Goal: Task Accomplishment & Management: Manage account settings

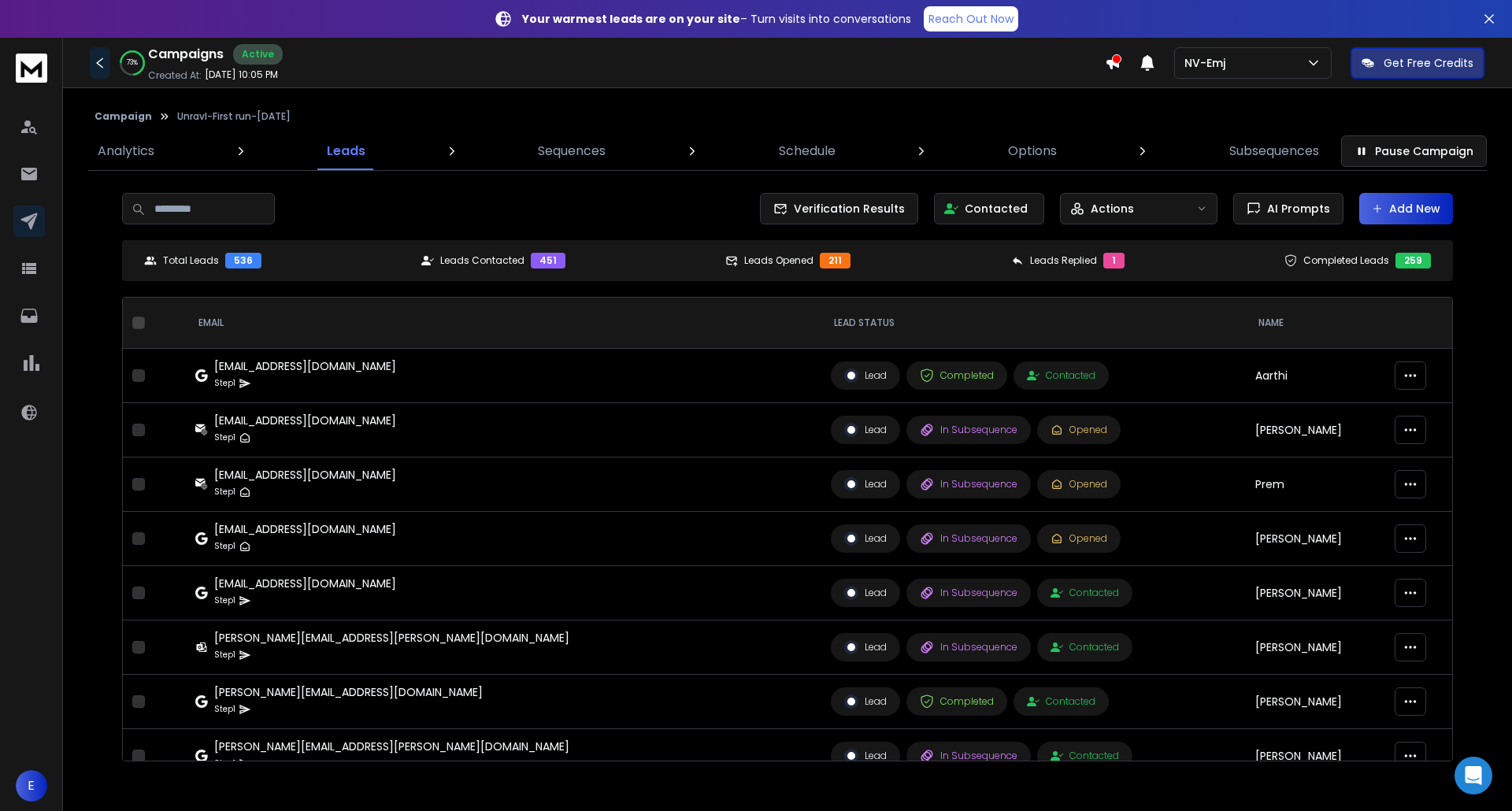
click at [104, 60] on icon at bounding box center [99, 63] width 14 height 14
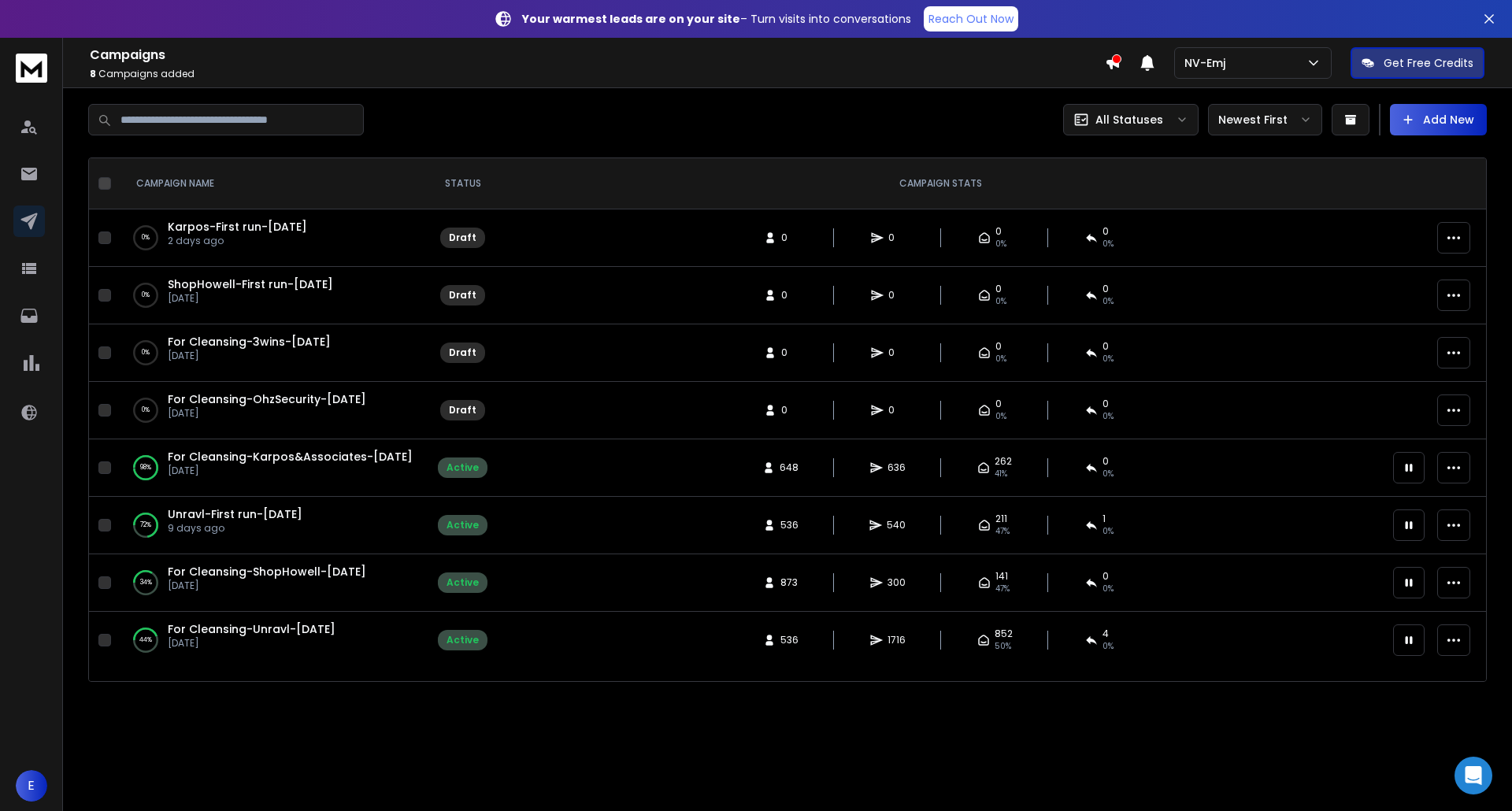
click at [288, 288] on span "ShopHowell-First run-[DATE]" at bounding box center [250, 284] width 165 height 16
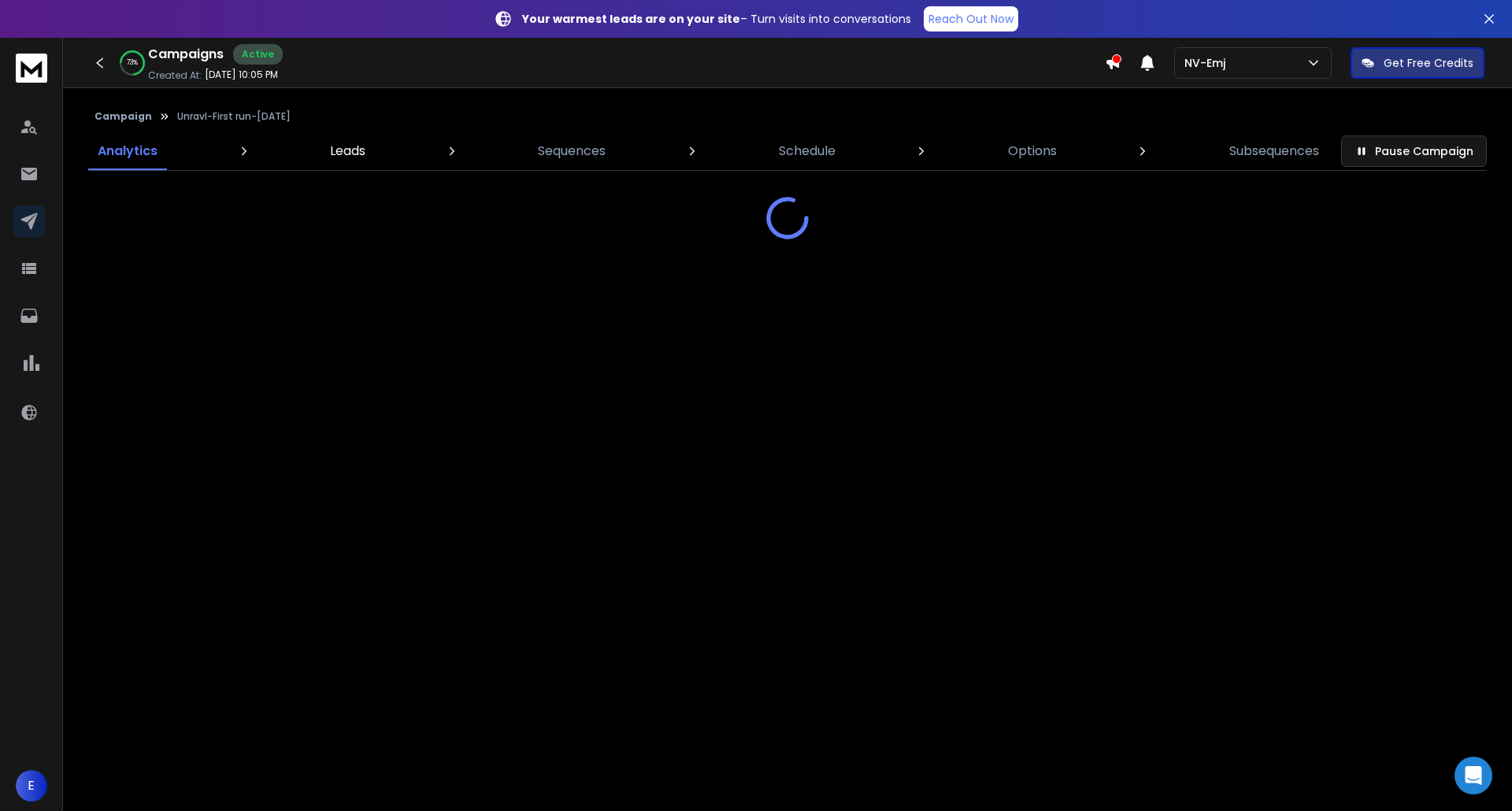
click at [353, 147] on p "Leads" at bounding box center [347, 151] width 35 height 19
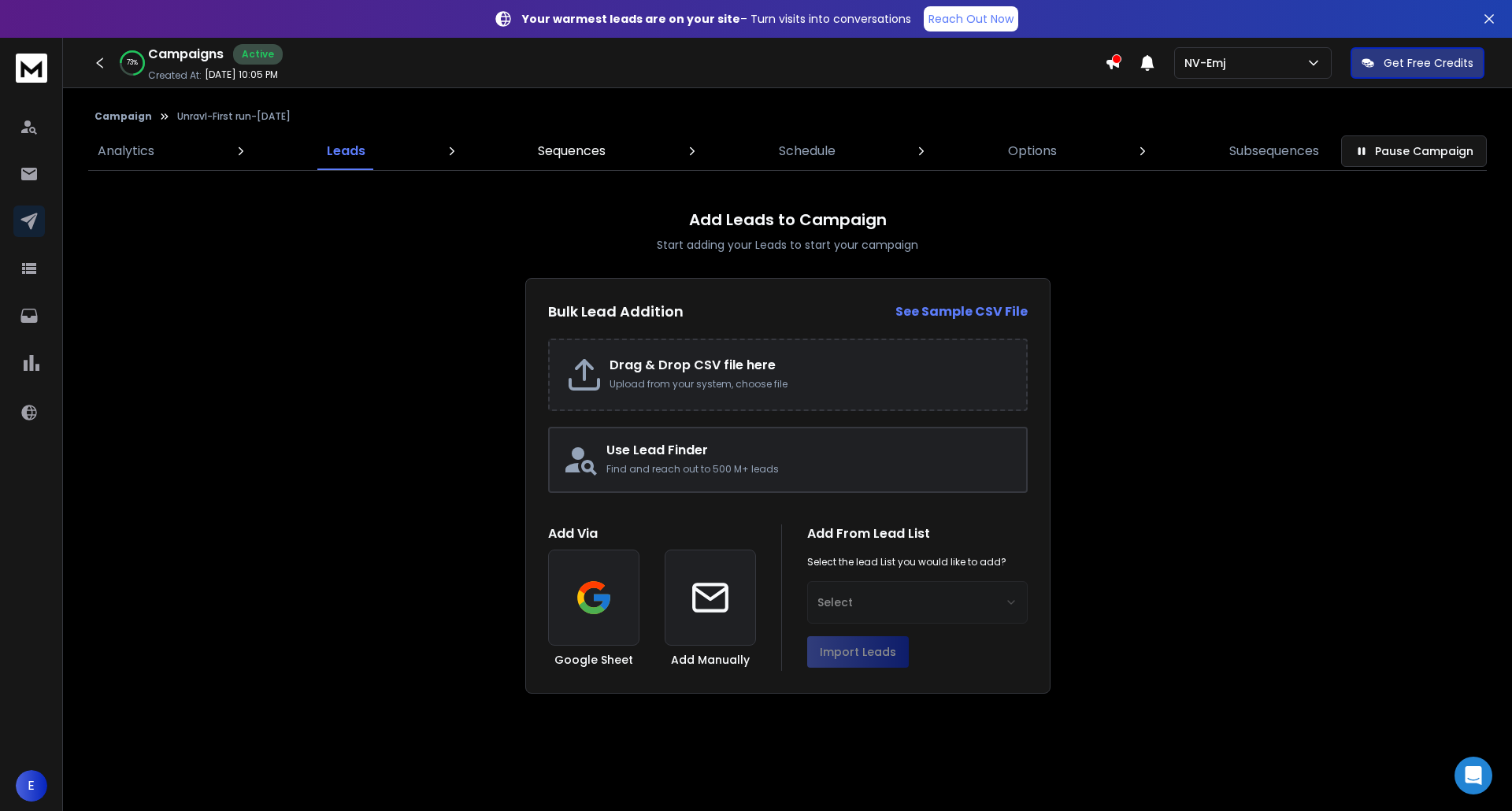
click at [570, 159] on p "Sequences" at bounding box center [572, 151] width 68 height 19
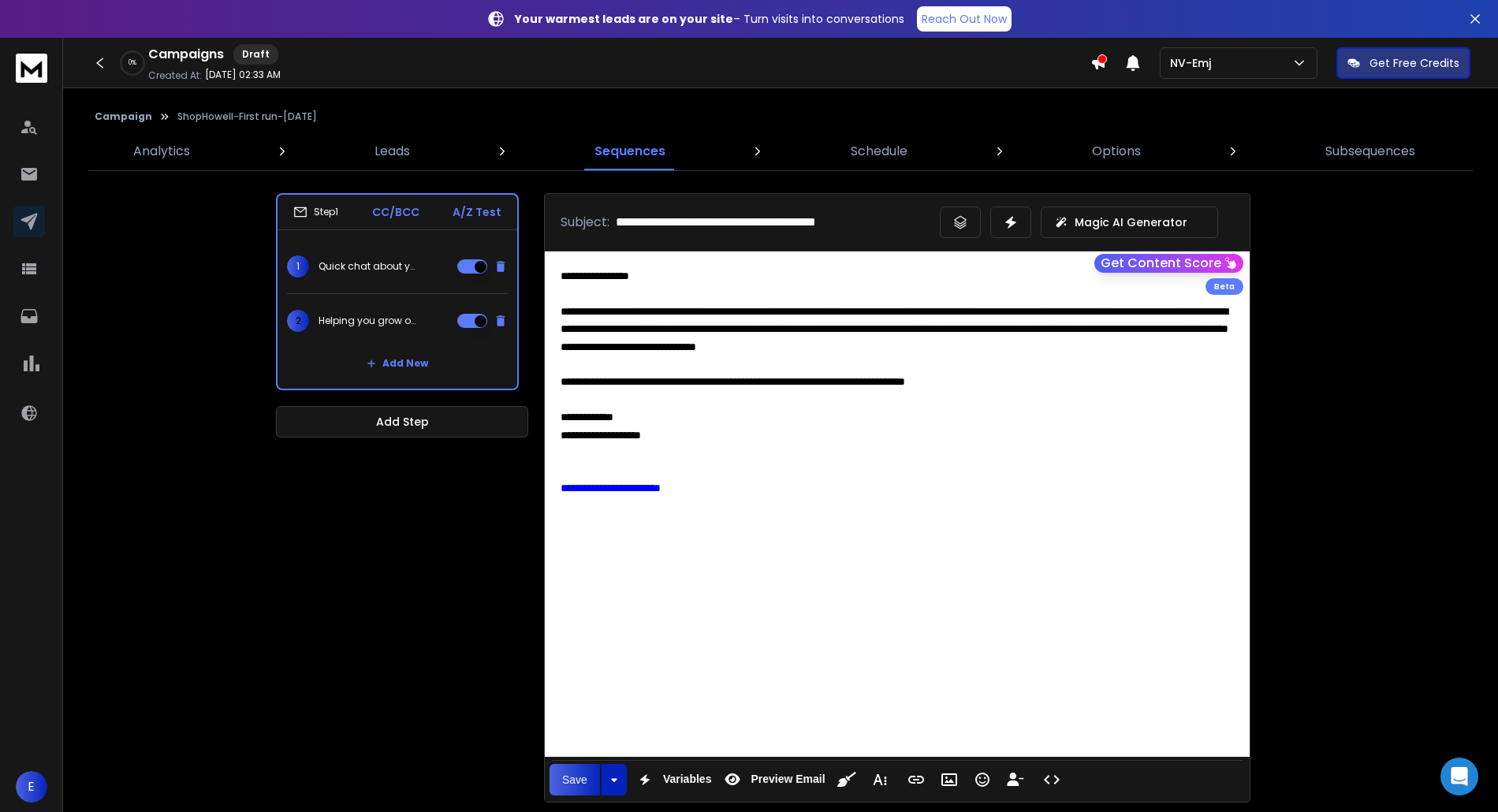
click at [343, 311] on div "2 Helping you grow on Amazon, without the overwhelm" at bounding box center [353, 321] width 133 height 22
click at [352, 263] on p "Quick chat about your Amazon growth goals?" at bounding box center [368, 266] width 101 height 13
click at [366, 317] on p "Helping you grow on Amazon, without the overwhelm" at bounding box center [368, 321] width 101 height 13
type input "**********"
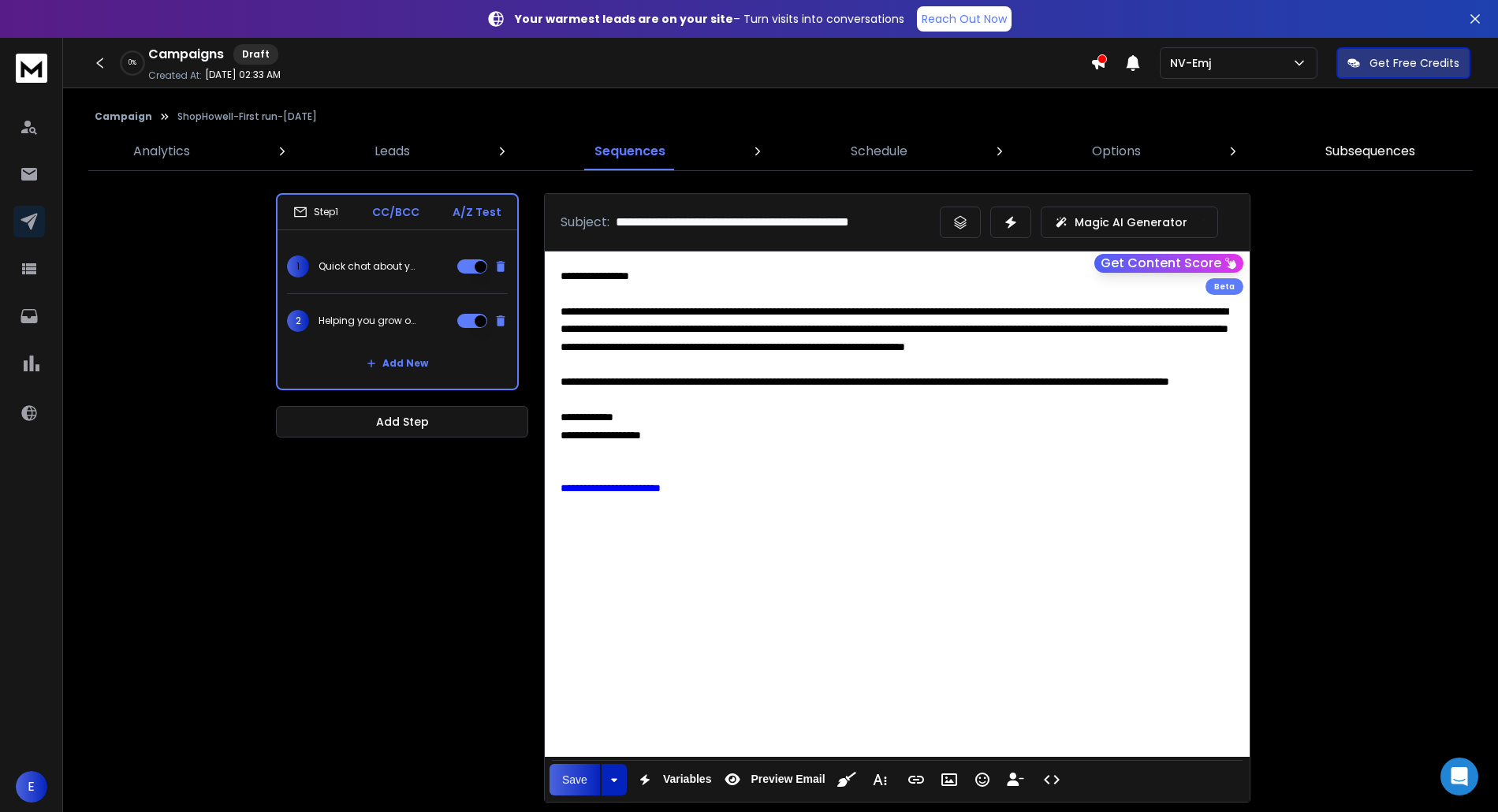
click at [1359, 143] on p "Subsequences" at bounding box center [1371, 151] width 90 height 19
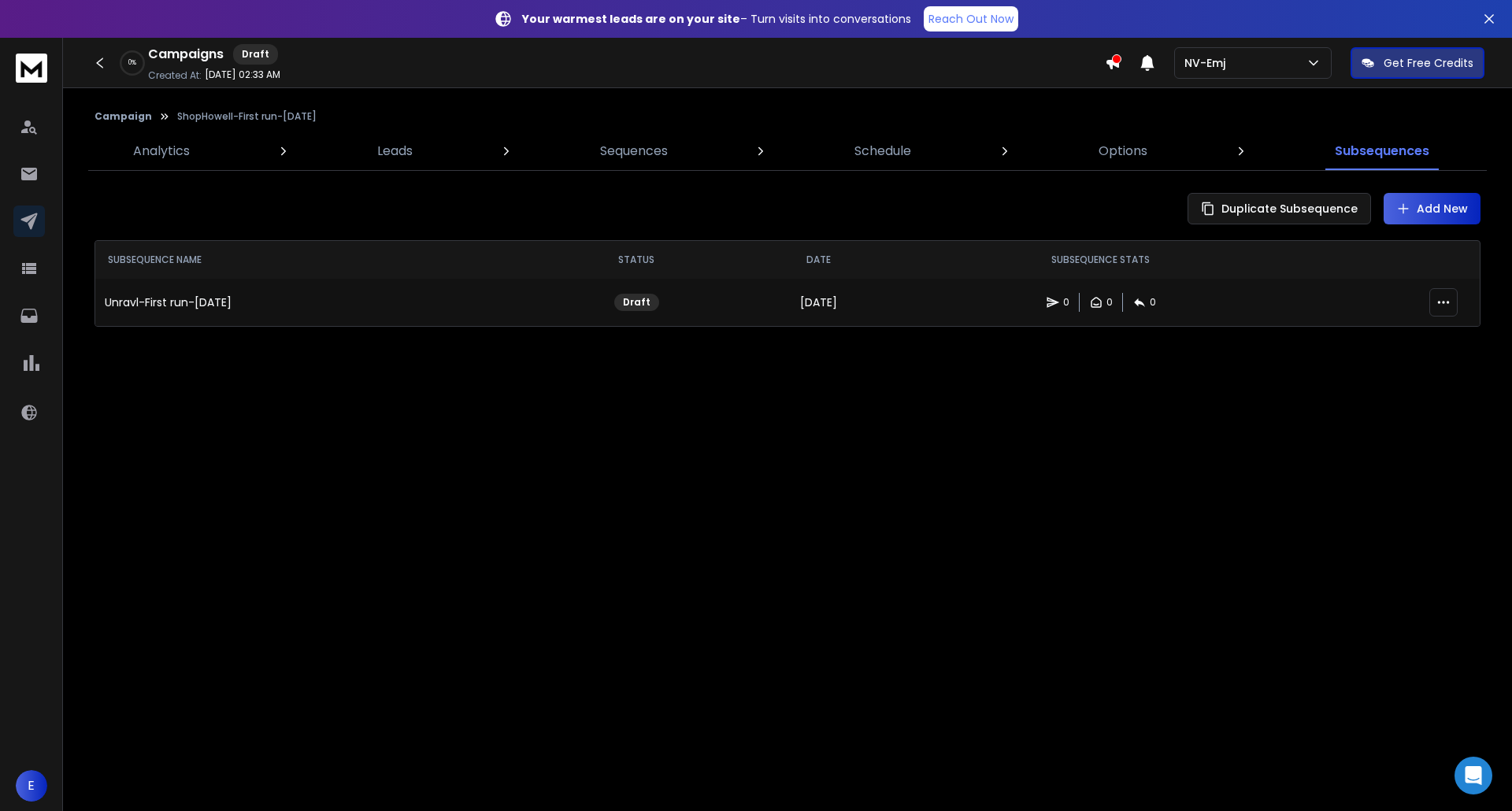
click at [904, 309] on td "[DATE]" at bounding box center [819, 302] width 170 height 48
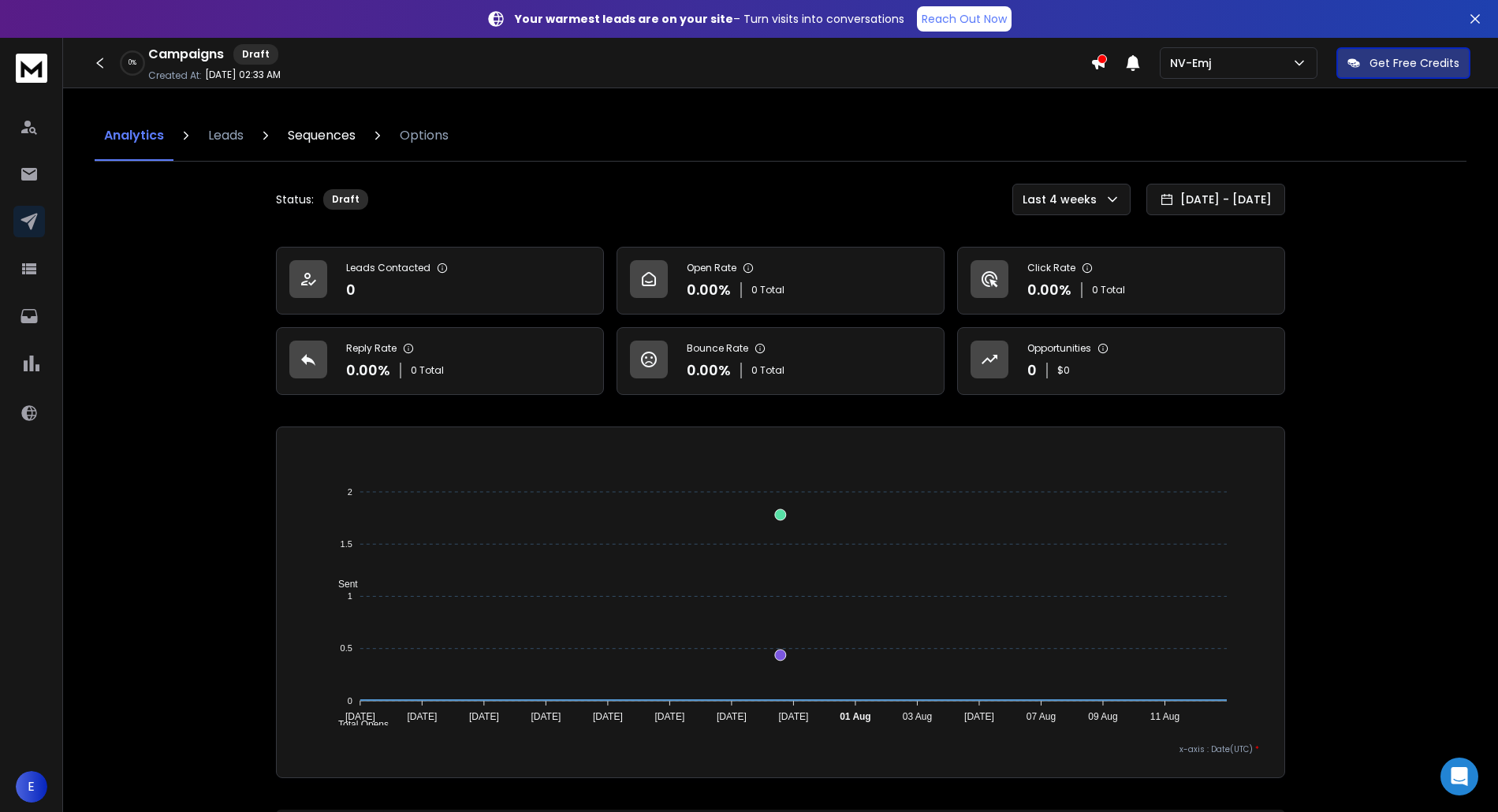
click at [339, 140] on p "Sequences" at bounding box center [321, 135] width 68 height 19
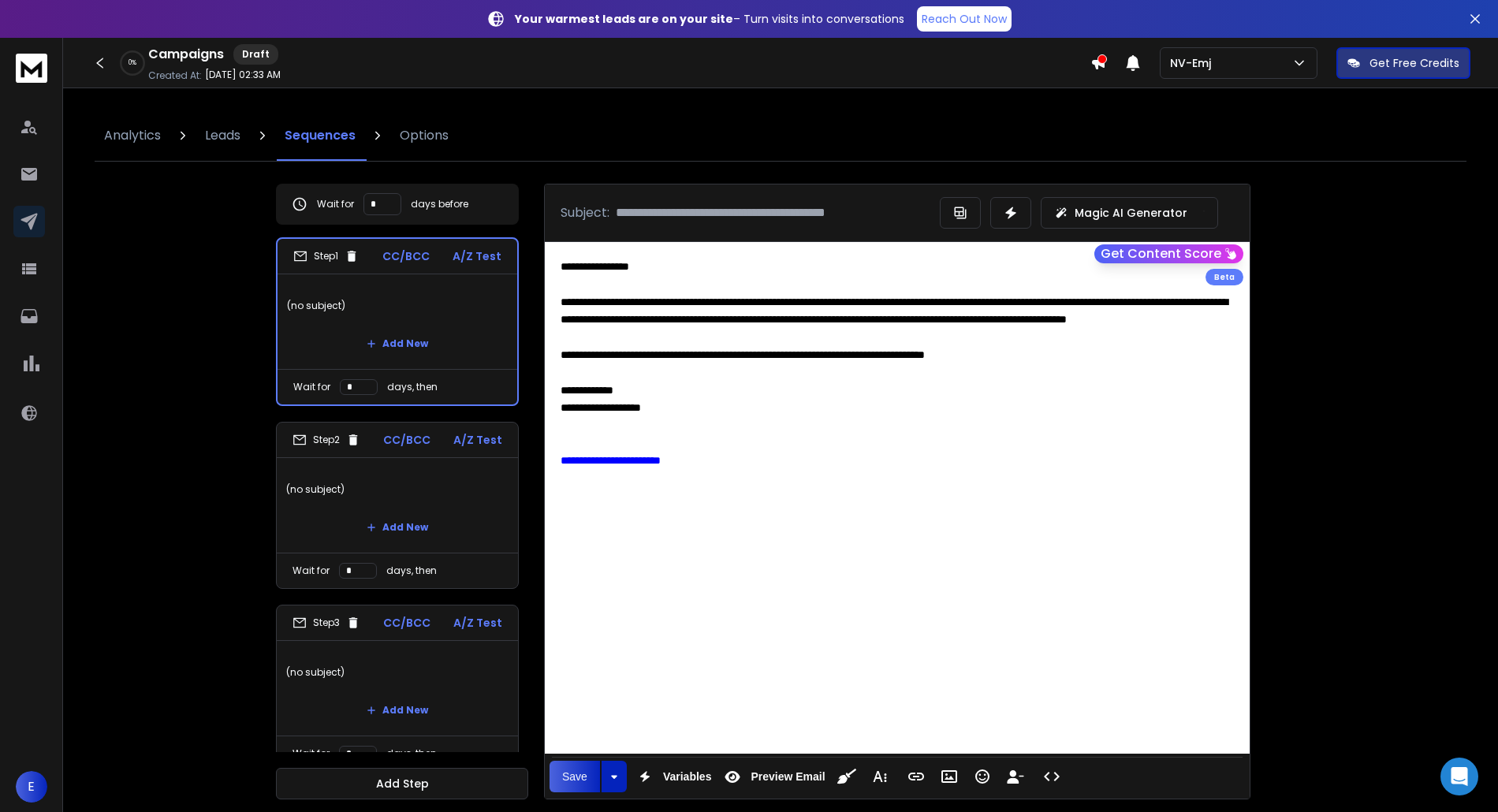
click at [473, 501] on p "(no subject)" at bounding box center [398, 490] width 222 height 44
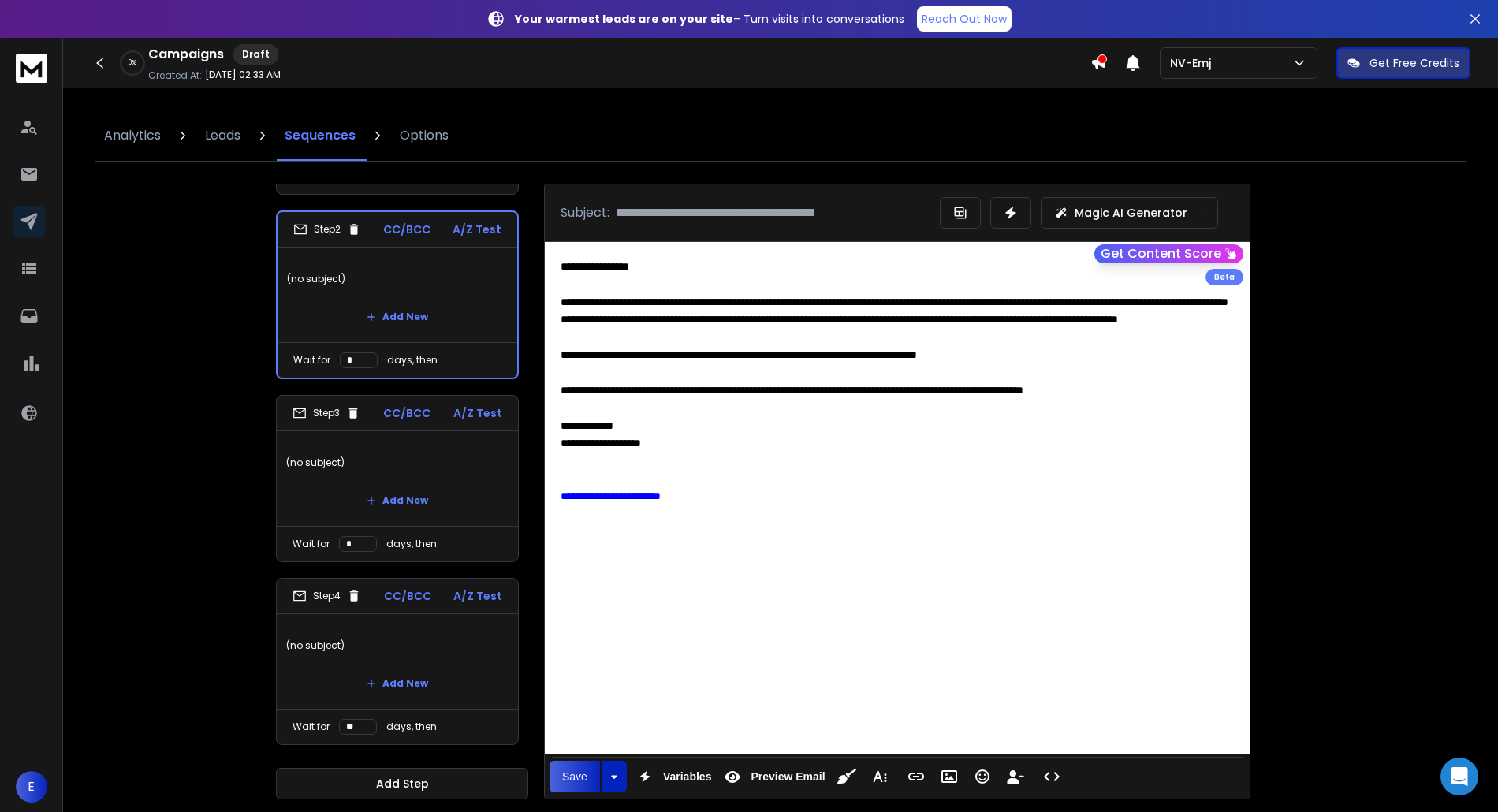
click at [473, 459] on p "(no subject)" at bounding box center [398, 463] width 222 height 44
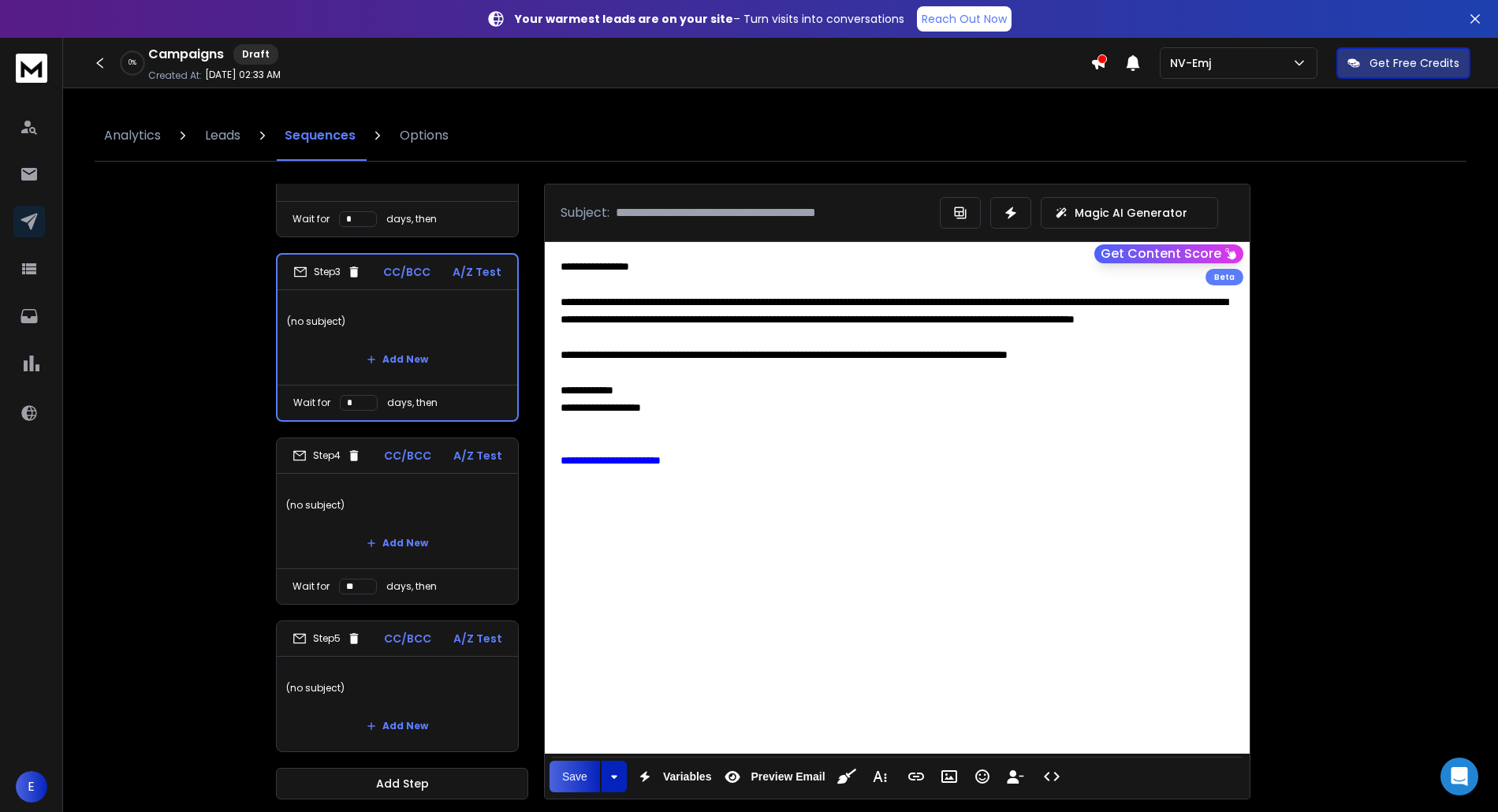
scroll to position [353, 0]
click at [455, 527] on div "Add New" at bounding box center [398, 543] width 222 height 32
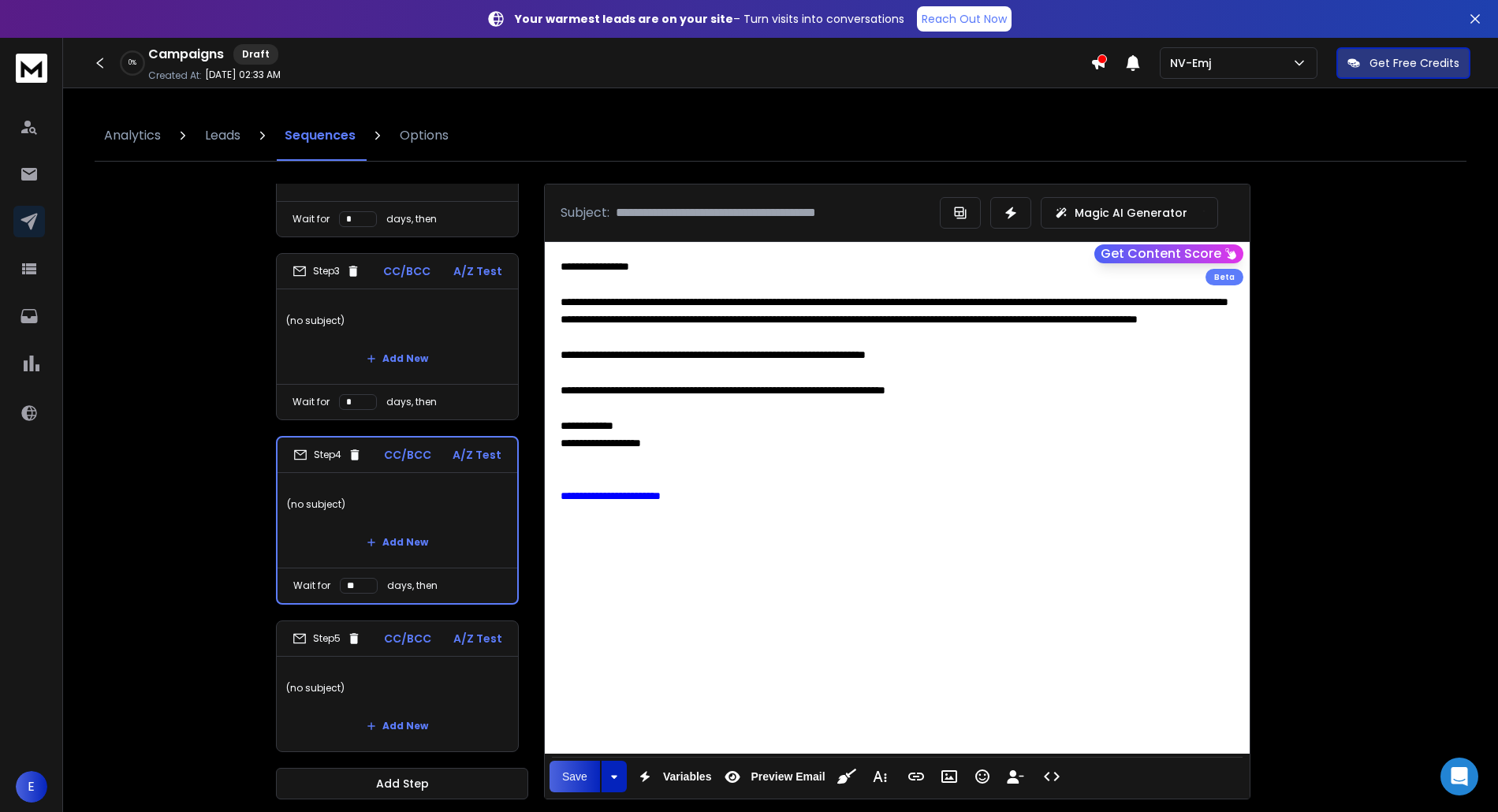
click at [467, 684] on p "(no subject)" at bounding box center [398, 688] width 222 height 44
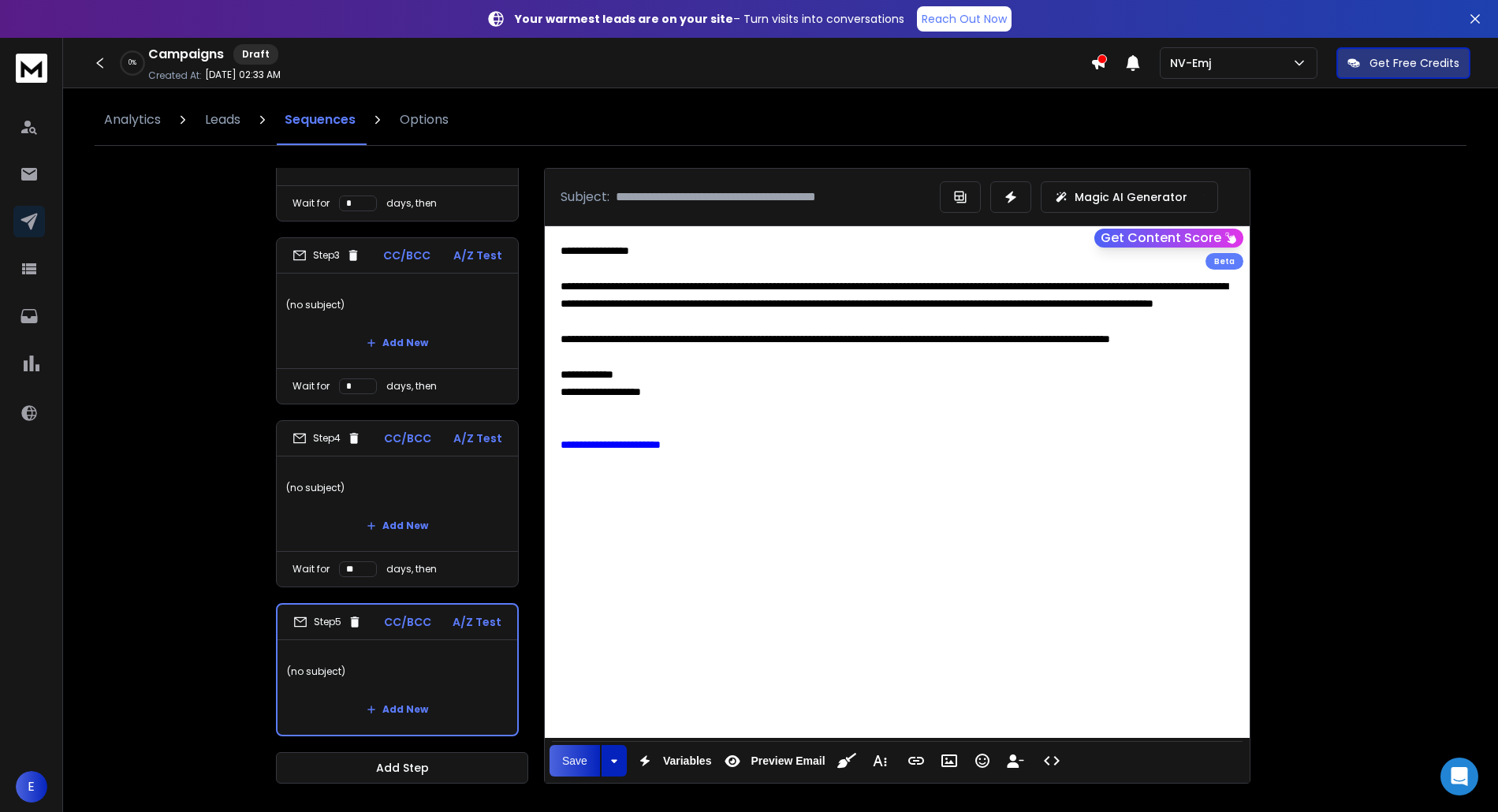
click at [468, 512] on div "Add New" at bounding box center [398, 526] width 222 height 32
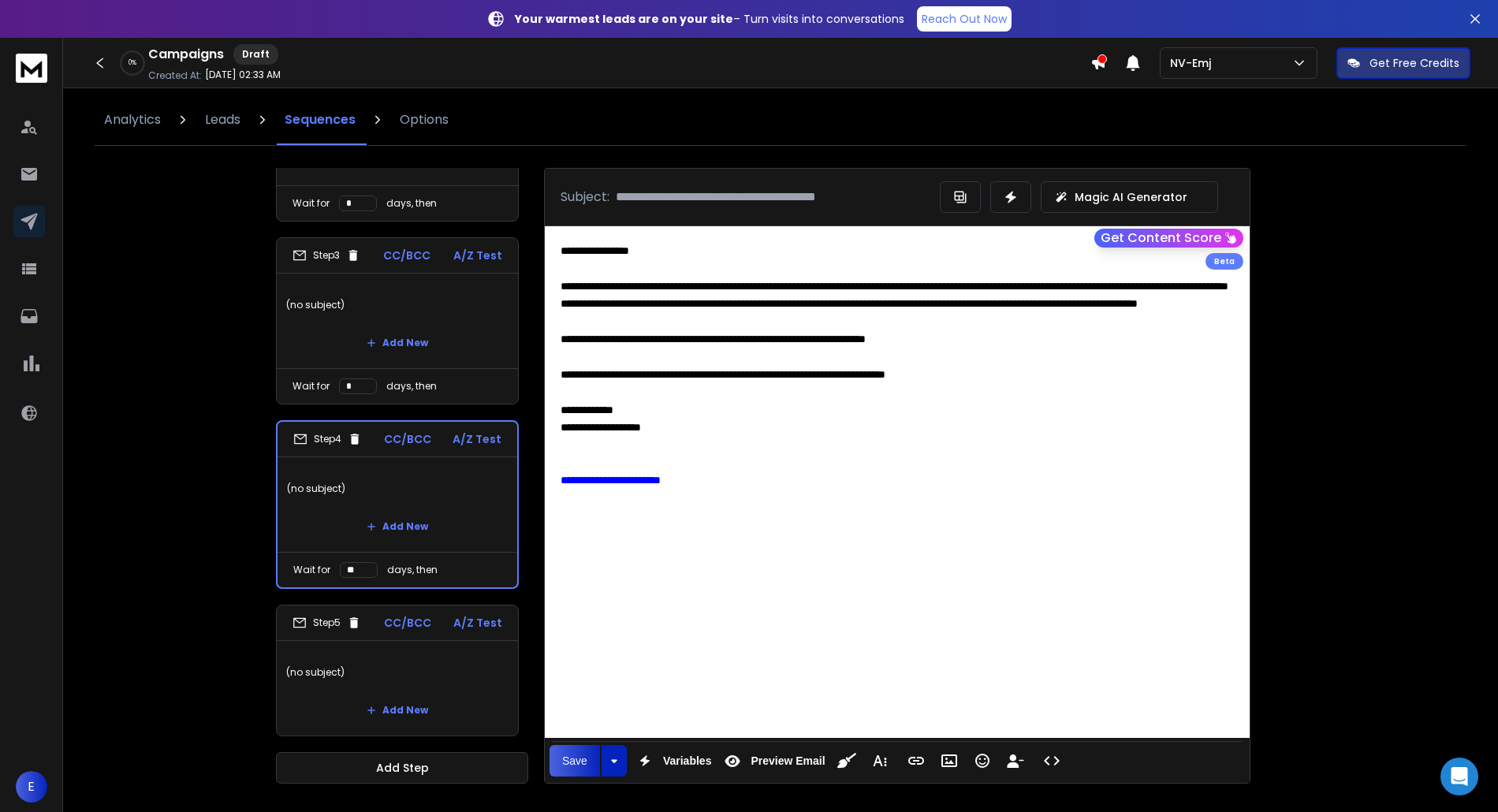
click at [453, 636] on div "Step 5 CC/BCC A/Z Test" at bounding box center [397, 623] width 241 height 35
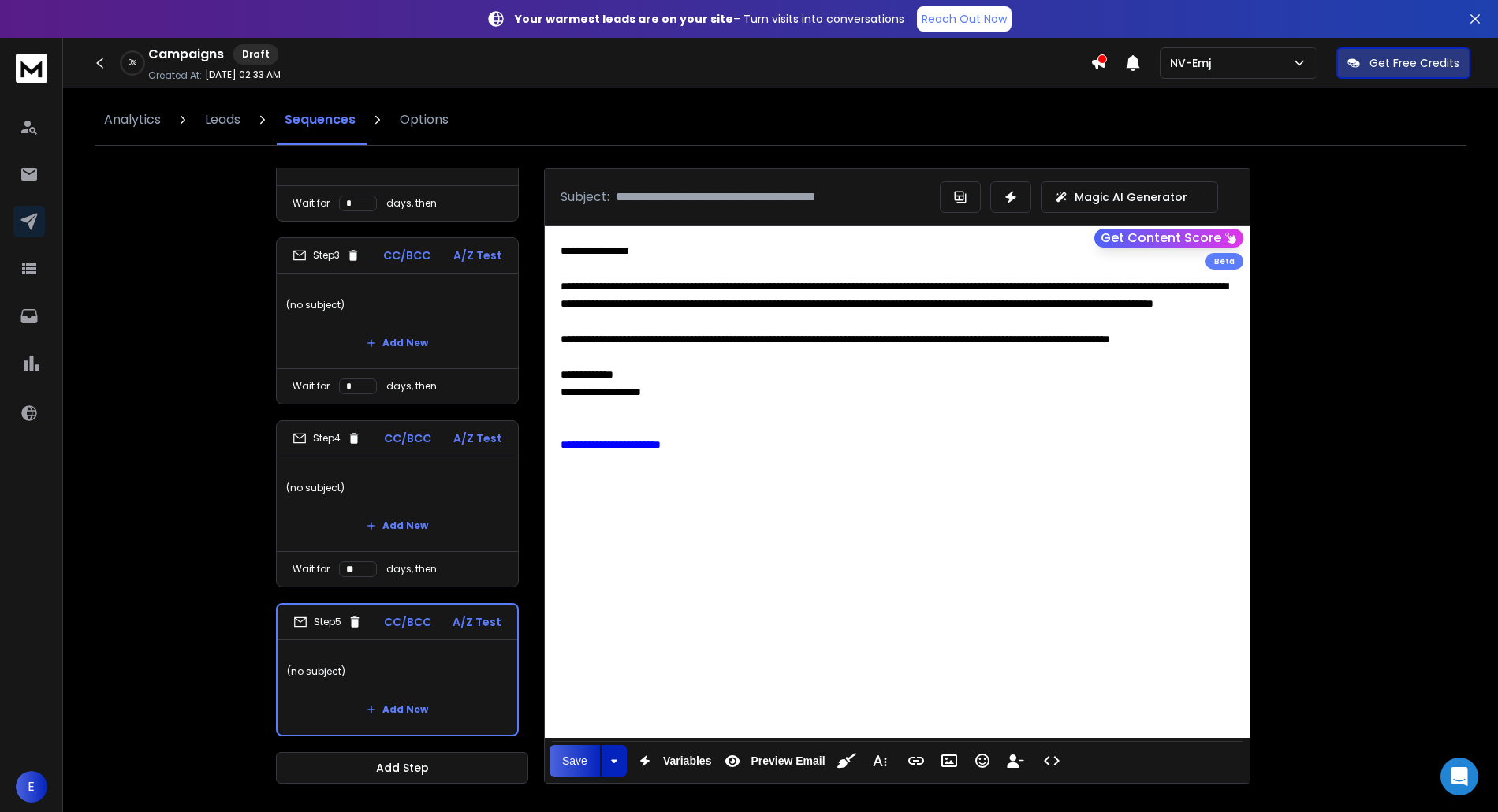
click at [449, 502] on p "(no subject)" at bounding box center [398, 488] width 222 height 44
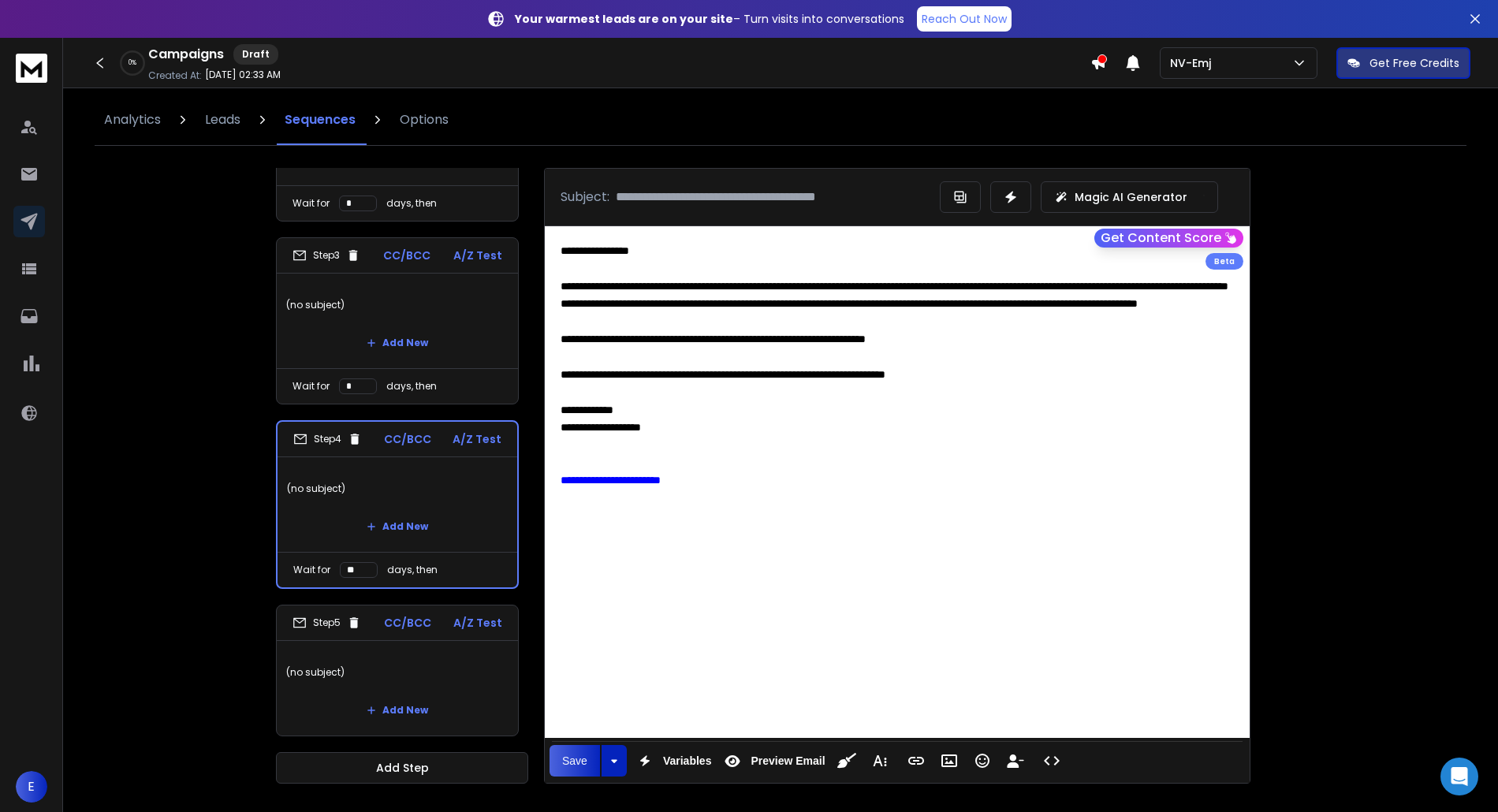
click at [453, 683] on p "(no subject)" at bounding box center [398, 672] width 222 height 44
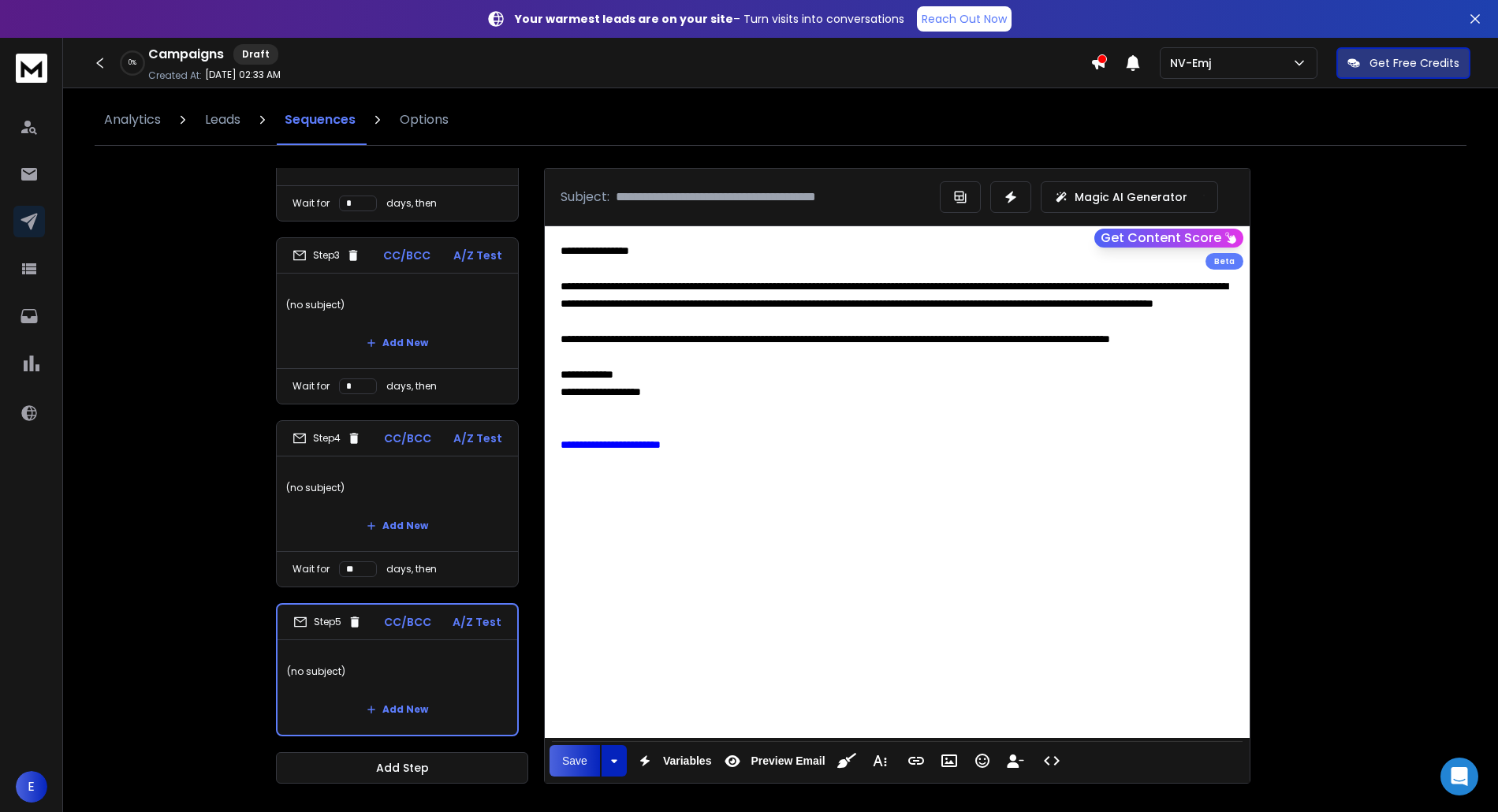
click at [473, 521] on div "Add New" at bounding box center [398, 526] width 222 height 32
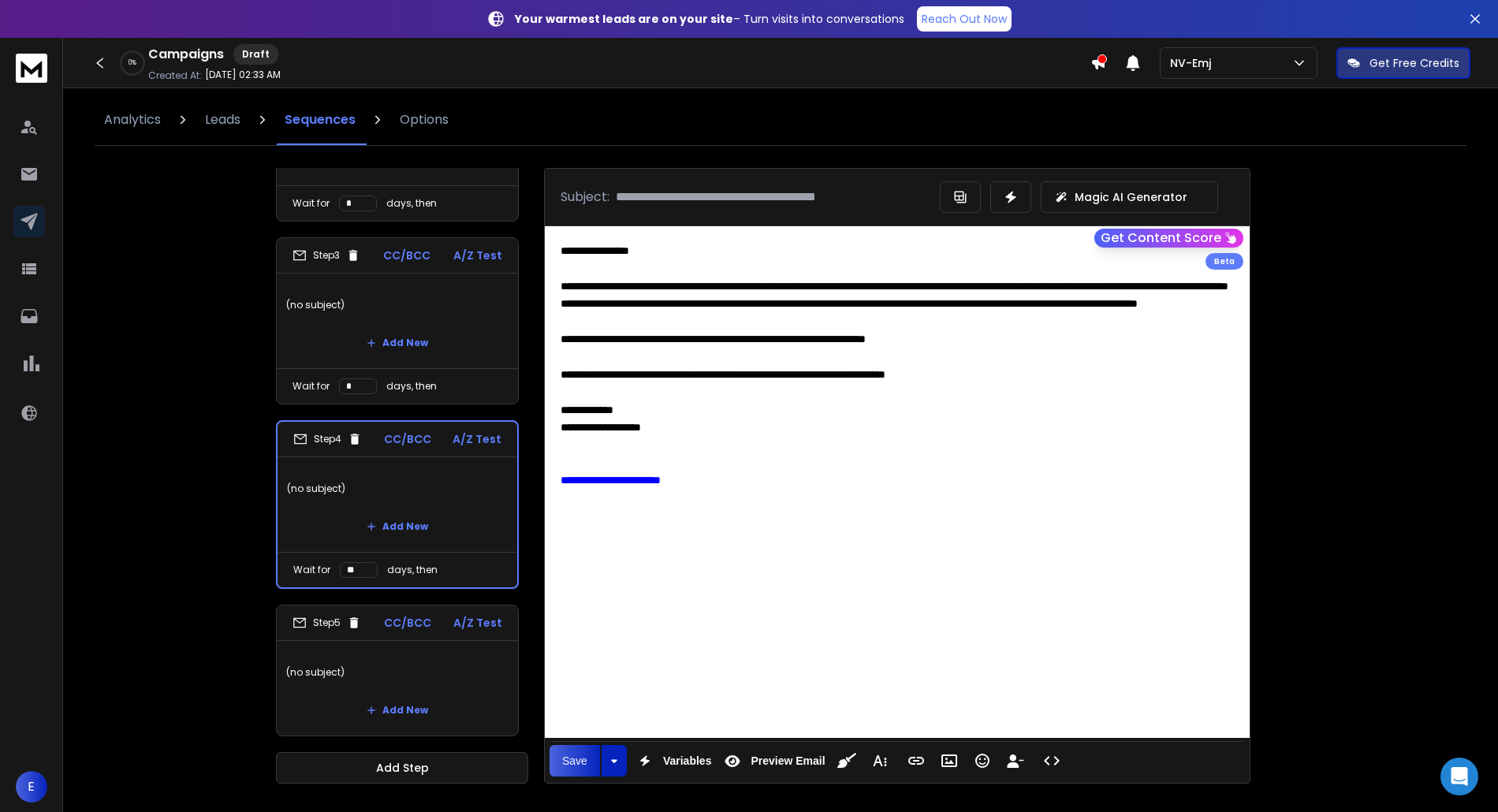
click at [474, 677] on p "(no subject)" at bounding box center [398, 672] width 222 height 44
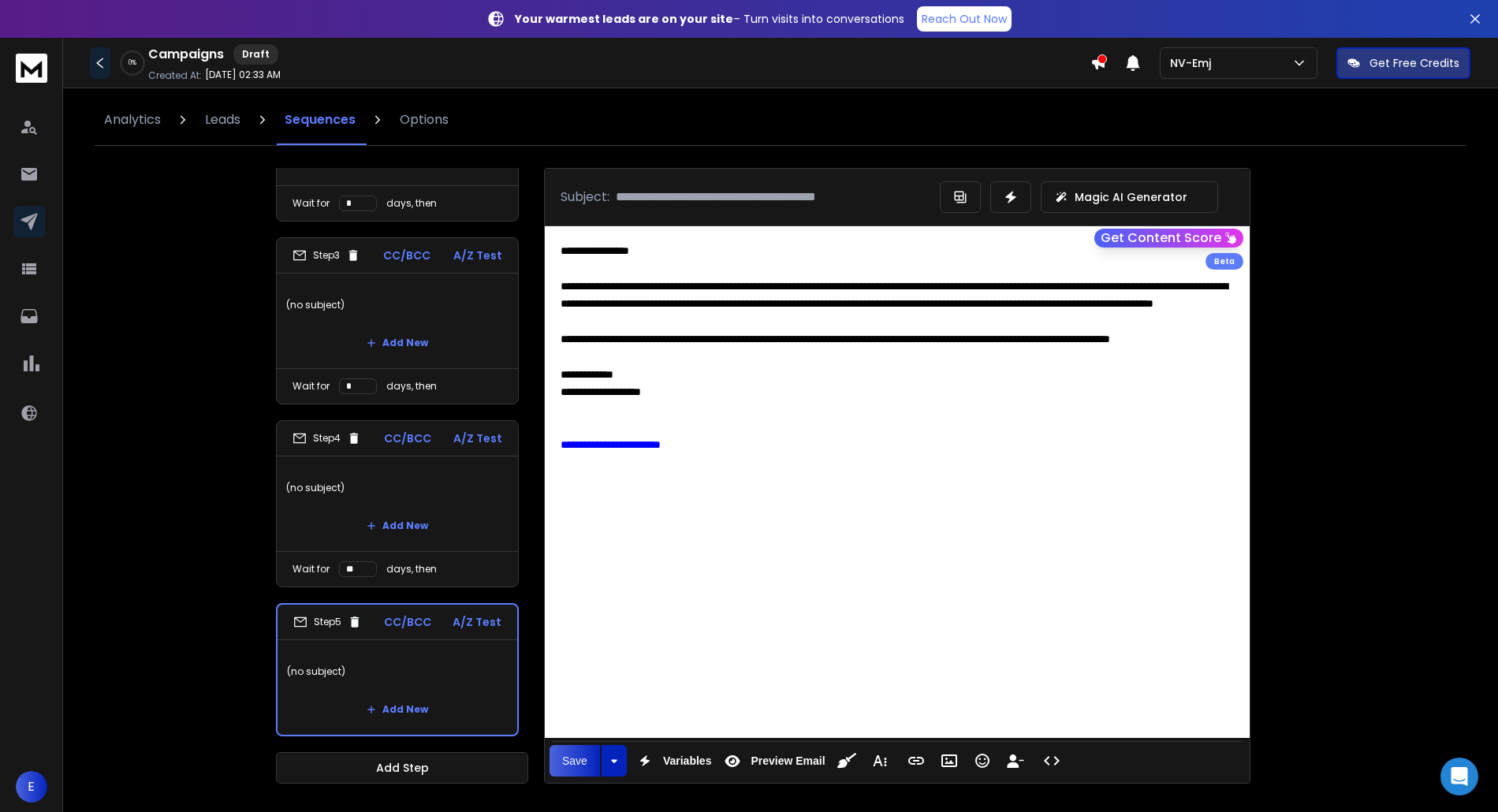
click at [109, 76] on button at bounding box center [100, 63] width 21 height 32
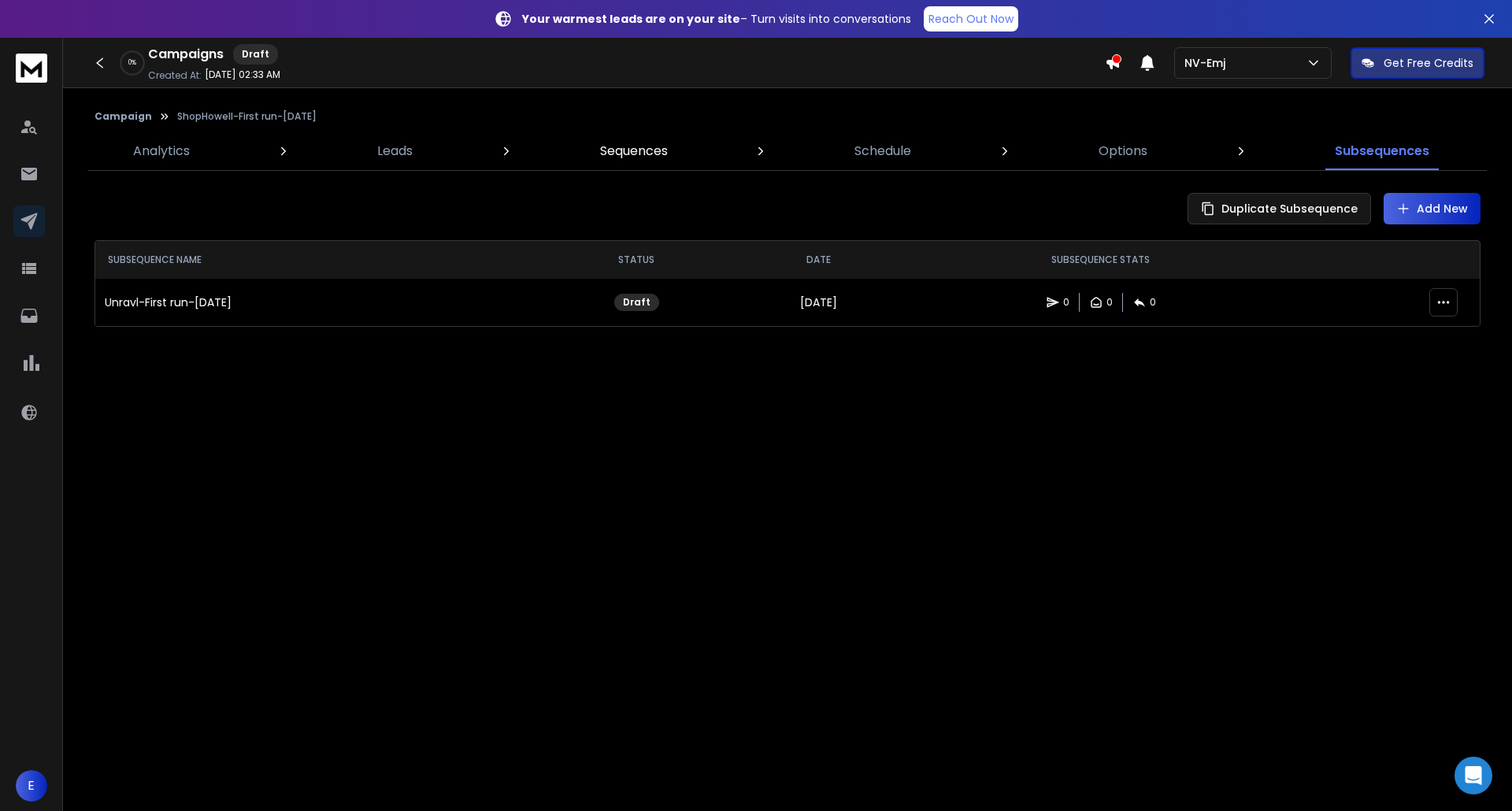
click at [631, 154] on p "Sequences" at bounding box center [633, 151] width 68 height 19
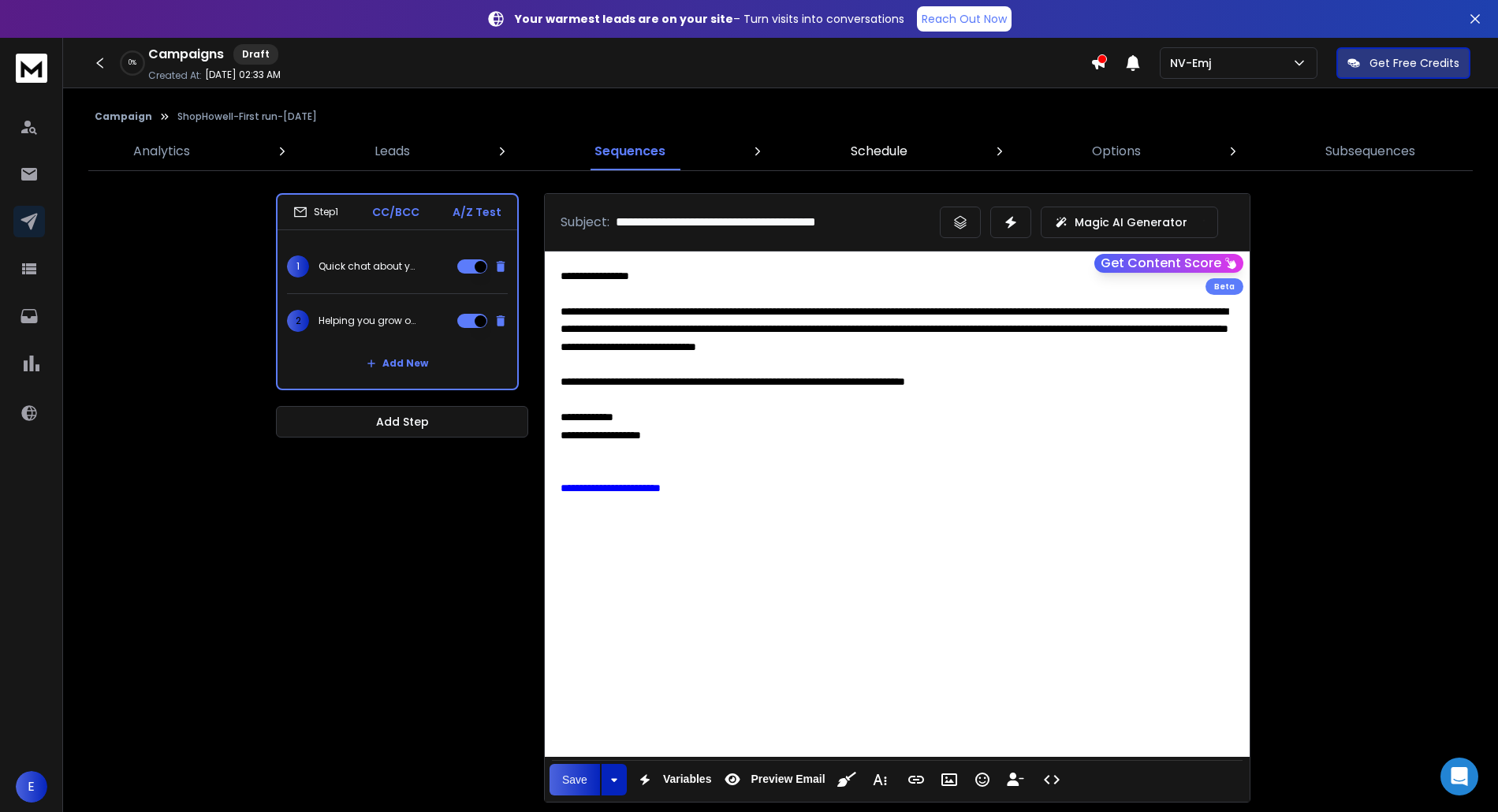
drag, startPoint x: 856, startPoint y: 143, endPoint x: 847, endPoint y: 152, distance: 12.7
click at [858, 143] on p "Schedule" at bounding box center [879, 151] width 57 height 19
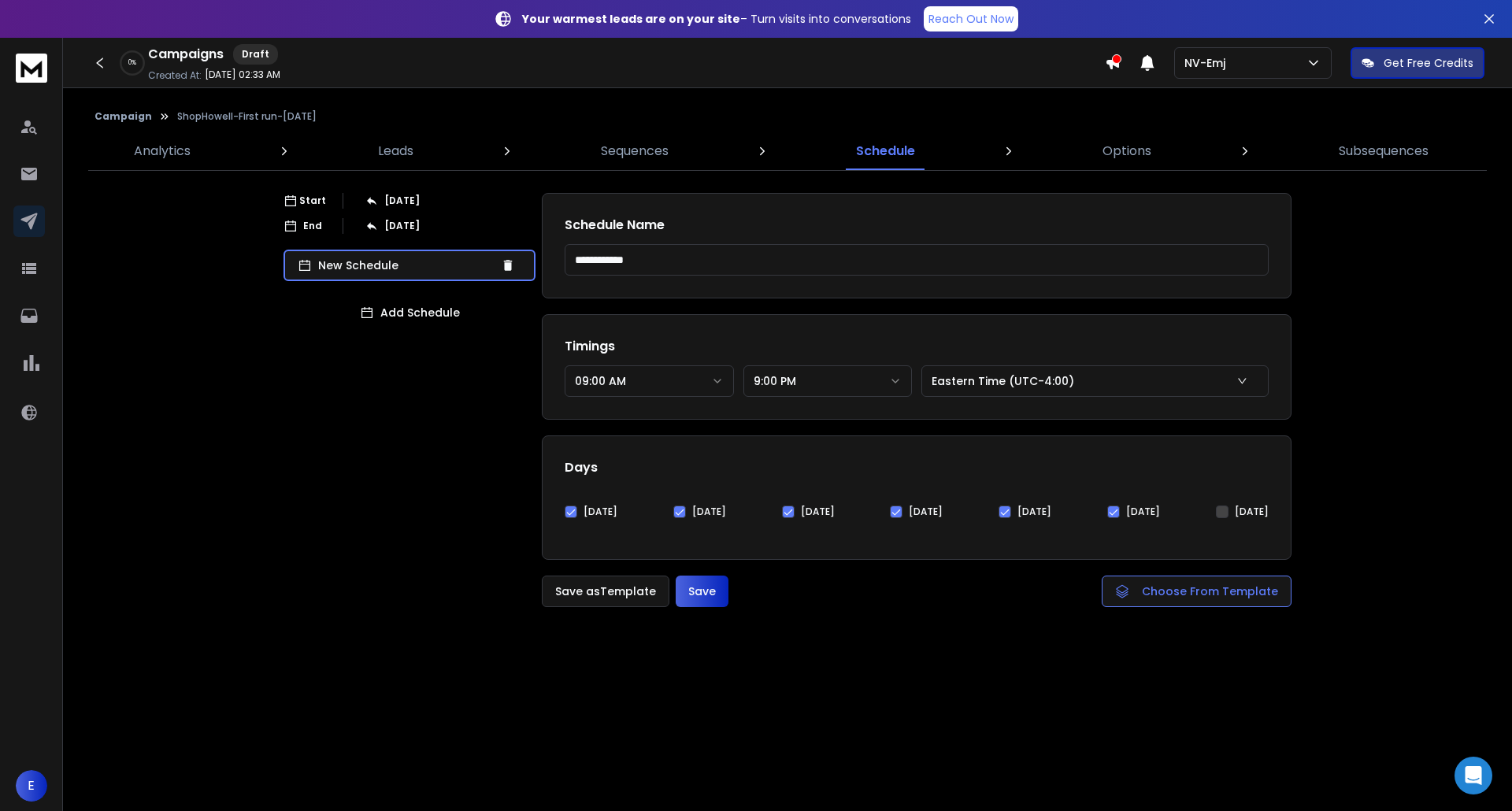
click at [420, 224] on p "[DATE]" at bounding box center [402, 225] width 35 height 13
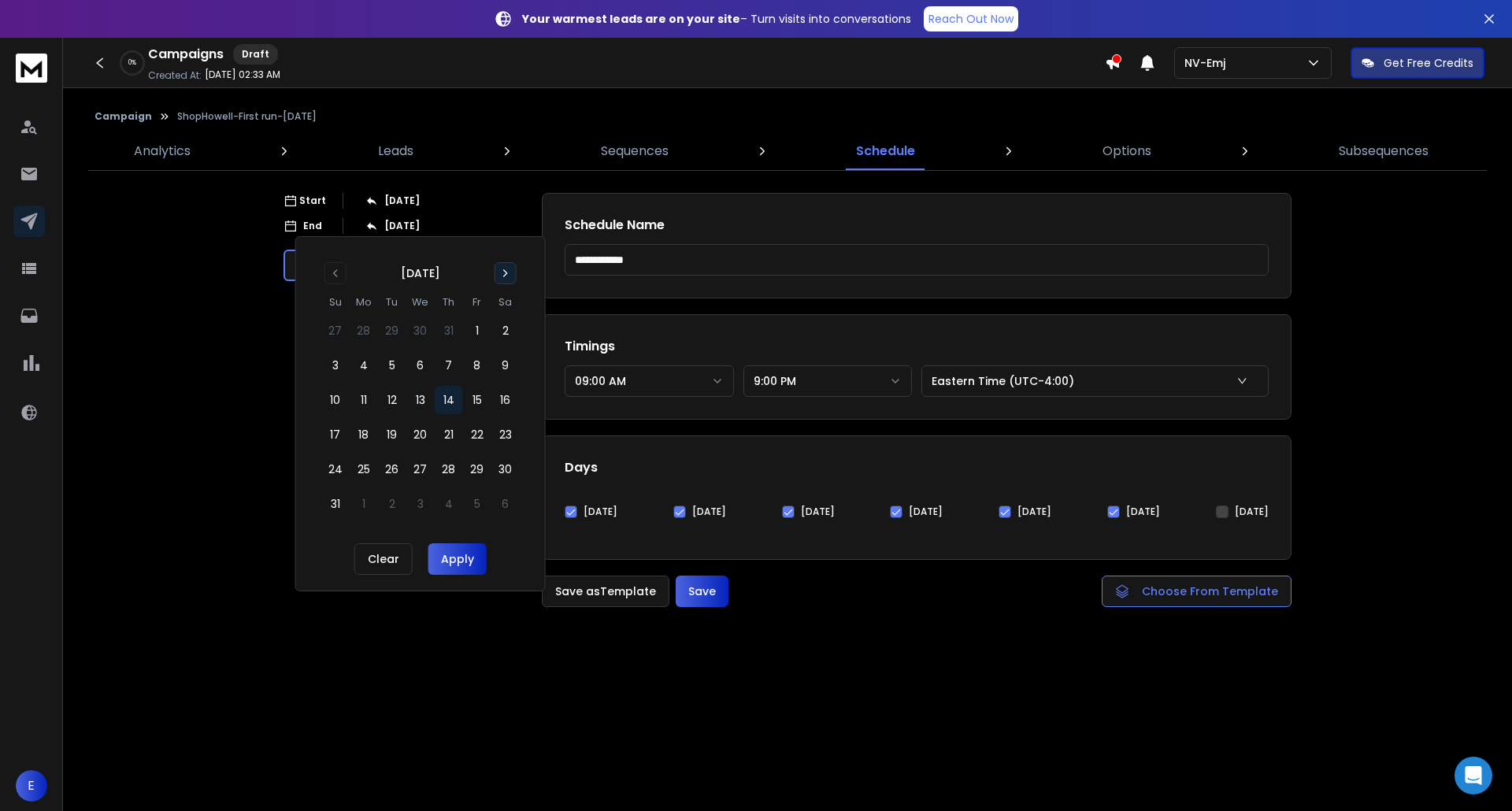
click at [495, 277] on button "Go to next month" at bounding box center [506, 273] width 22 height 22
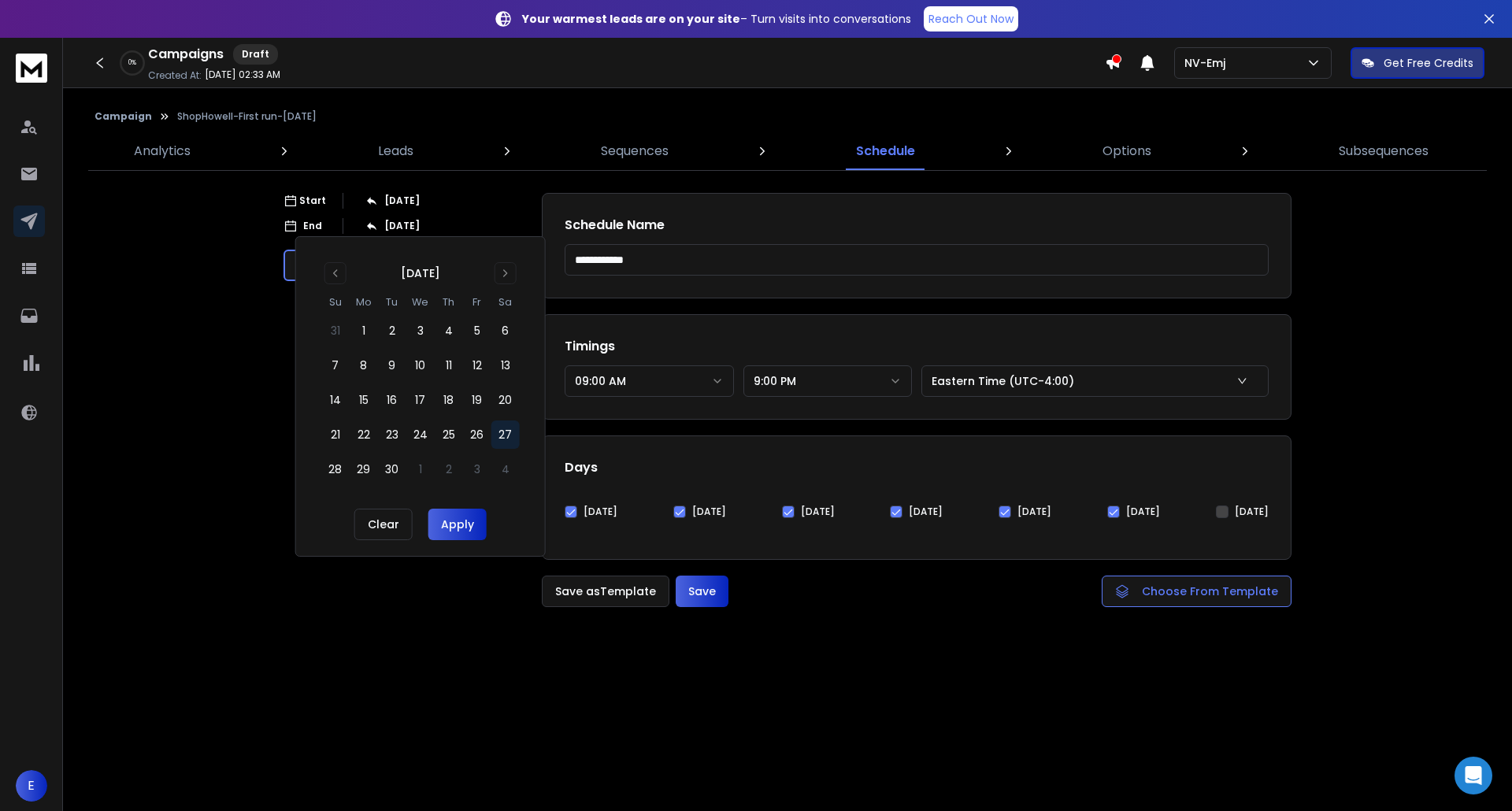
click at [505, 436] on button "27" at bounding box center [506, 435] width 28 height 28
click at [464, 532] on button "Apply" at bounding box center [457, 525] width 58 height 32
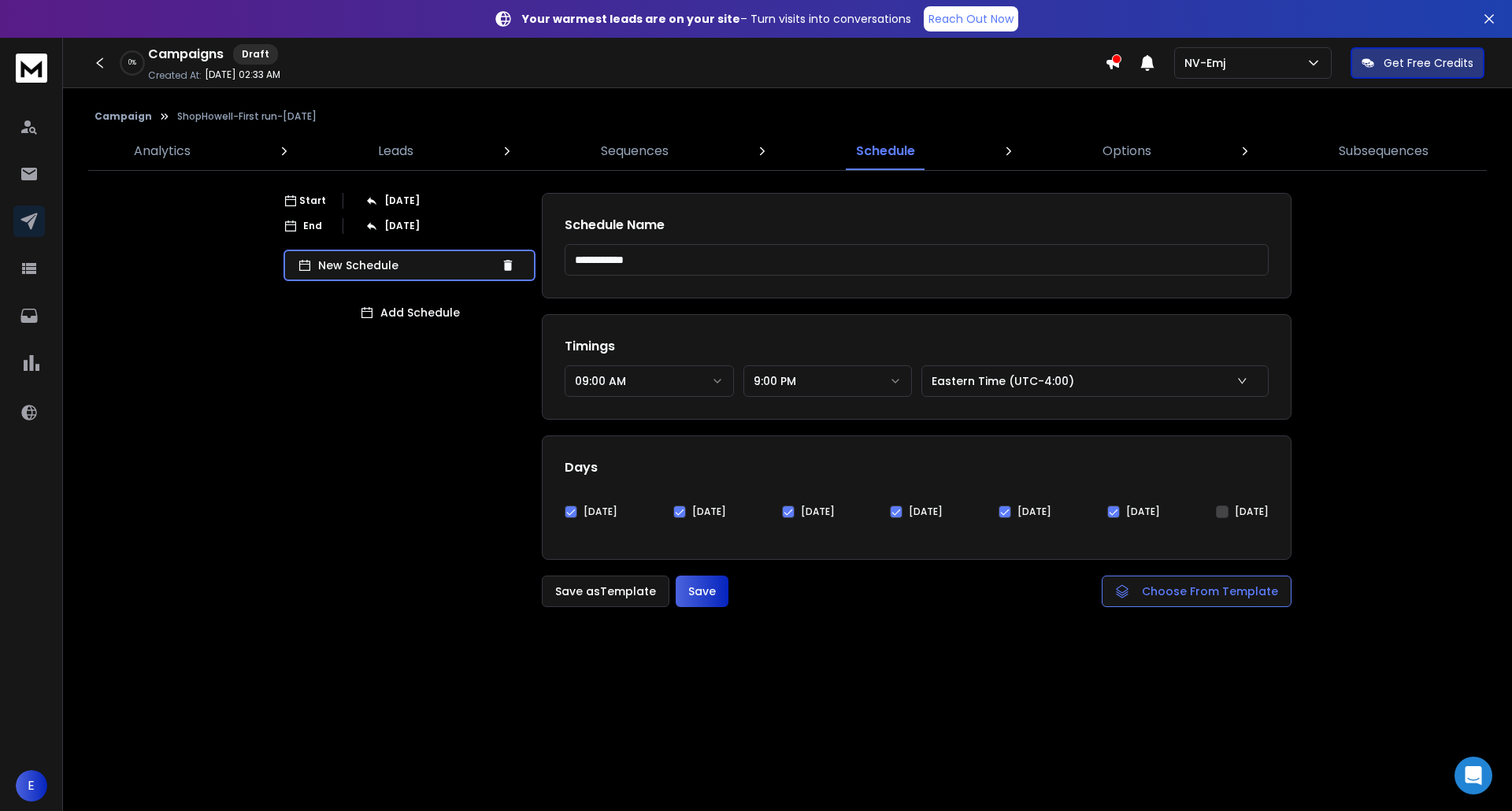
click at [713, 593] on button "Save" at bounding box center [702, 592] width 53 height 32
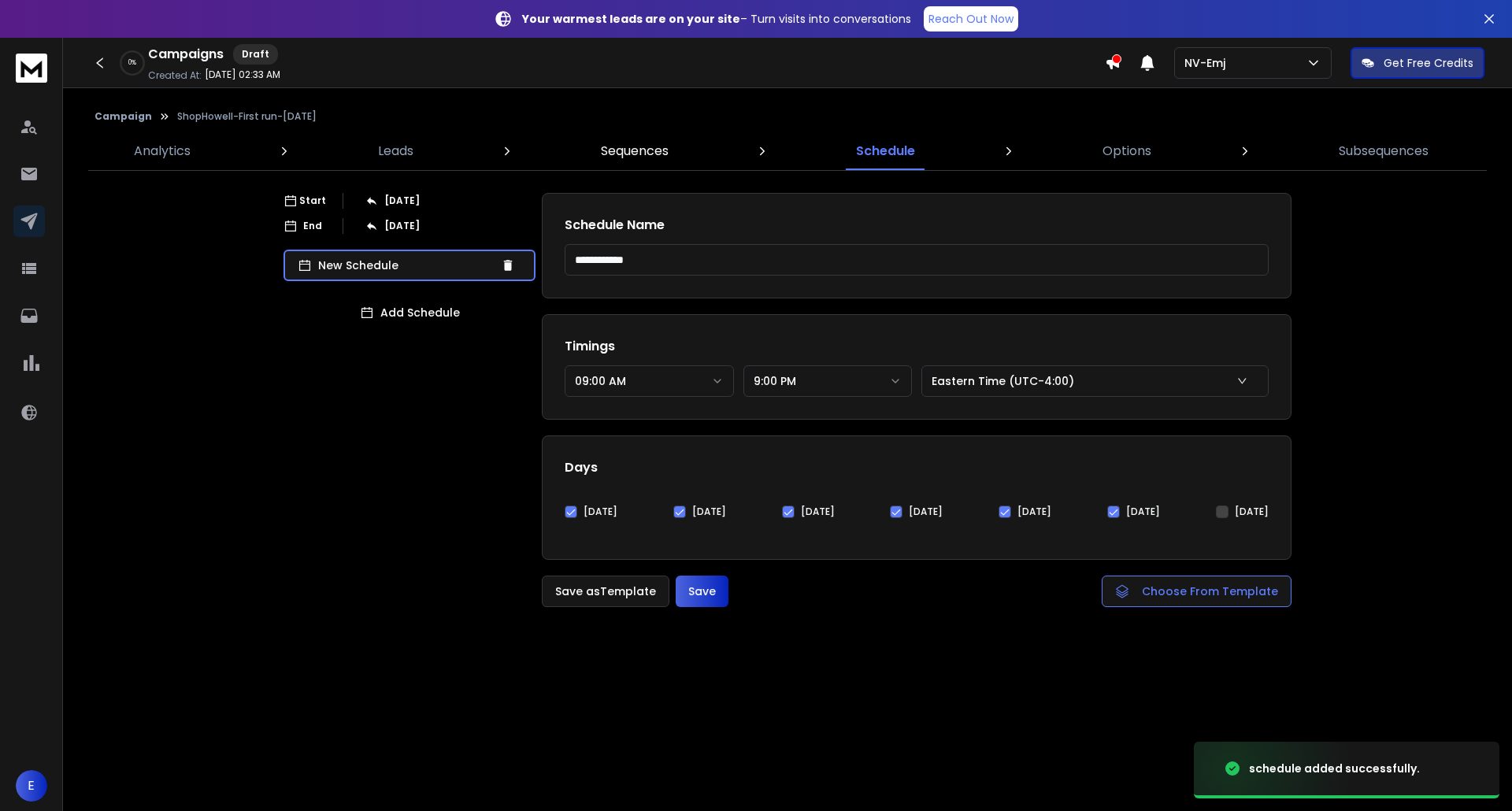
click at [623, 149] on p "Sequences" at bounding box center [634, 151] width 68 height 19
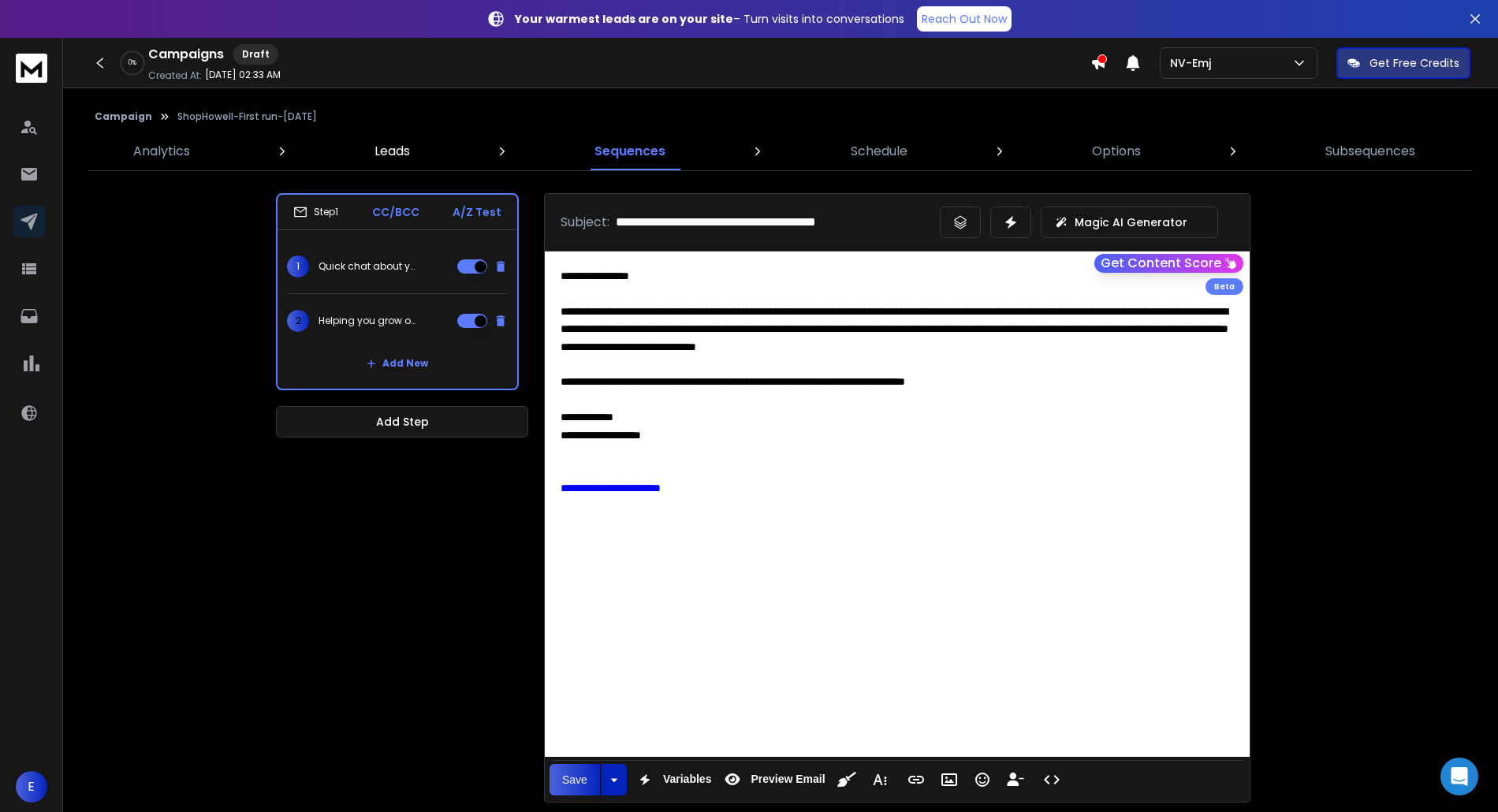
click at [416, 155] on link "Leads" at bounding box center [392, 151] width 54 height 38
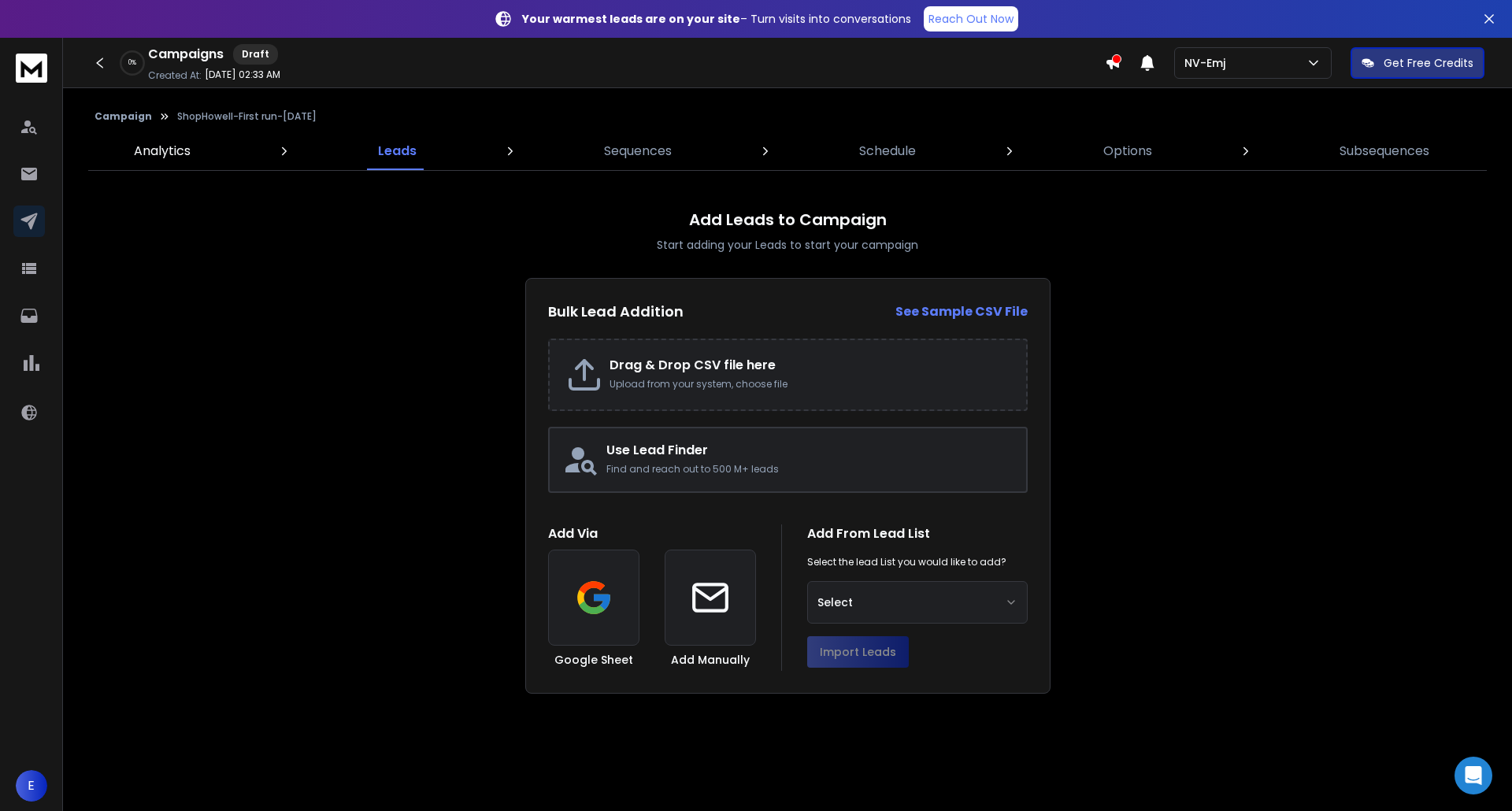
click at [170, 155] on p "Analytics" at bounding box center [162, 151] width 57 height 19
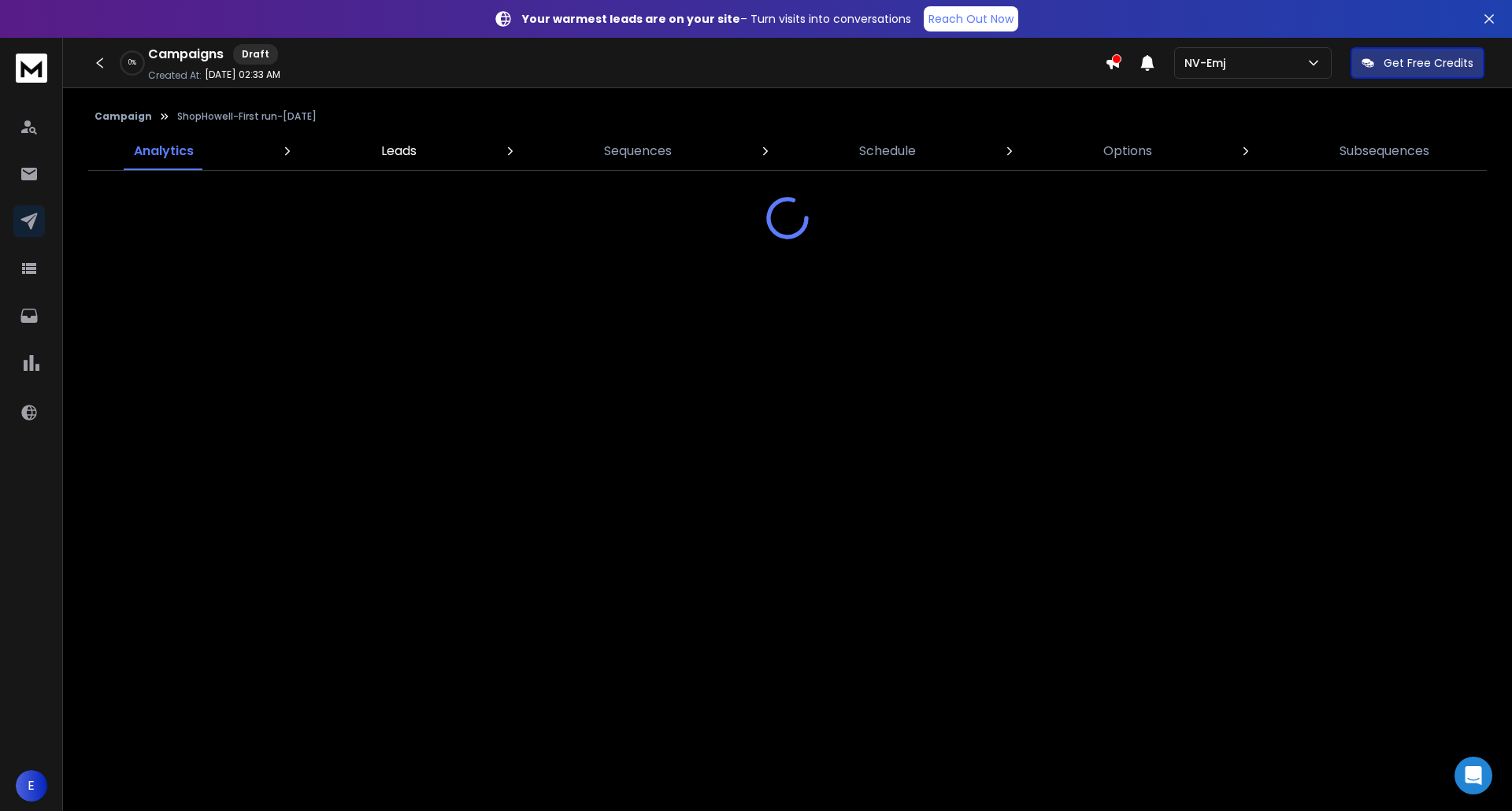
click at [385, 159] on p "Leads" at bounding box center [399, 151] width 35 height 19
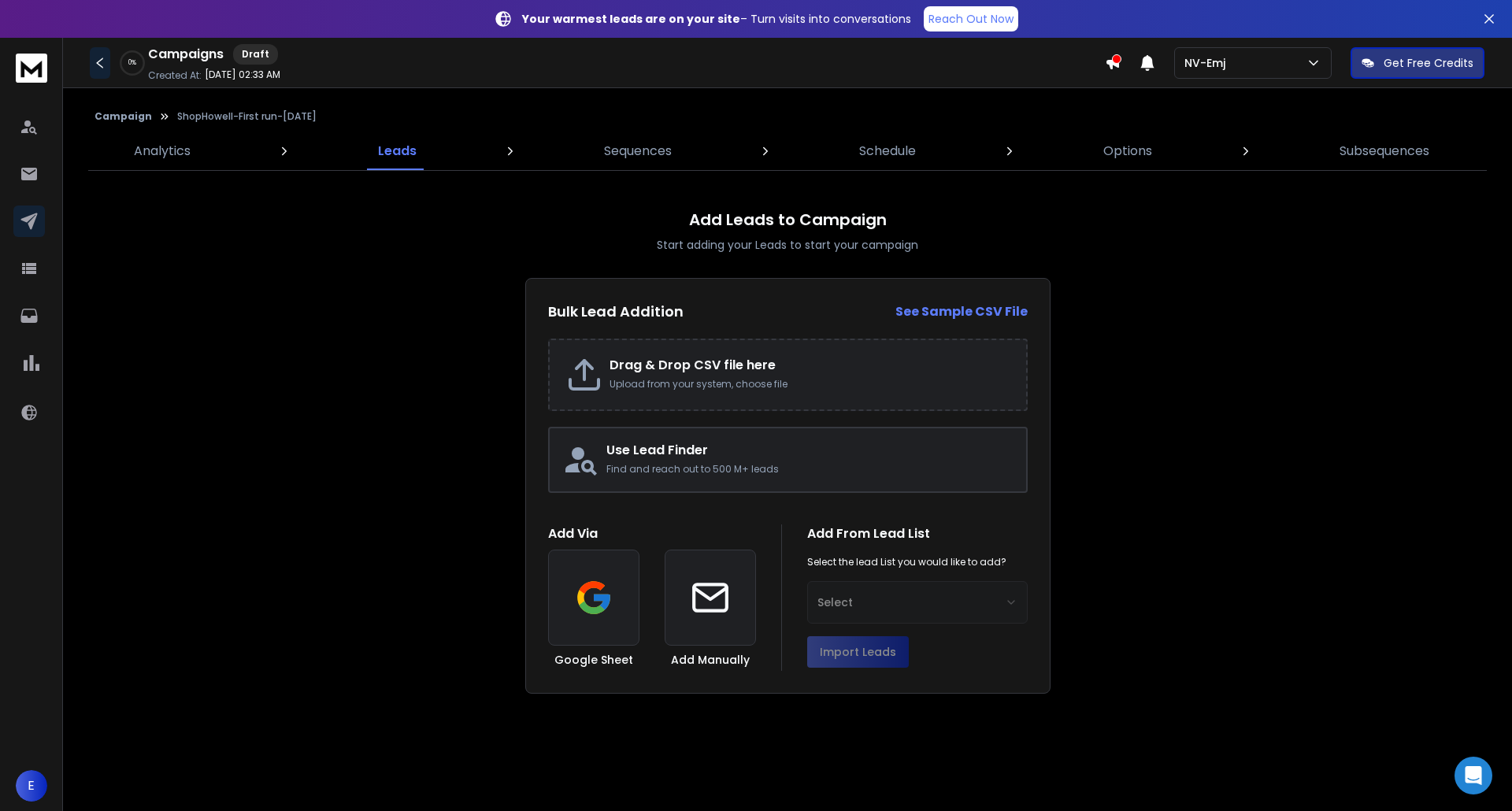
click at [102, 70] on button at bounding box center [100, 63] width 21 height 32
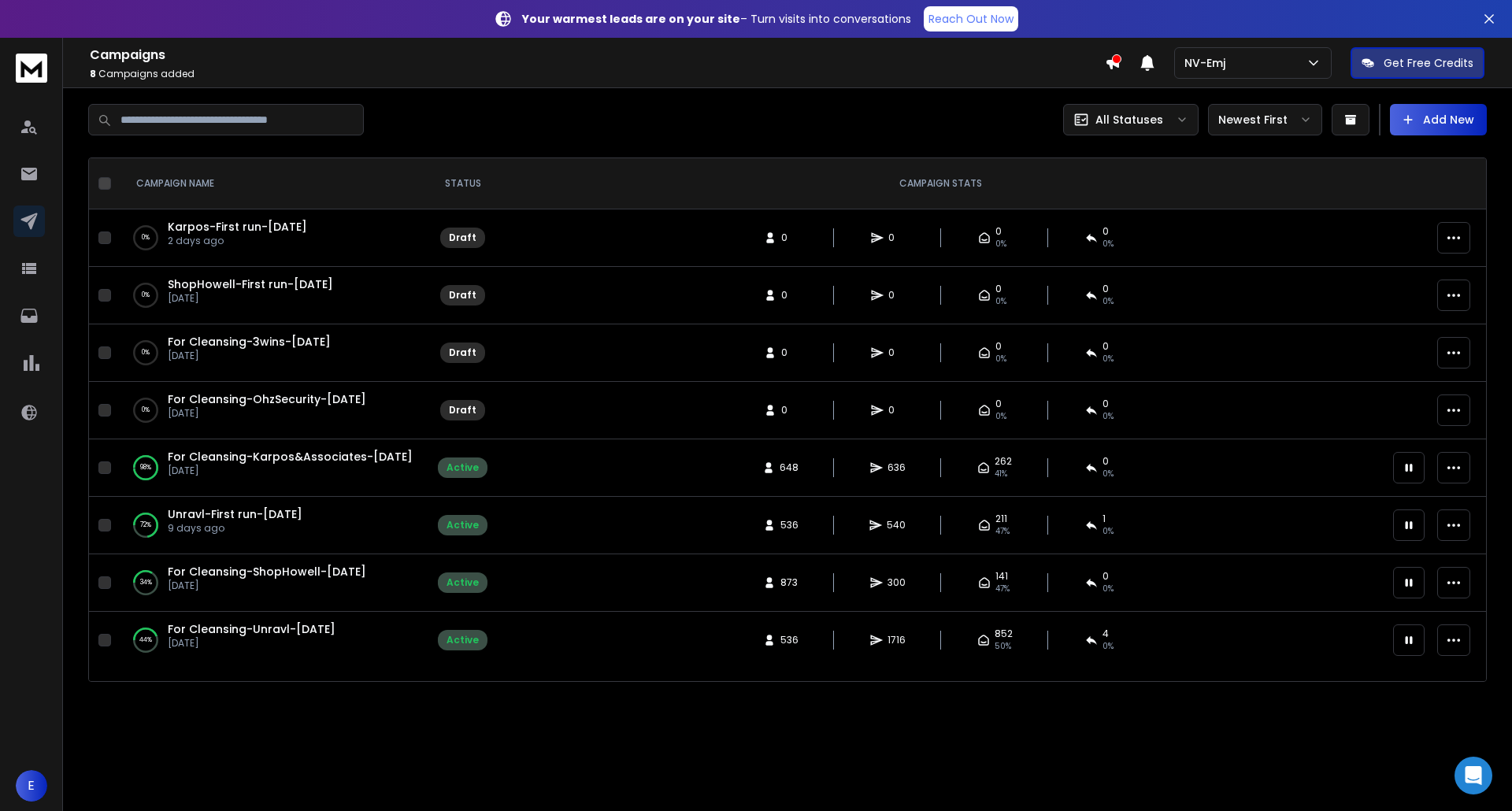
click at [347, 570] on span "For Cleansing-ShopHowell-[DATE]" at bounding box center [267, 572] width 199 height 16
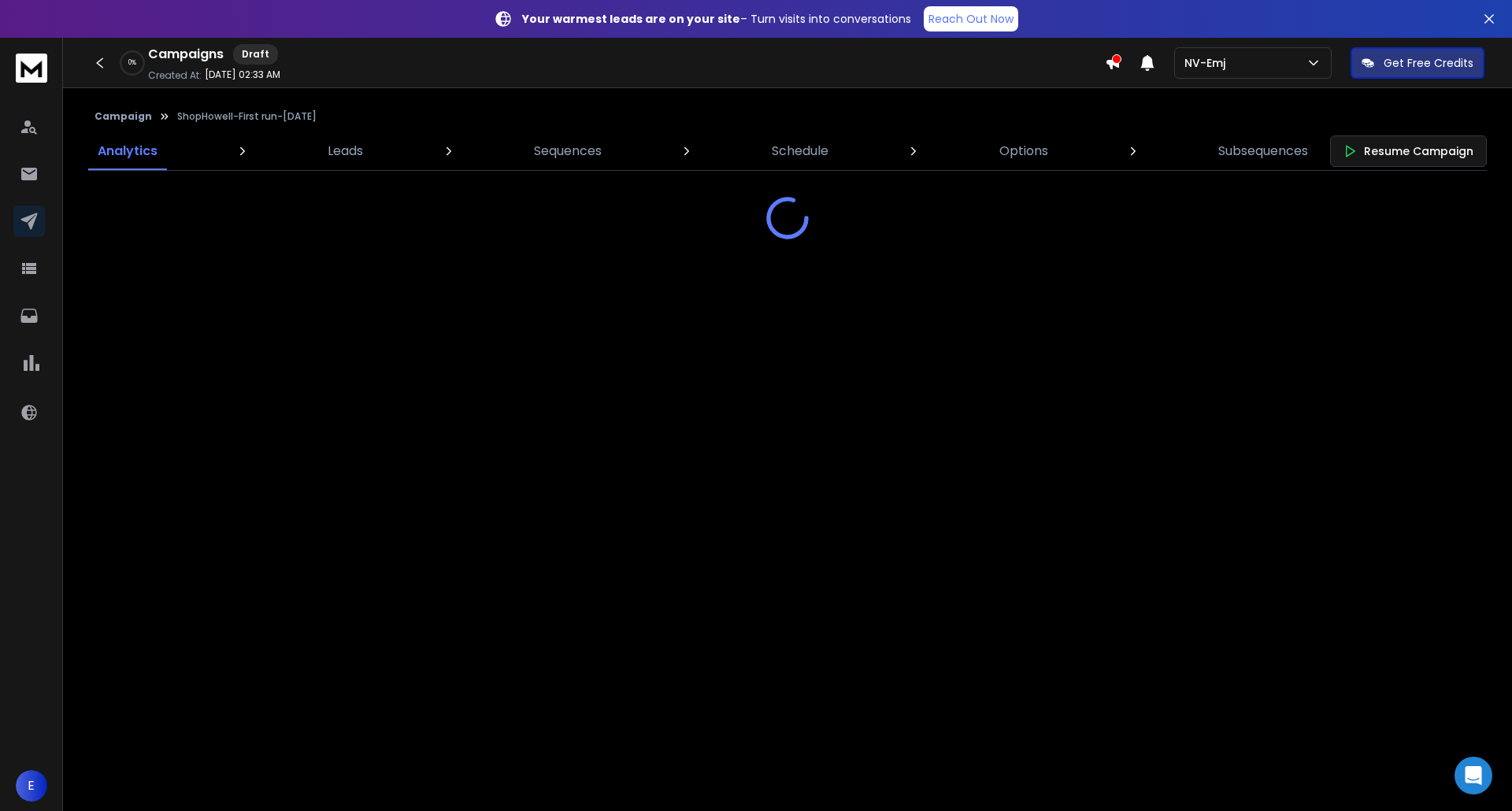
click at [325, 172] on div "Campaign ShopHowell-First run-[DATE] Analytics Leads Sequences Schedule Options…" at bounding box center [788, 177] width 1399 height 146
click at [346, 162] on link "Leads" at bounding box center [345, 151] width 54 height 38
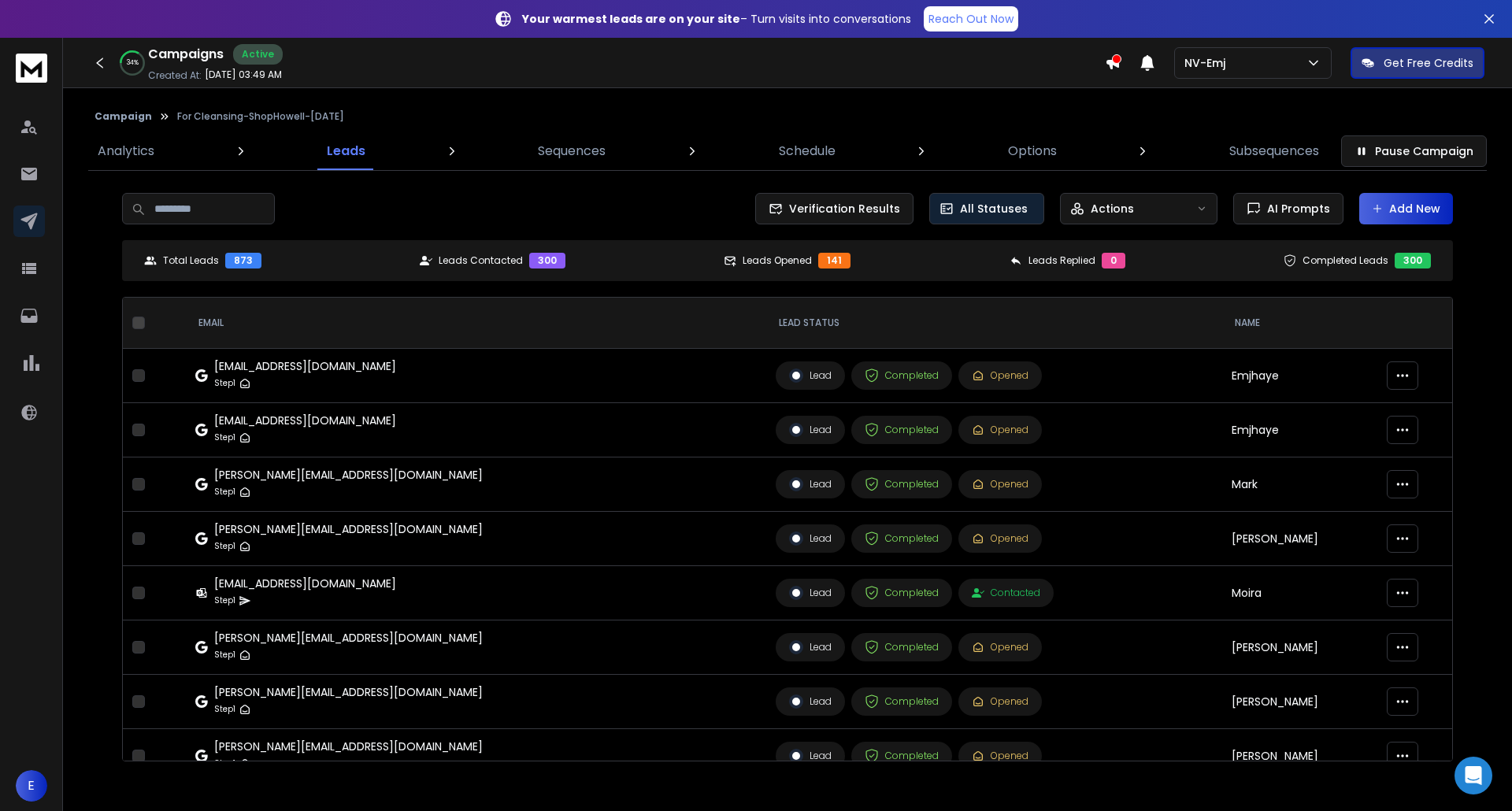
click at [999, 211] on p "All Statuses" at bounding box center [993, 209] width 68 height 16
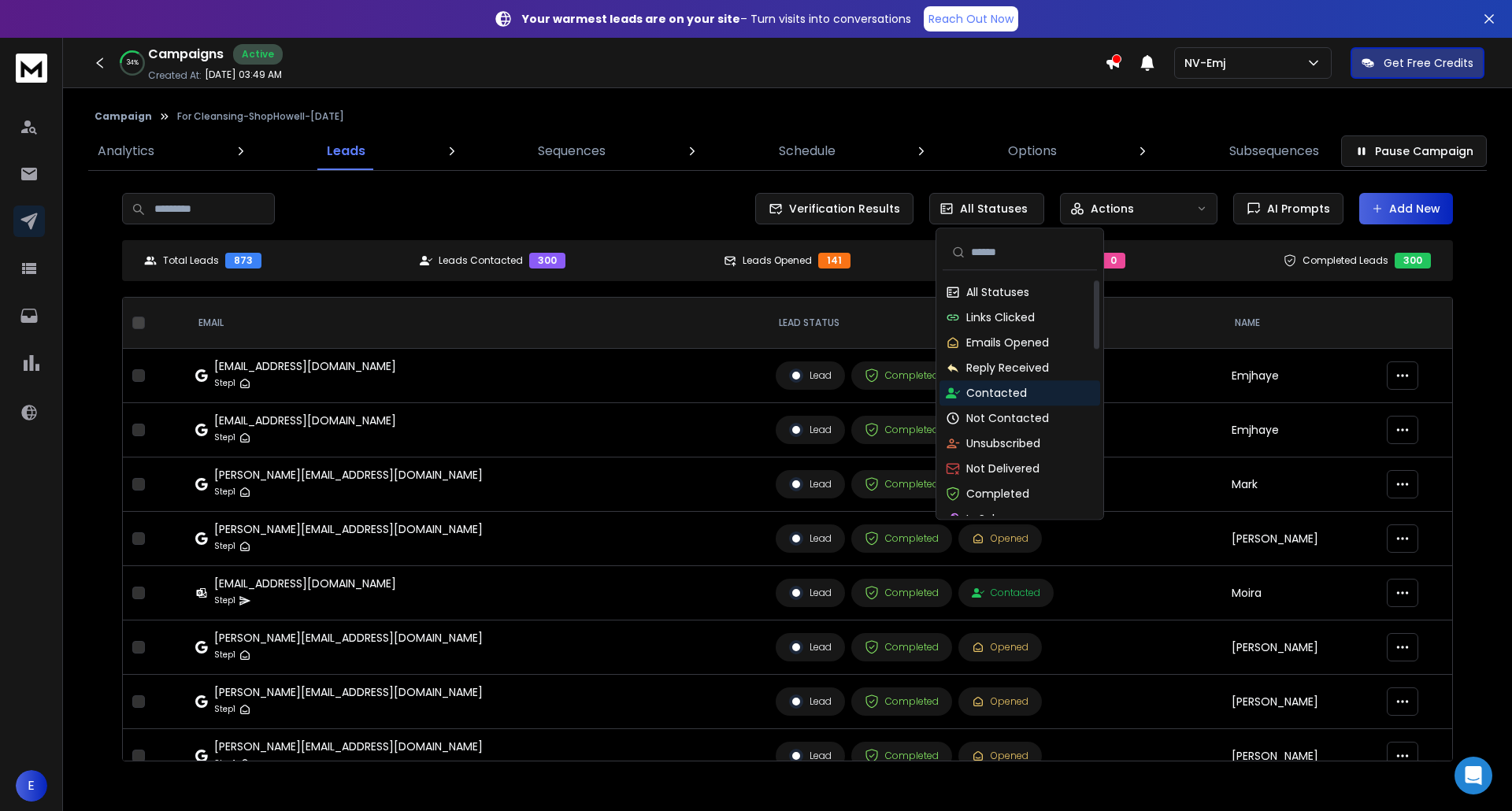
click at [1031, 388] on div "Contacted" at bounding box center [1020, 393] width 161 height 25
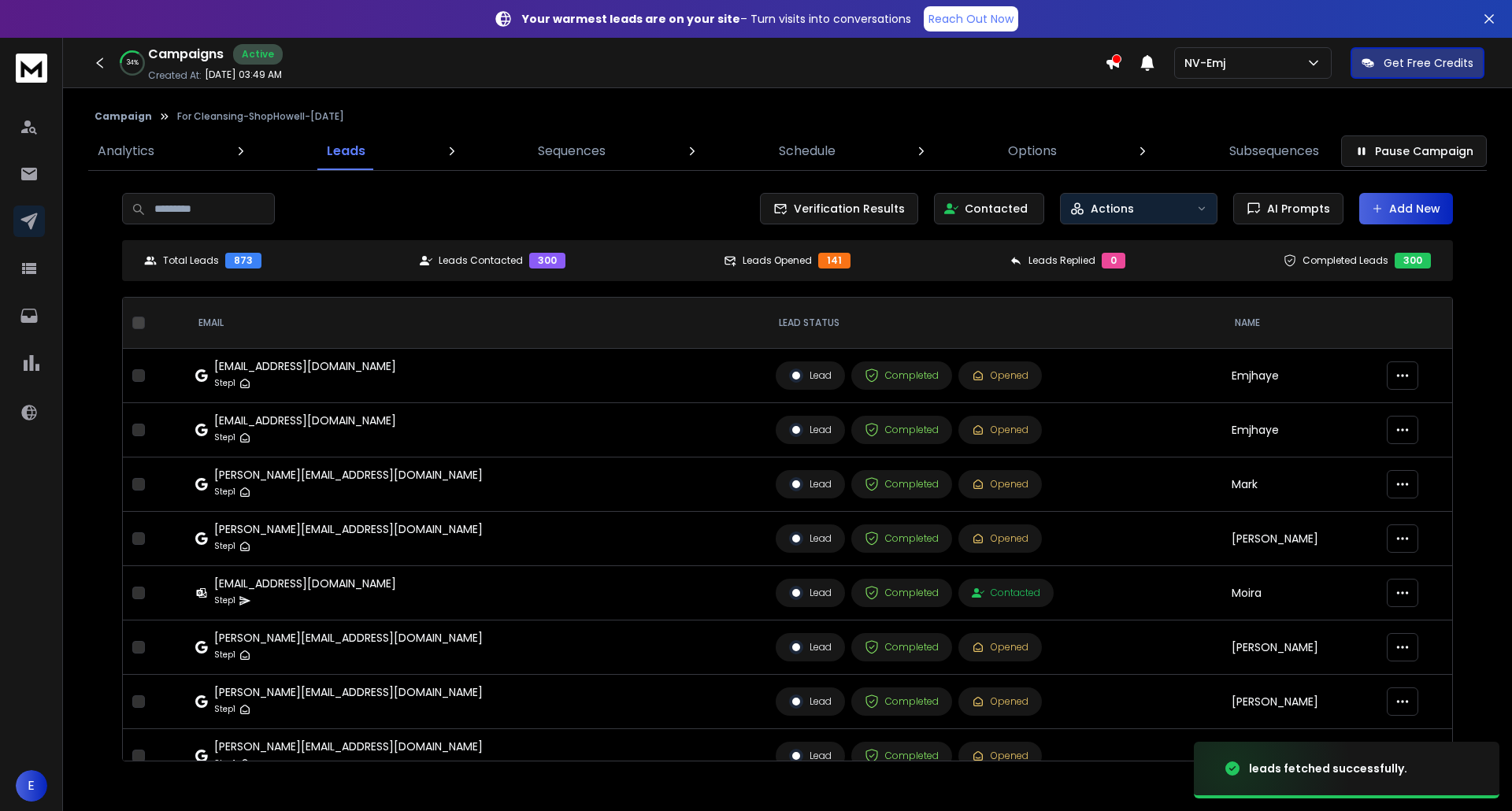
click at [1142, 199] on button "Actions" at bounding box center [1138, 209] width 158 height 32
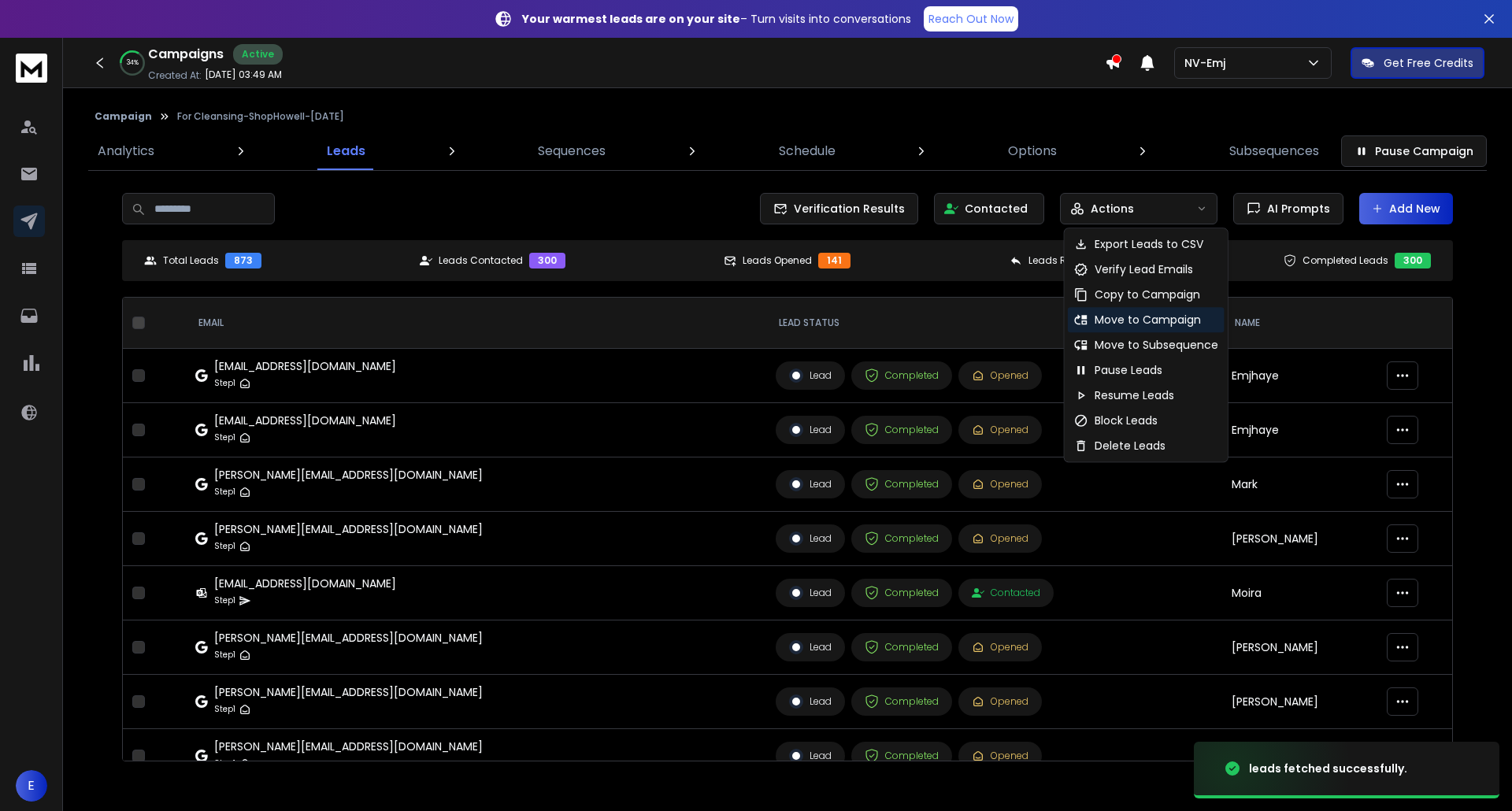
click at [1148, 312] on p "Move to Campaign" at bounding box center [1147, 320] width 106 height 16
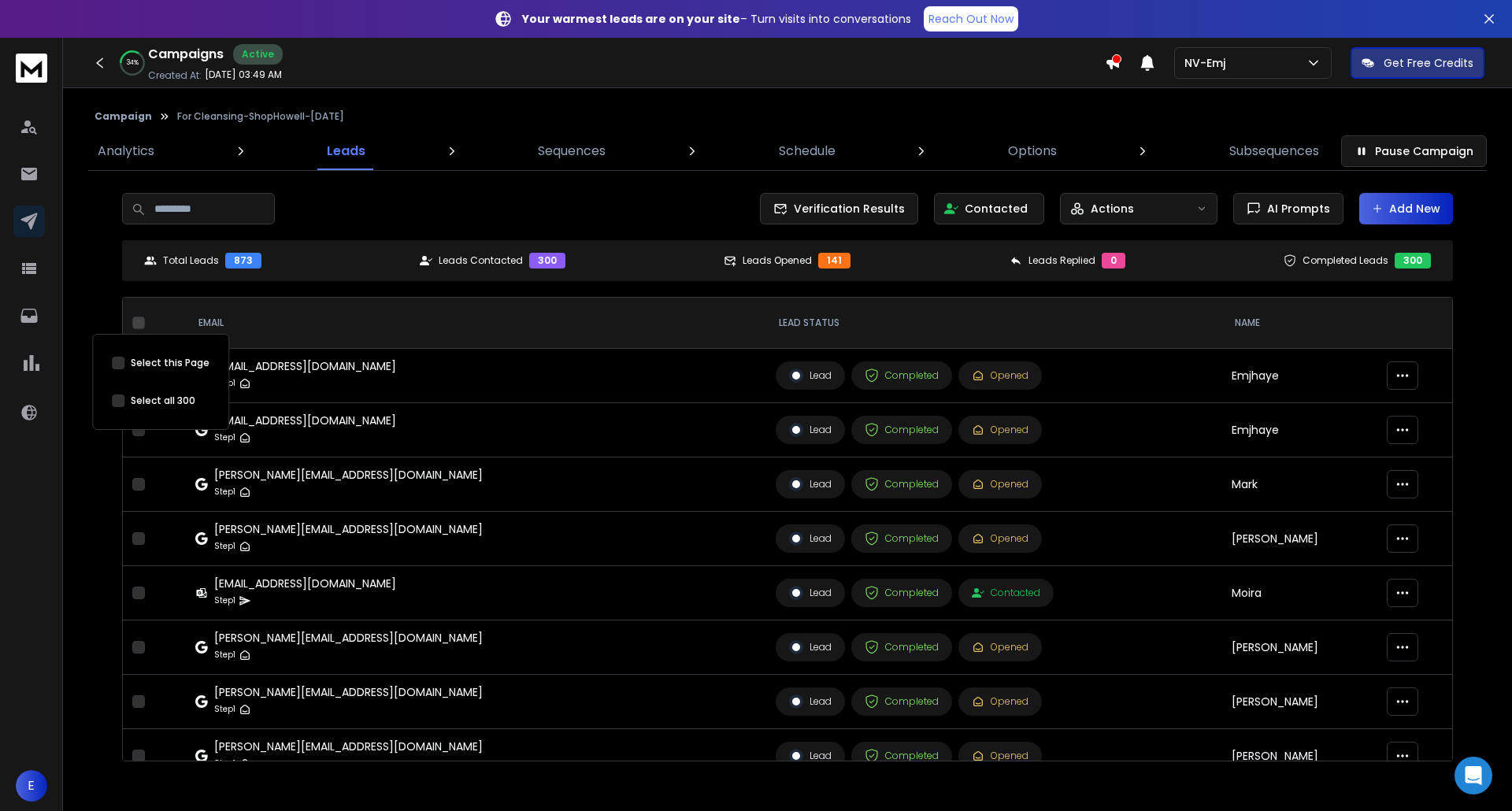
click at [118, 401] on button "Select this Page" at bounding box center [118, 400] width 13 height 13
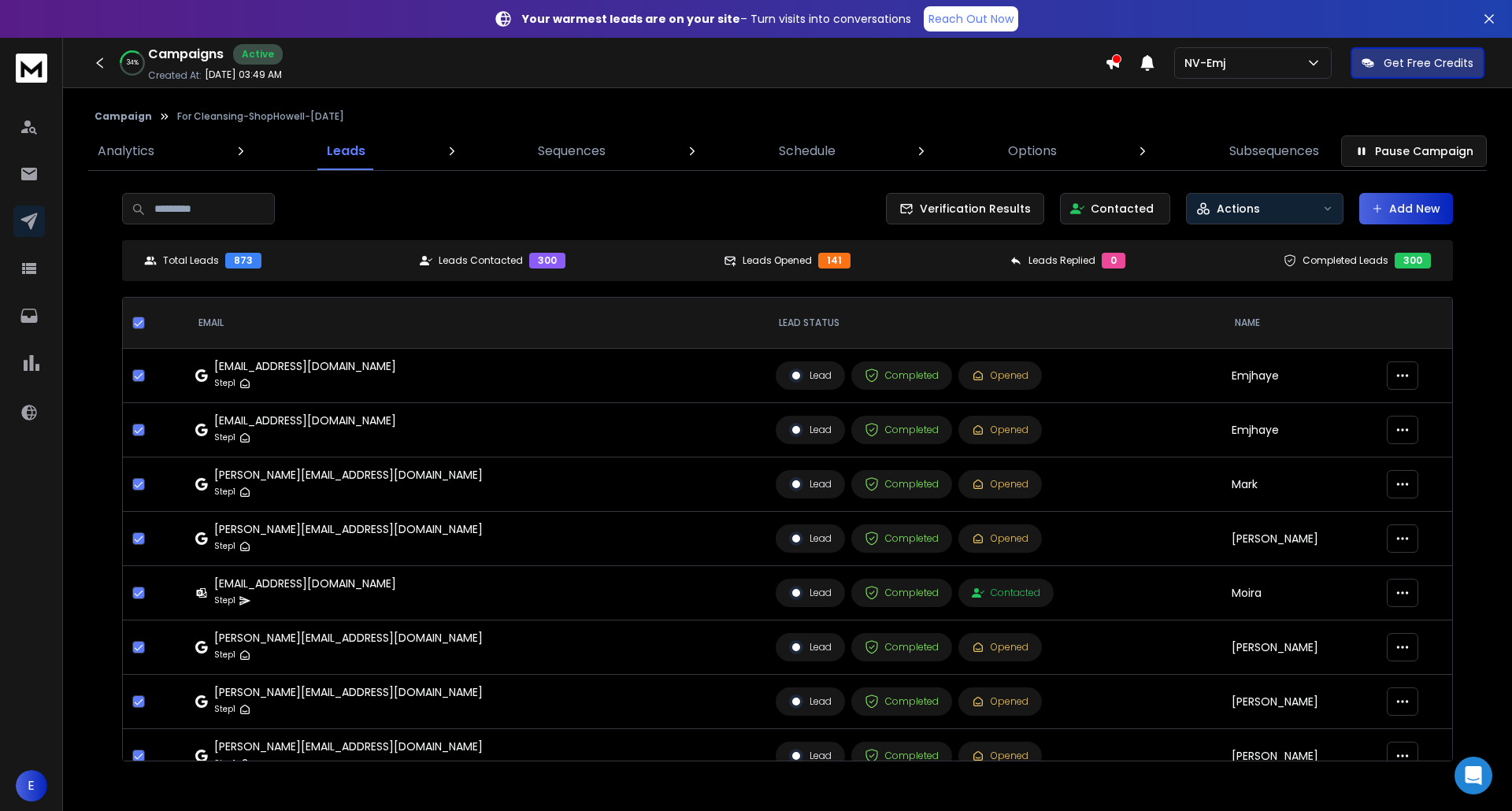
click at [1240, 211] on p "Actions" at bounding box center [1238, 209] width 43 height 16
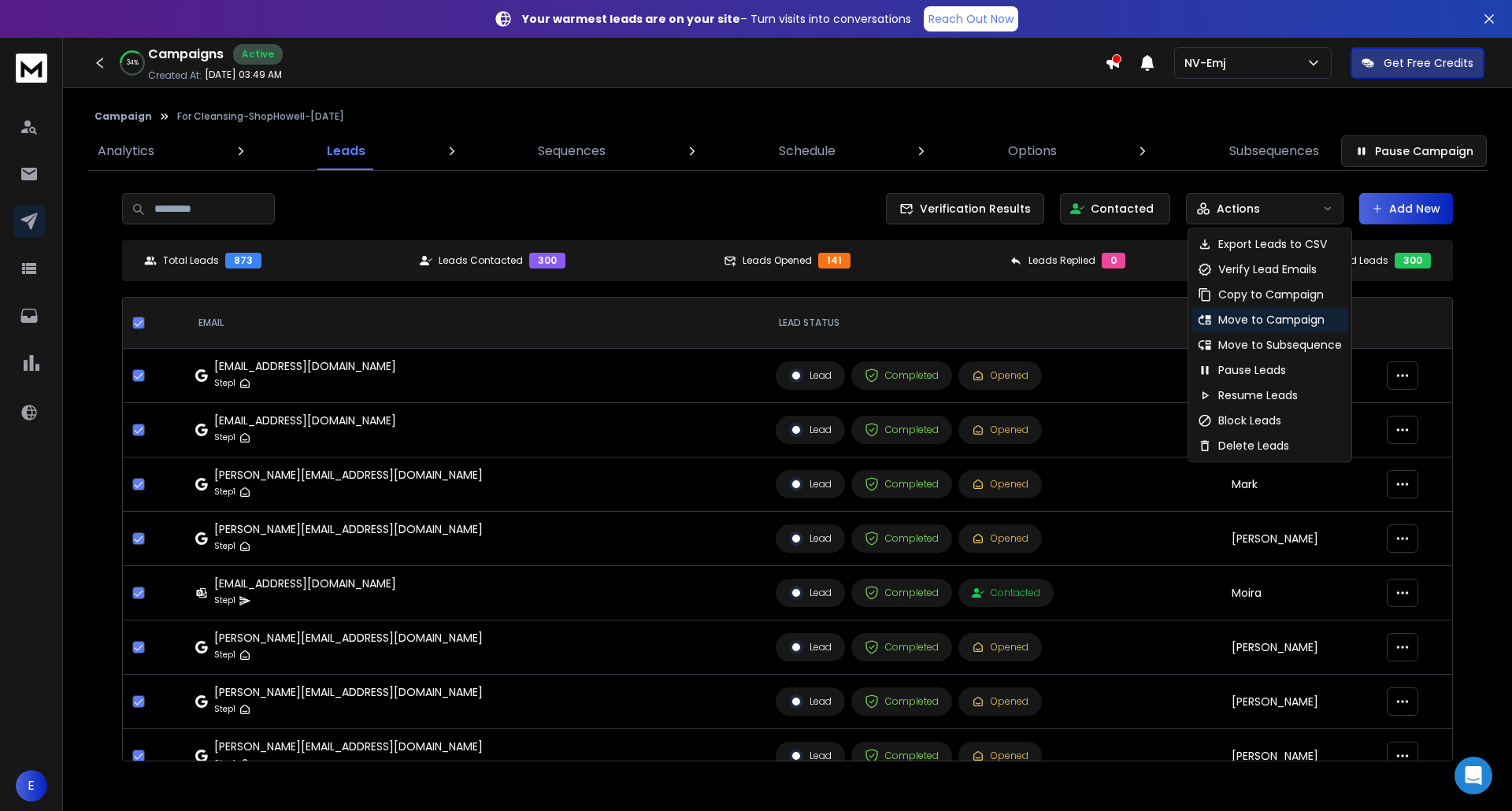
click at [1271, 325] on p "Move to Campaign" at bounding box center [1271, 320] width 106 height 16
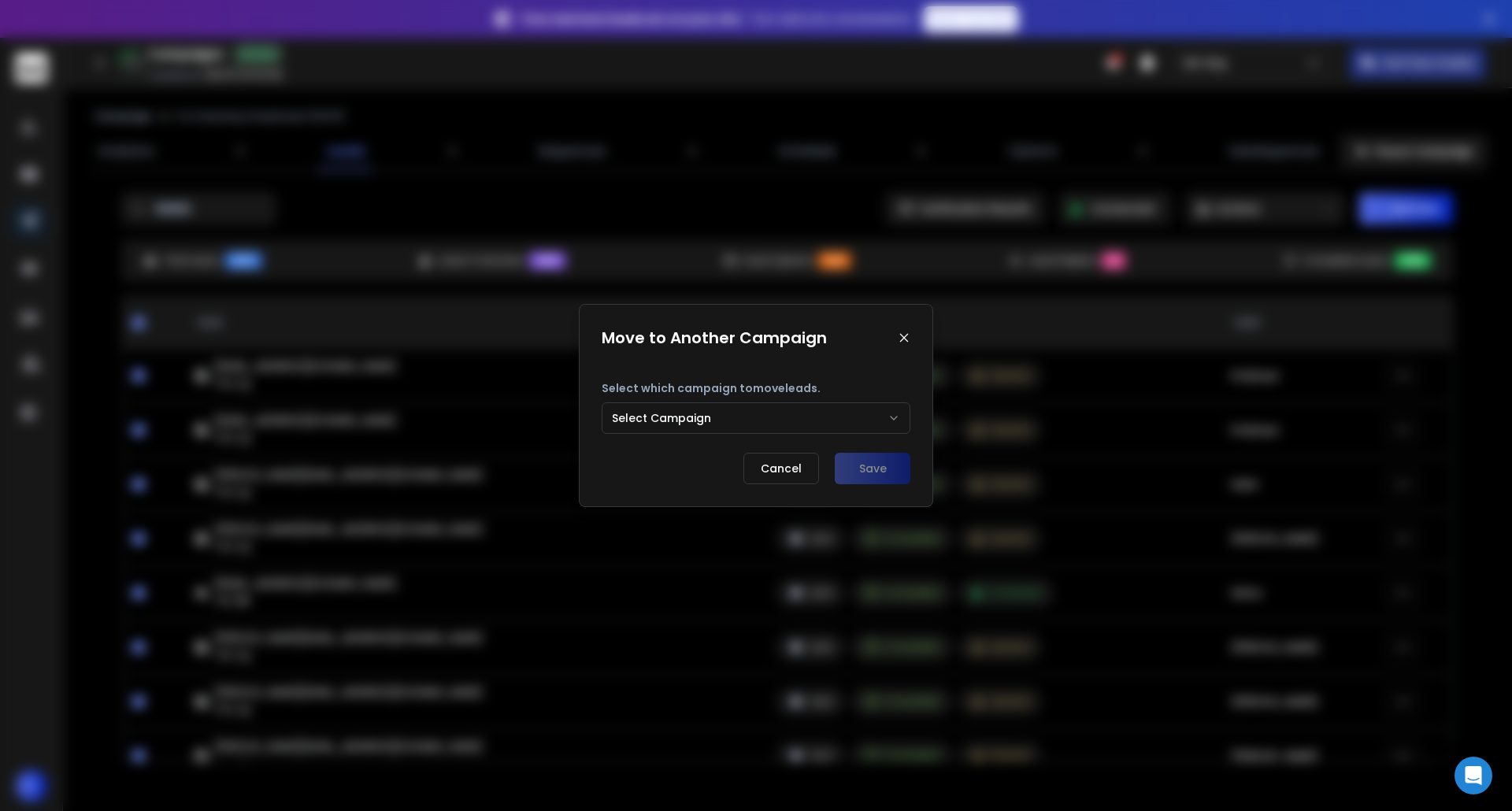
click at [794, 413] on button "Select Campaign" at bounding box center [756, 418] width 309 height 32
click at [885, 472] on button "Save" at bounding box center [872, 469] width 76 height 32
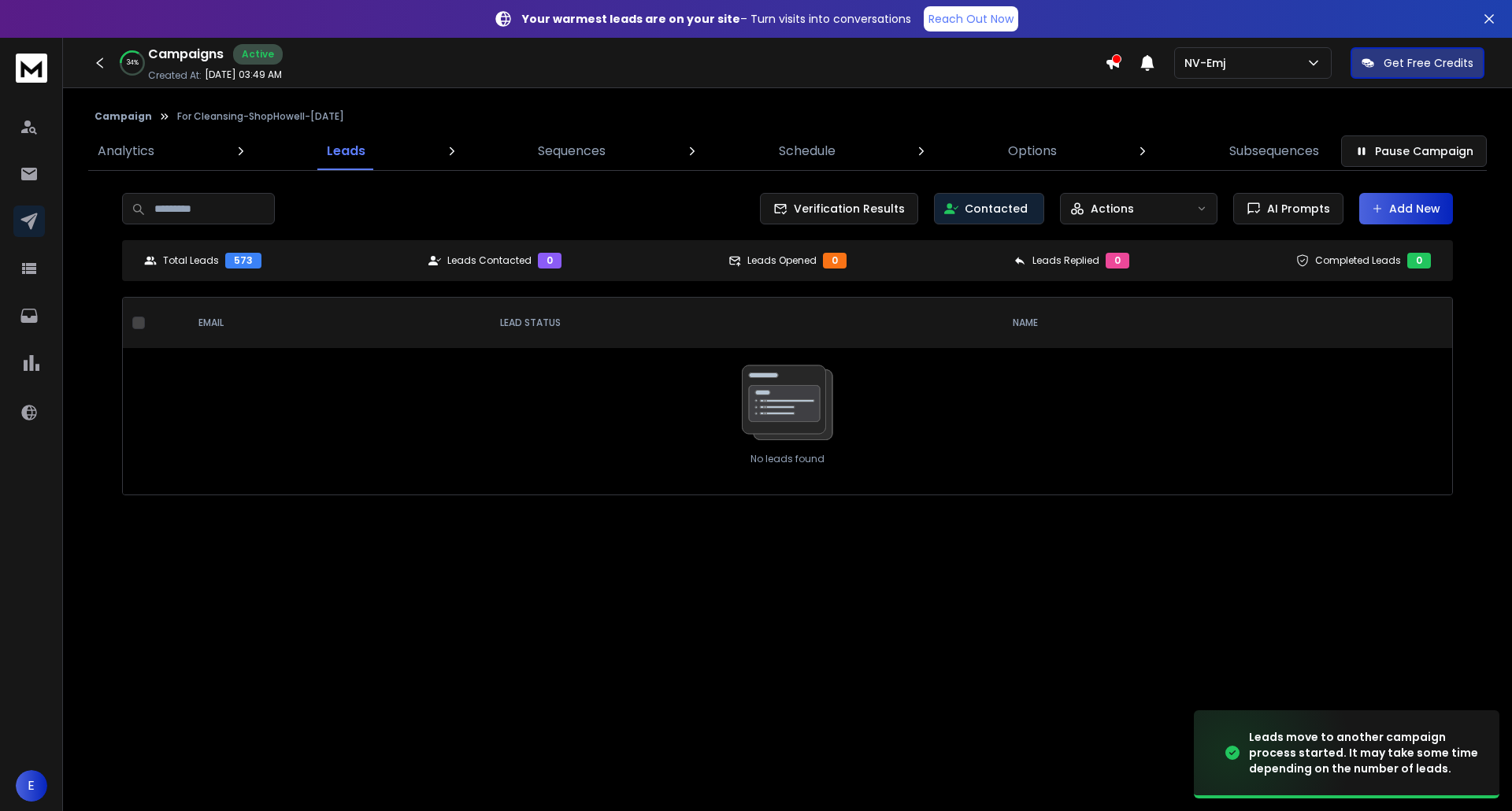
click at [990, 209] on p "Contacted" at bounding box center [996, 209] width 63 height 16
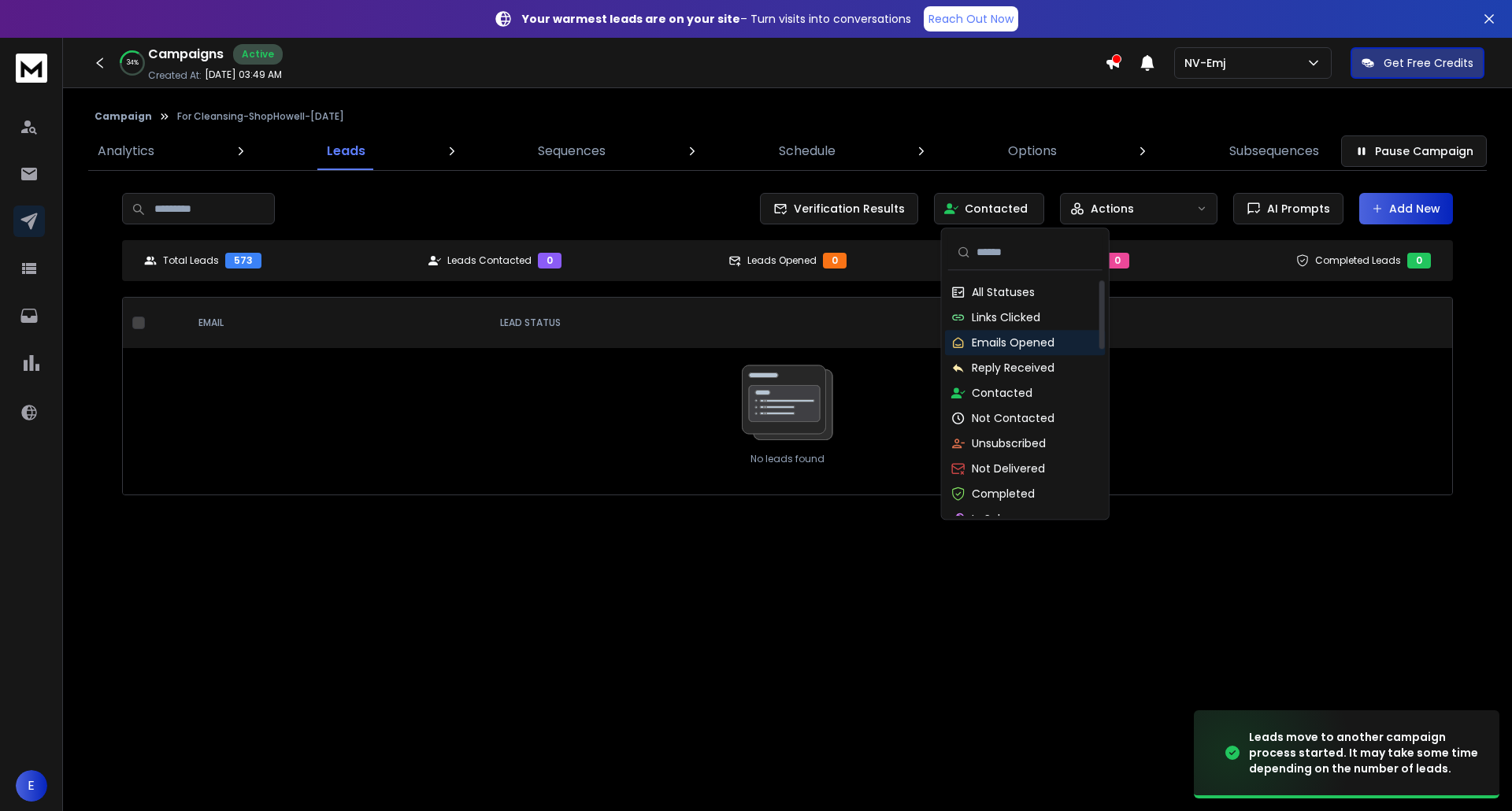
click at [1015, 344] on p "Emails Opened" at bounding box center [1013, 342] width 83 height 16
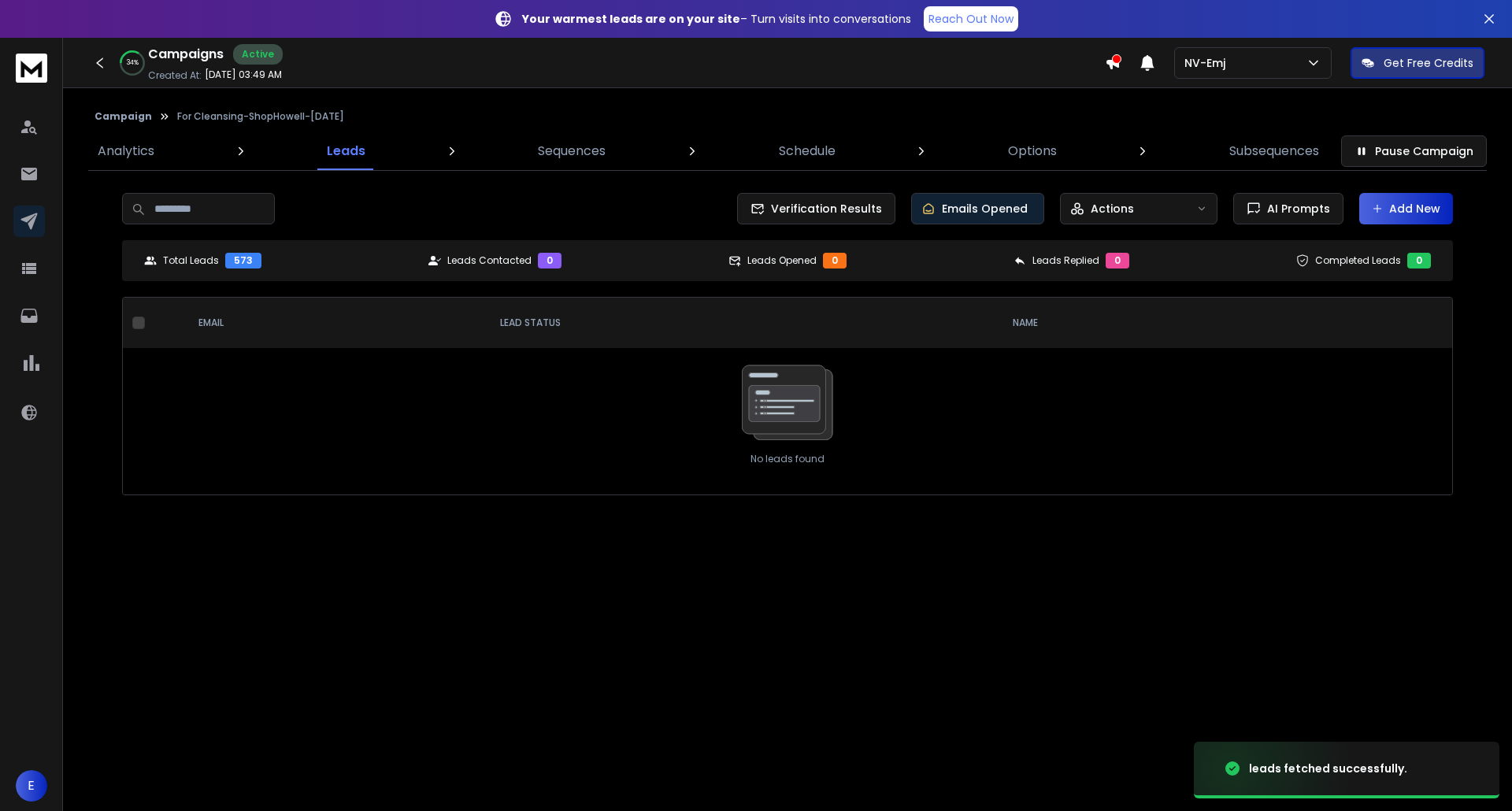
click at [955, 211] on p "Emails Opened" at bounding box center [985, 209] width 86 height 16
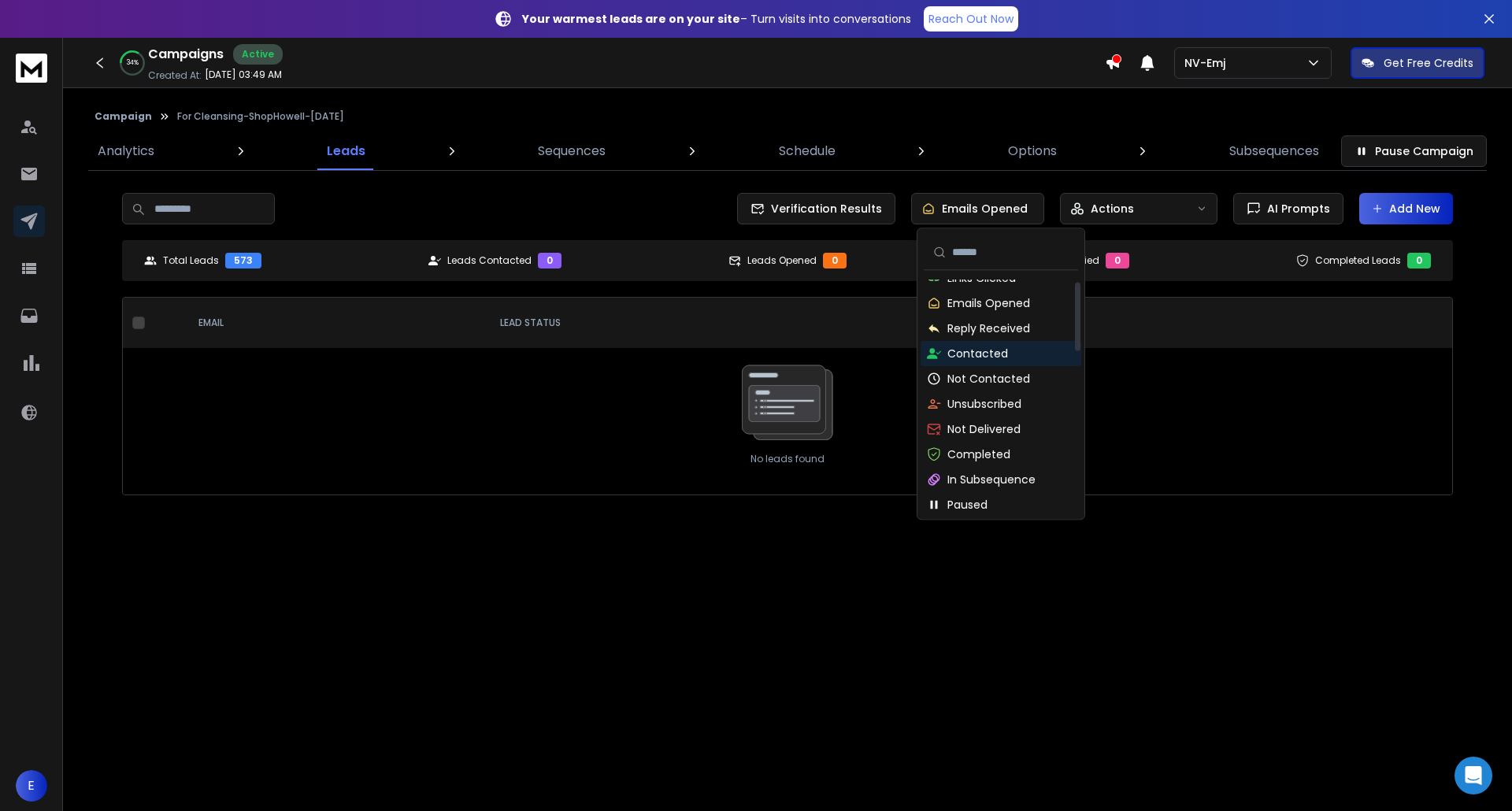
scroll to position [105, 0]
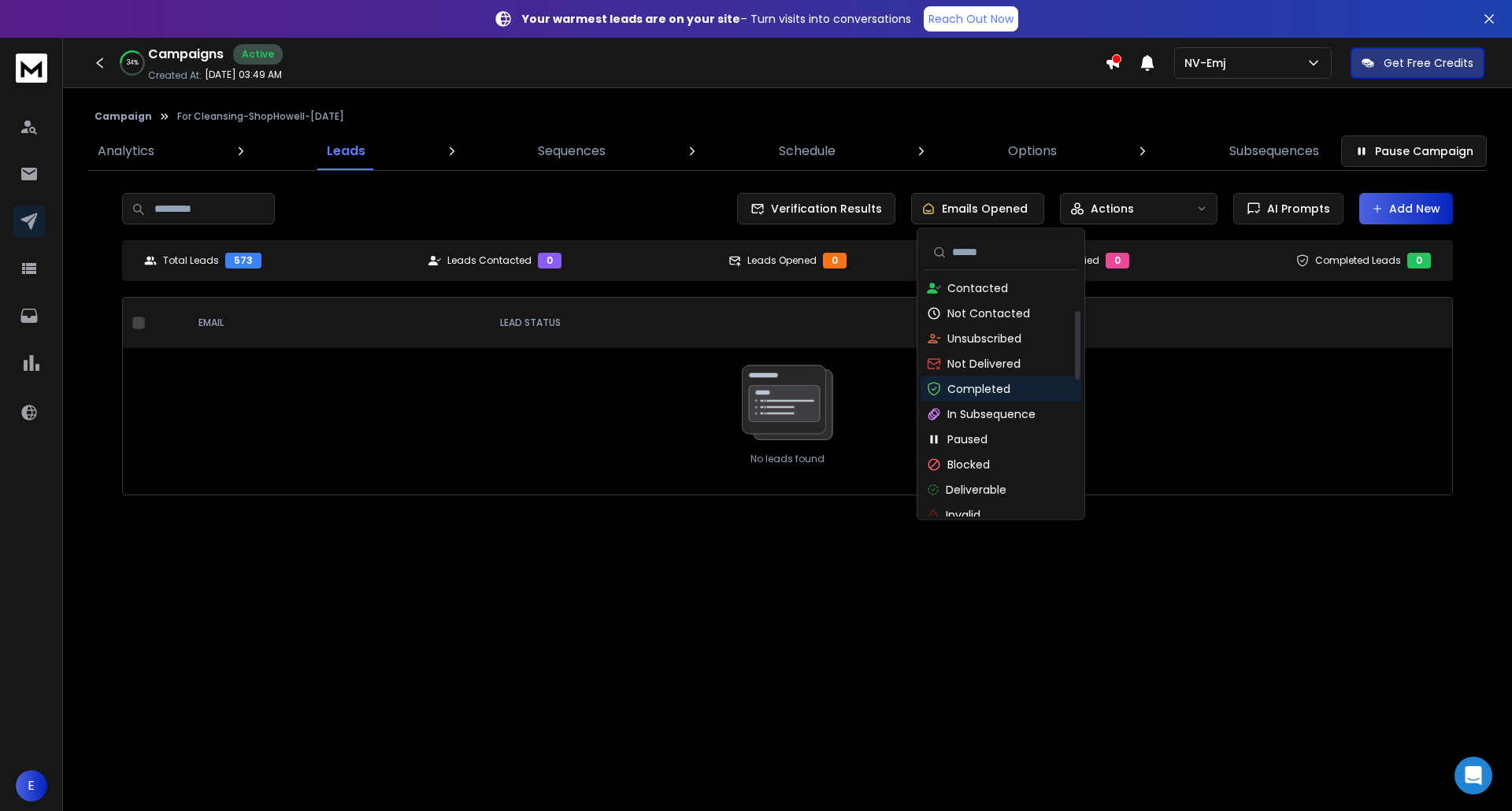
click at [1024, 387] on div "Completed" at bounding box center [1000, 389] width 161 height 25
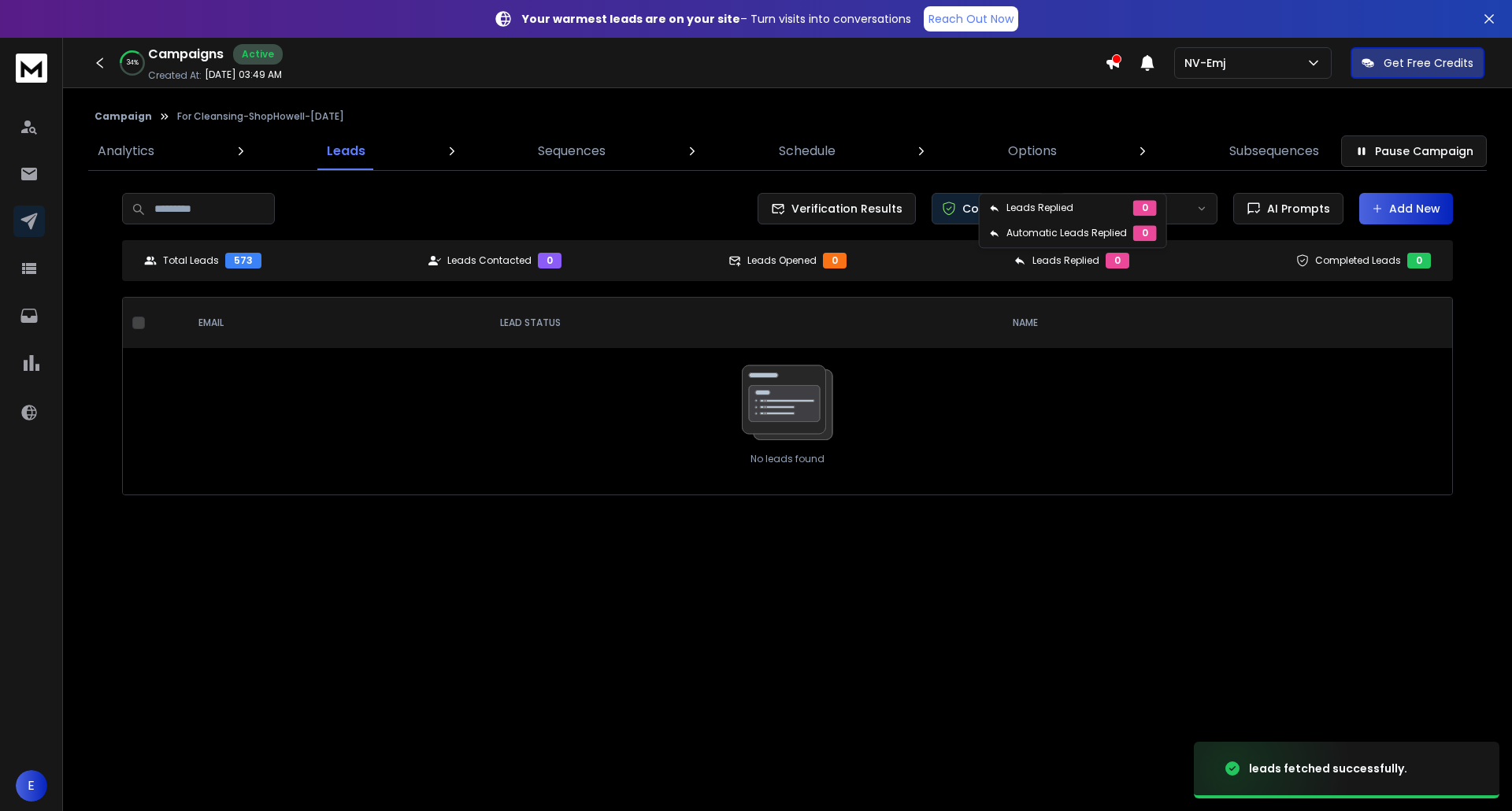
click at [949, 204] on icon "button" at bounding box center [949, 209] width 14 height 14
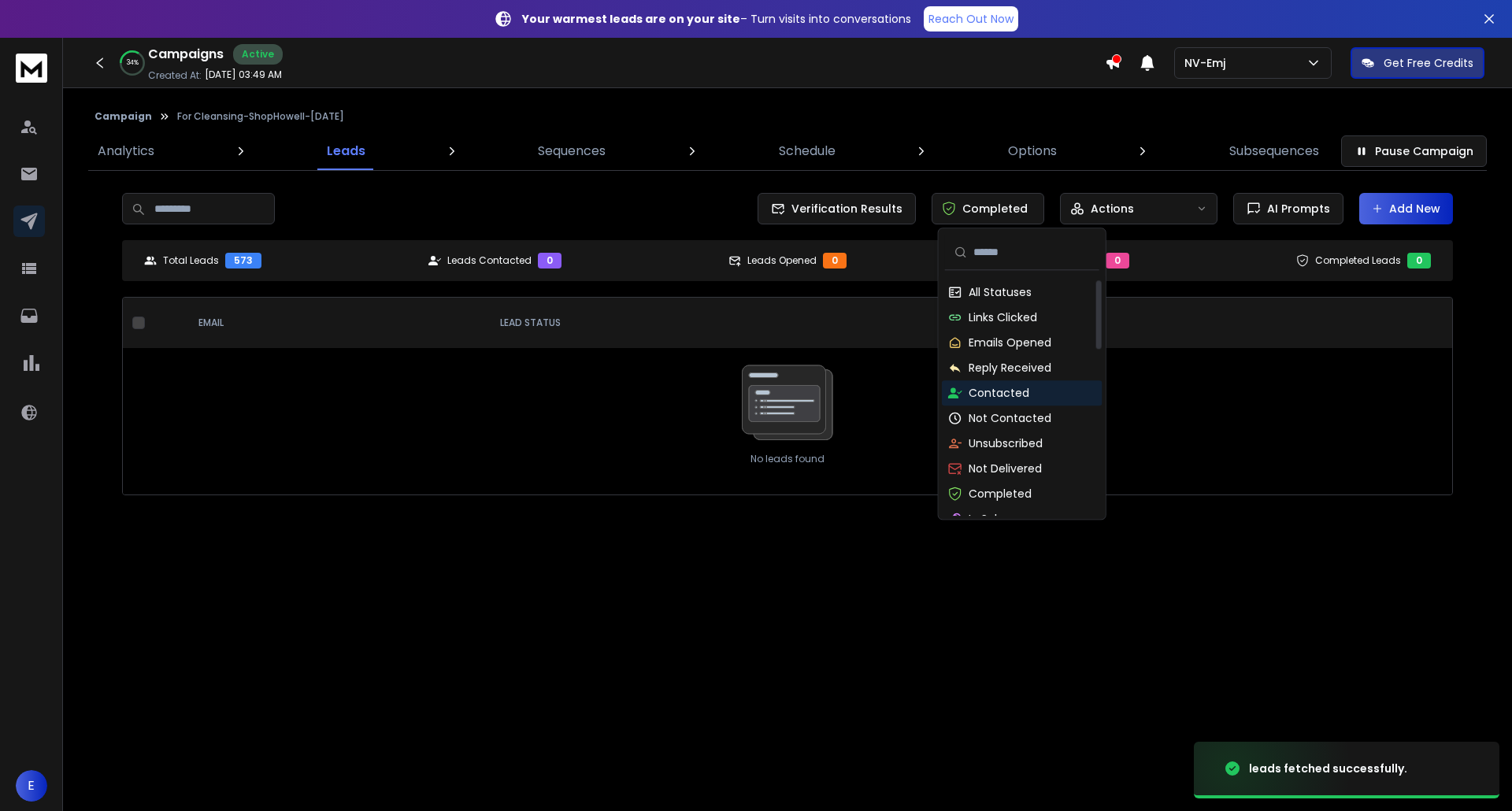
click at [1009, 392] on p "Contacted" at bounding box center [999, 393] width 61 height 16
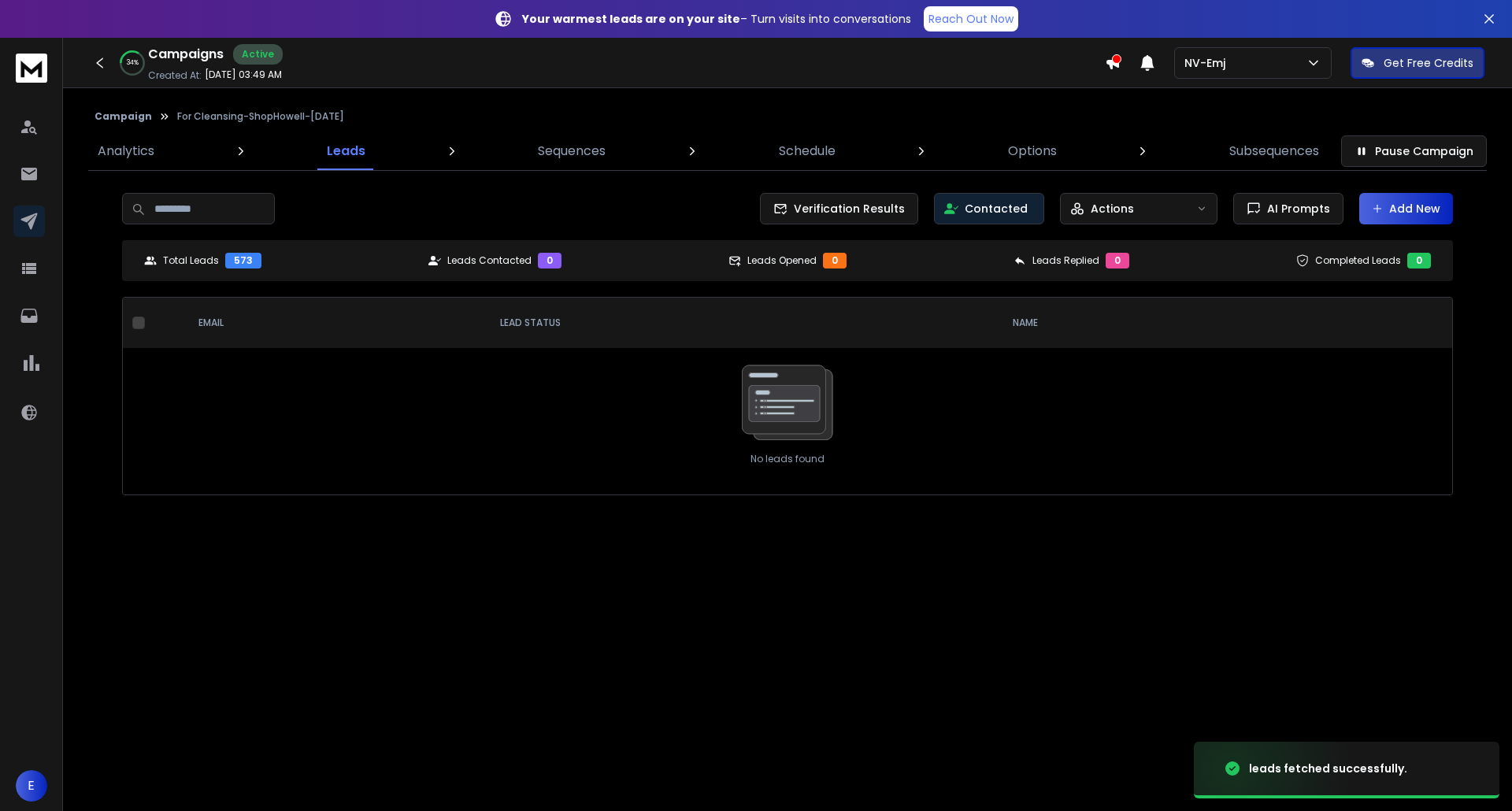
click at [984, 209] on p "Contacted" at bounding box center [996, 209] width 63 height 16
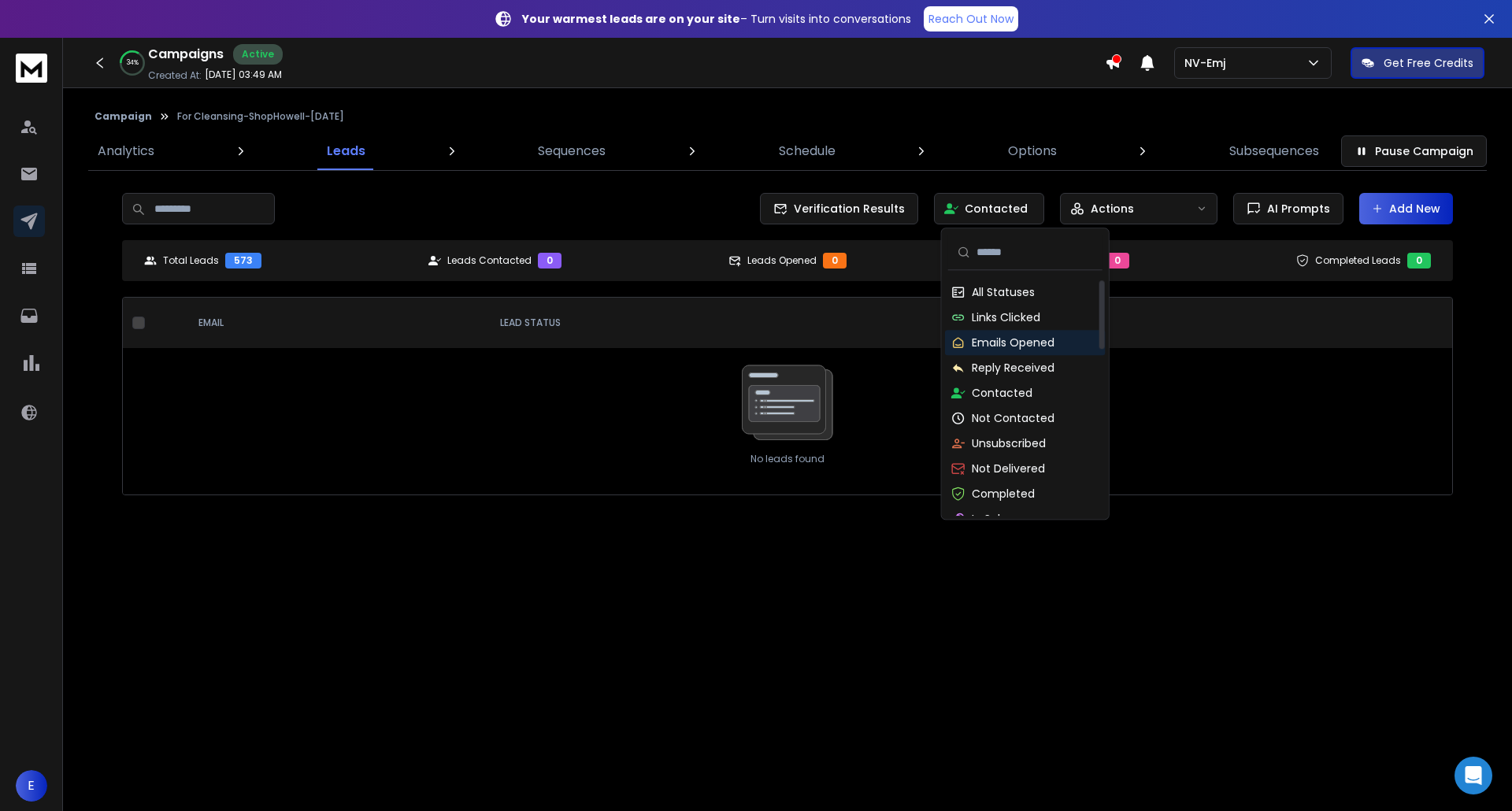
click at [1009, 348] on p "Emails Opened" at bounding box center [1013, 342] width 83 height 16
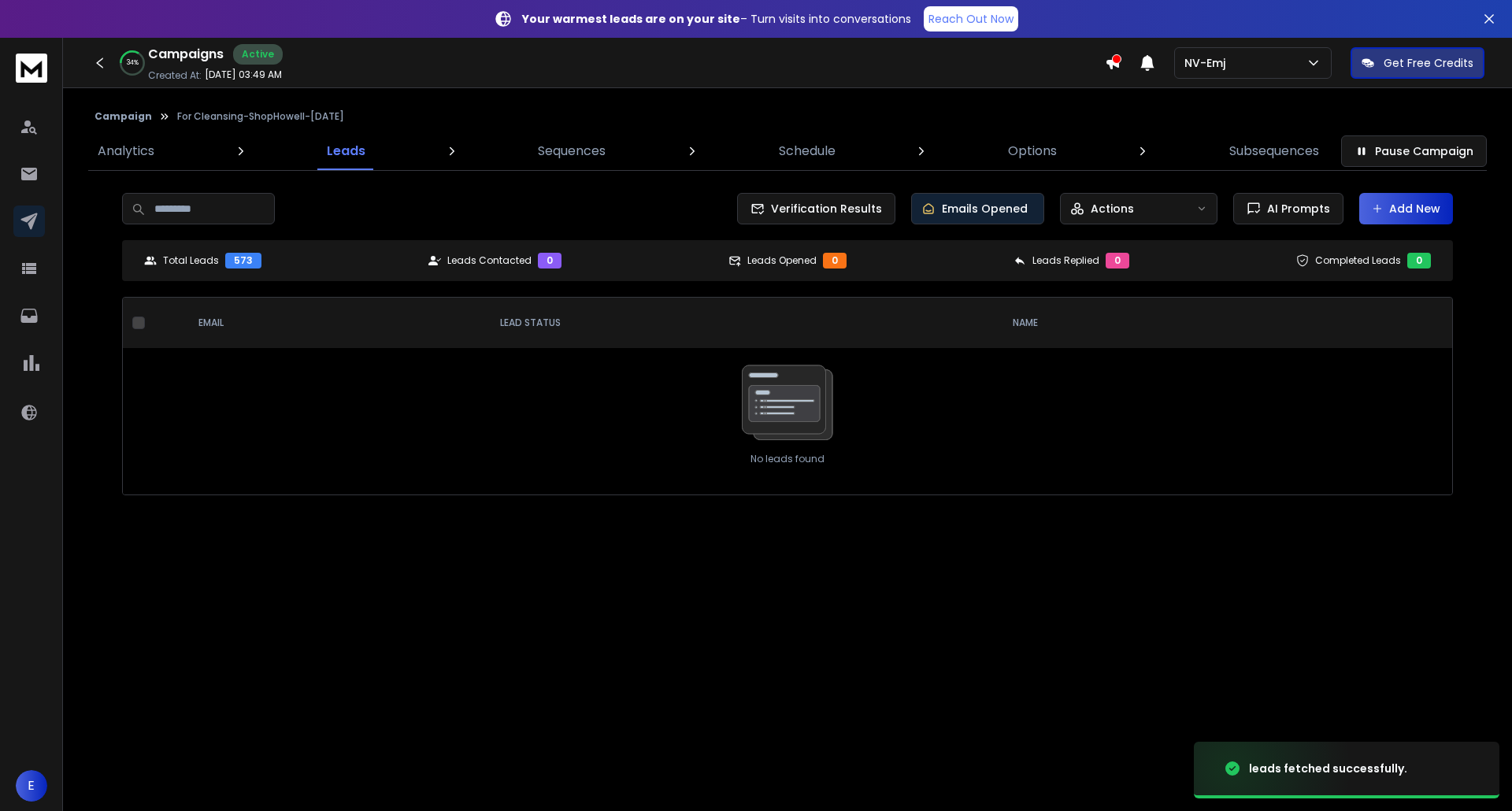
click at [985, 209] on p "Emails Opened" at bounding box center [985, 209] width 86 height 16
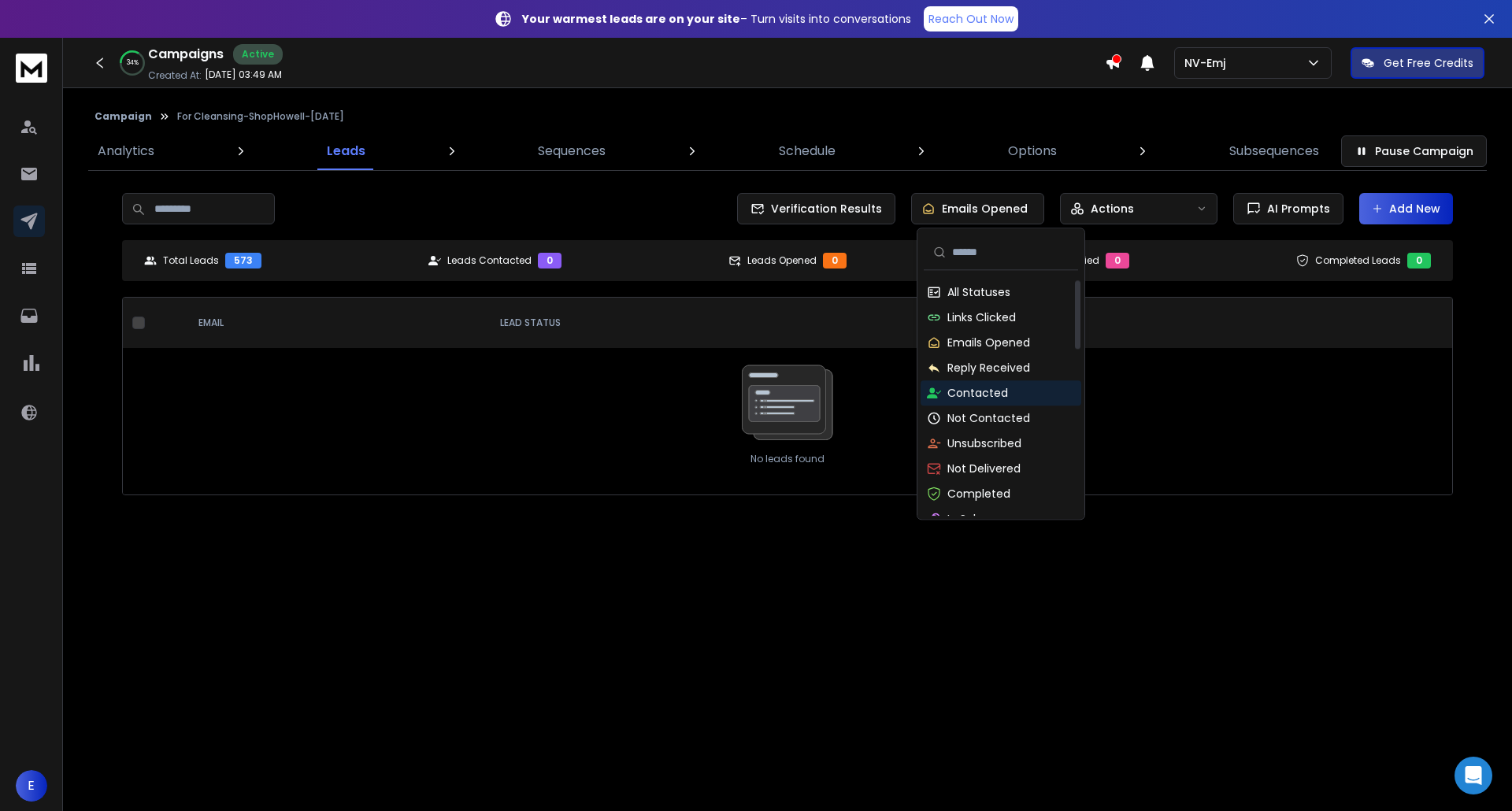
click at [1012, 390] on div "Contacted" at bounding box center [1000, 393] width 161 height 25
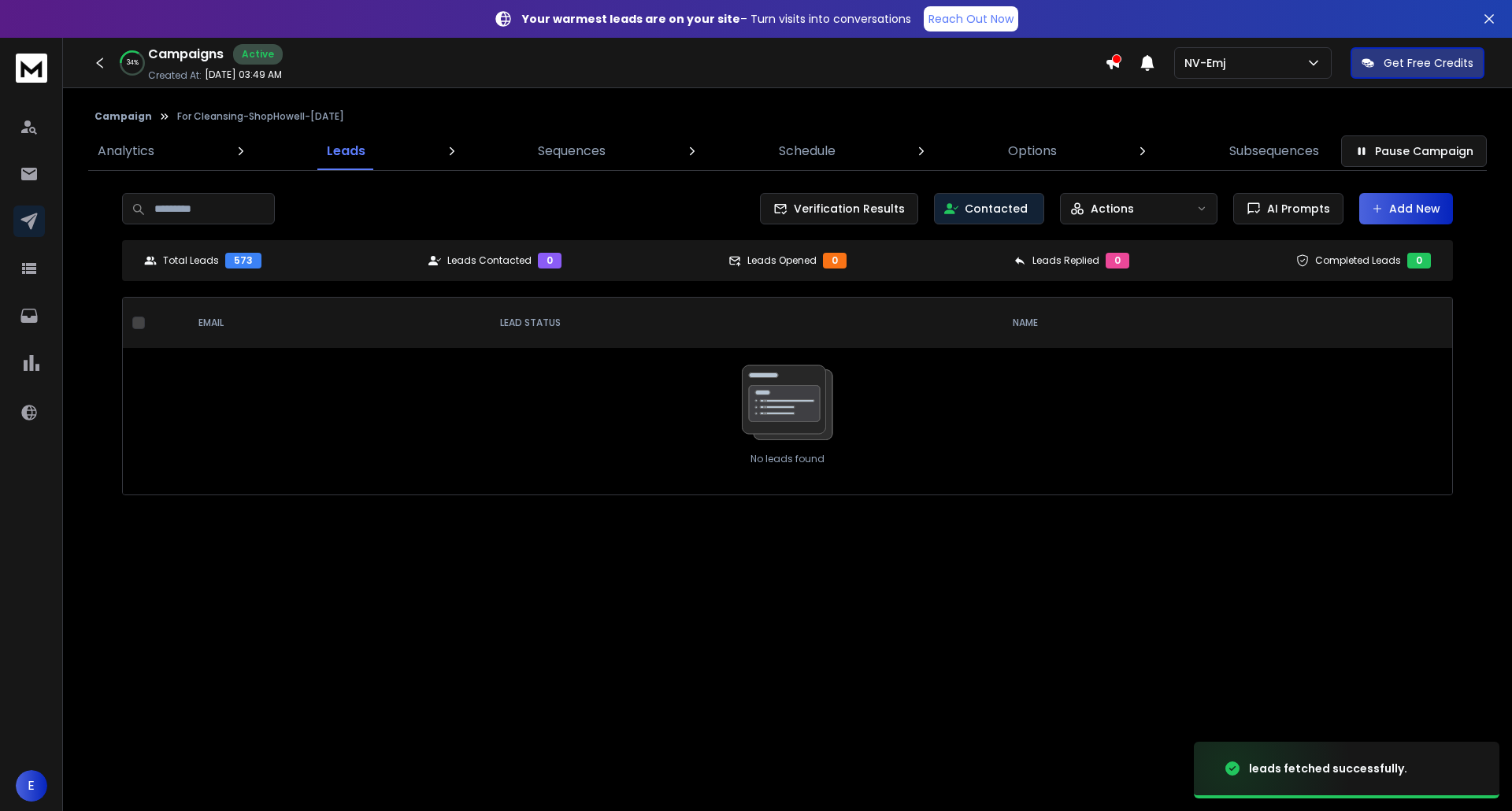
click at [997, 205] on p "Contacted" at bounding box center [996, 209] width 63 height 16
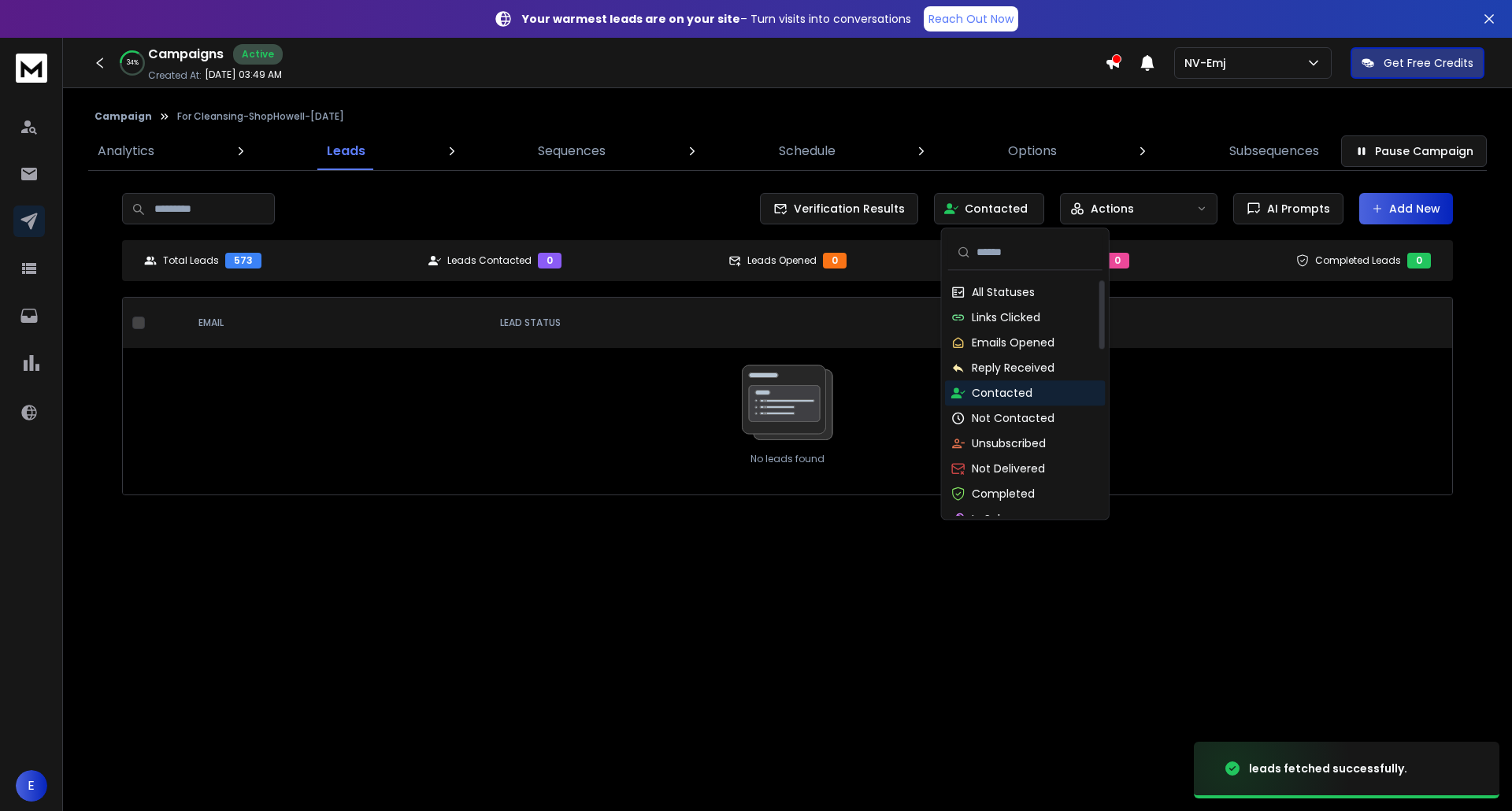
click at [1001, 385] on p "Contacted" at bounding box center [1002, 393] width 61 height 16
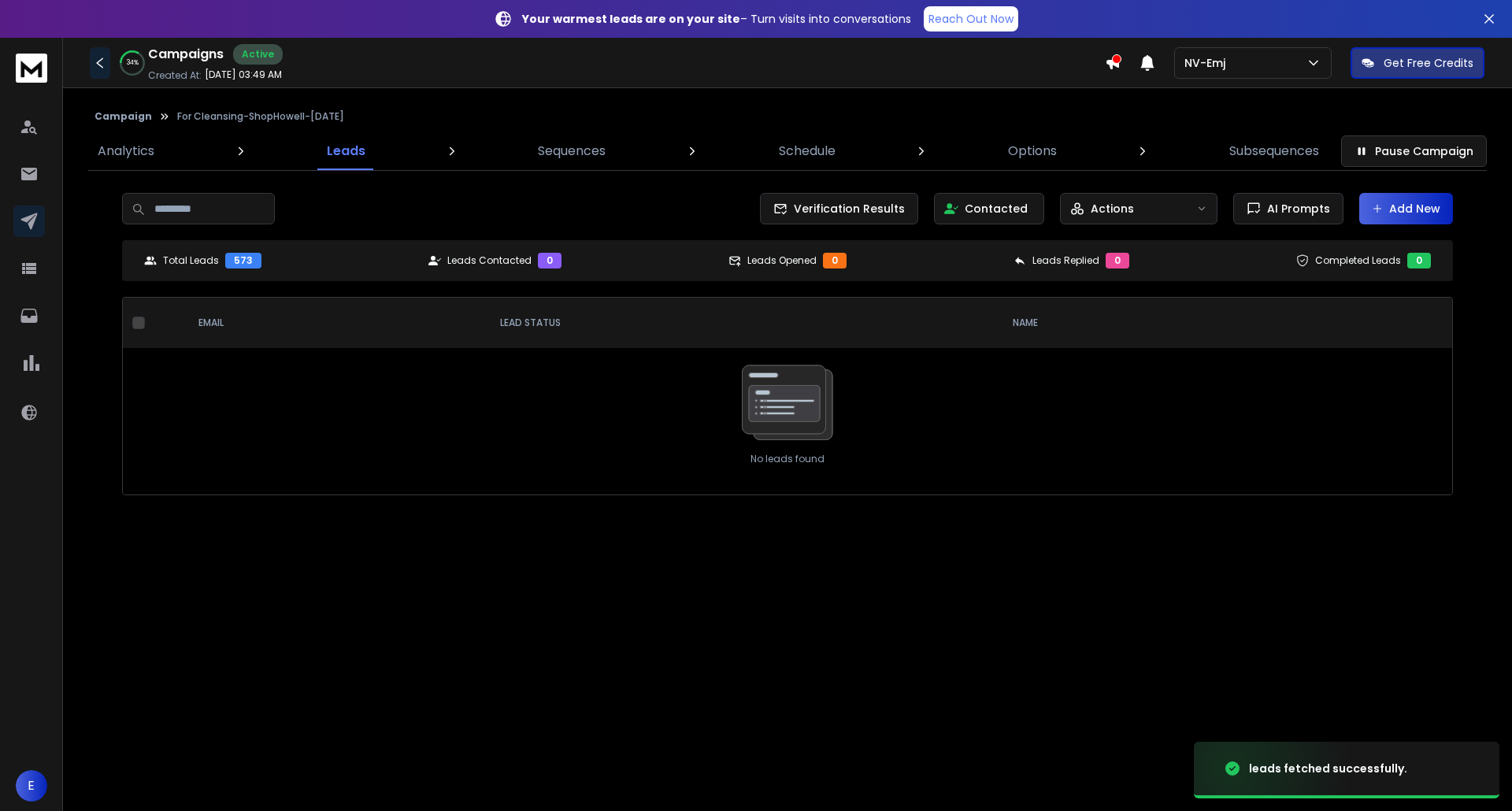
click at [98, 62] on icon at bounding box center [99, 63] width 14 height 14
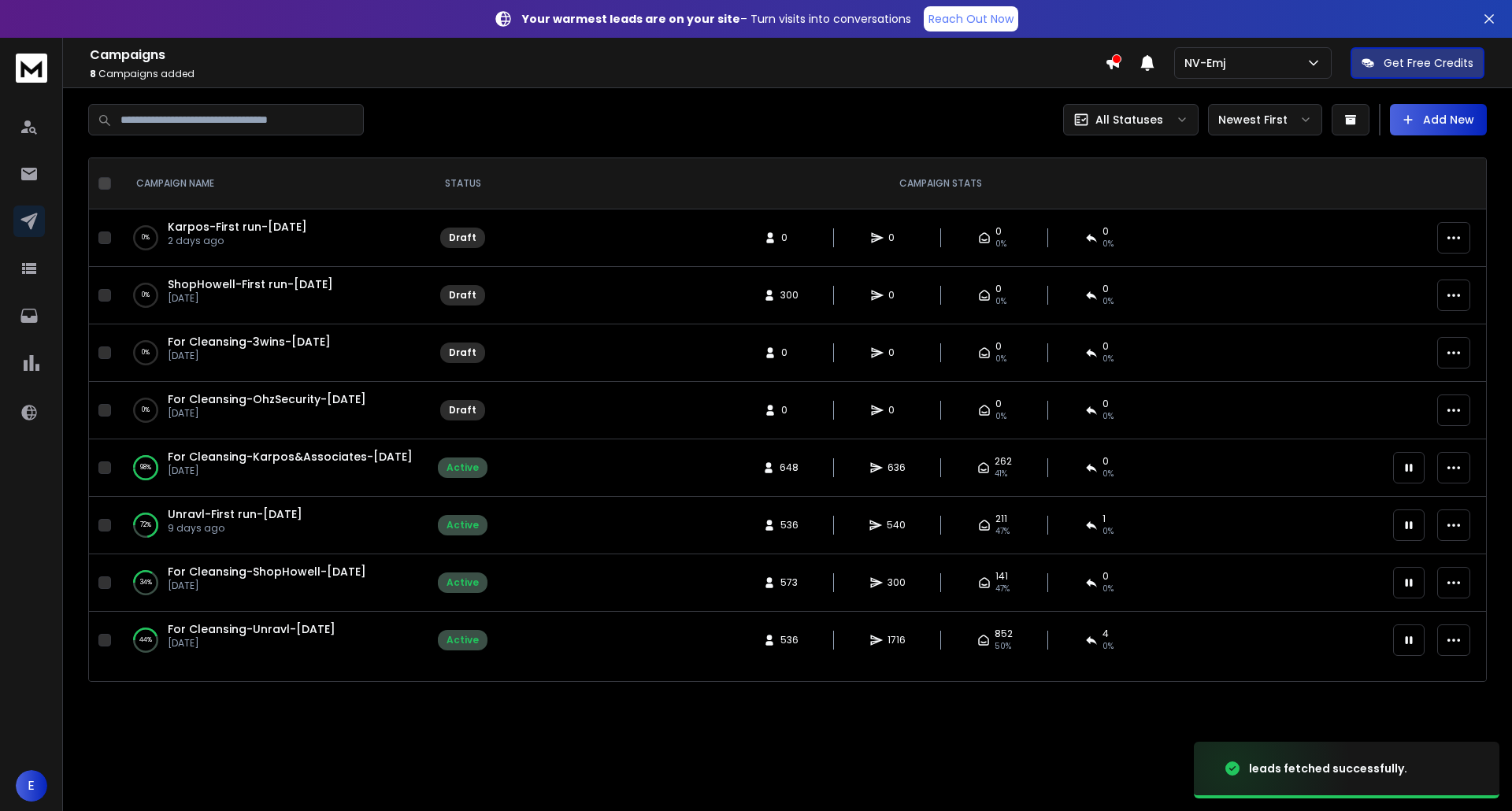
click at [332, 296] on div "0 % ShopHowell-First run-[DATE] [DATE]" at bounding box center [272, 295] width 280 height 38
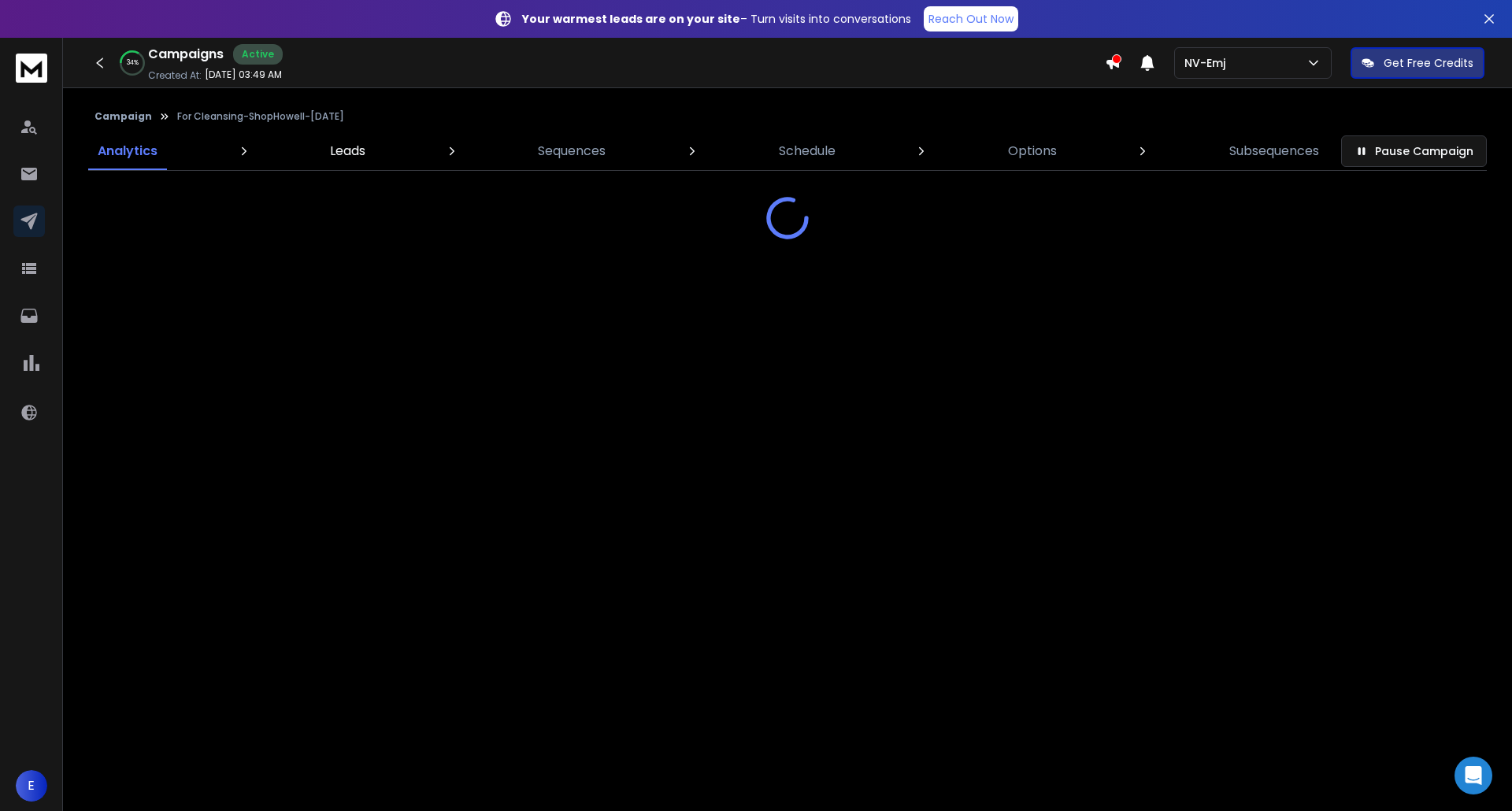
click at [332, 149] on p "Leads" at bounding box center [347, 151] width 35 height 19
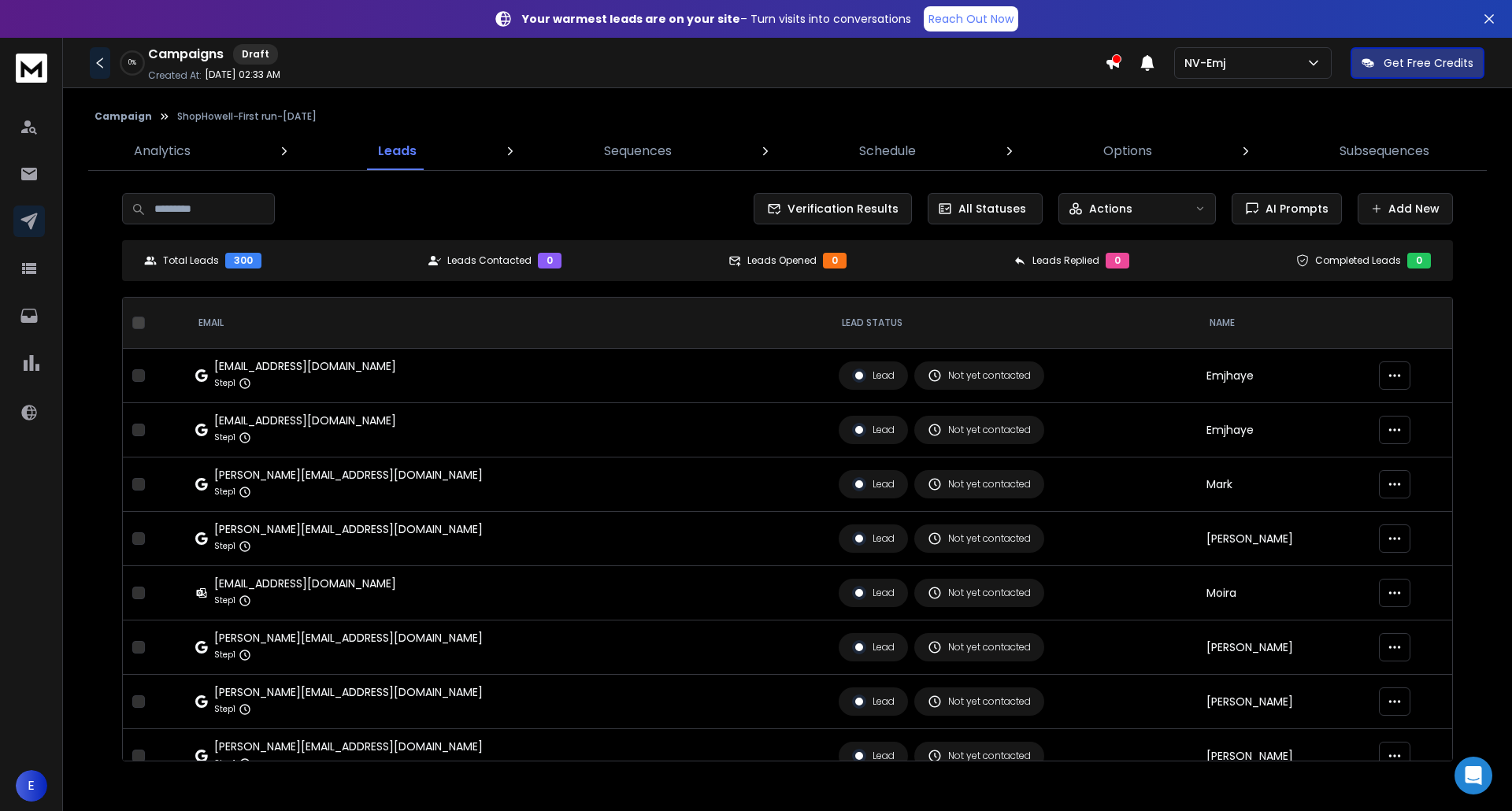
click at [98, 56] on icon at bounding box center [99, 63] width 14 height 14
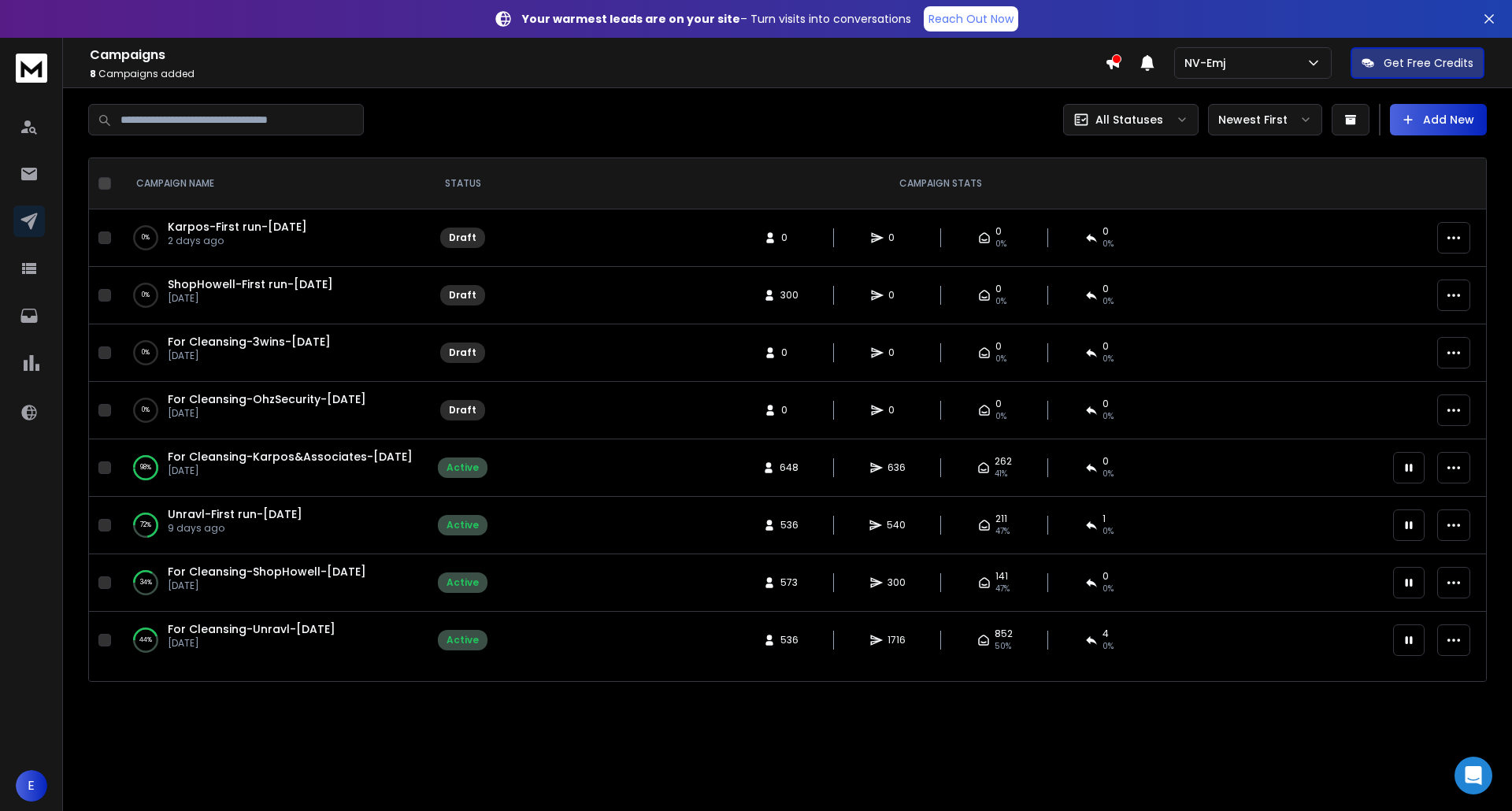
click at [342, 298] on div "0 % ShopHowell-First run-[DATE] [DATE]" at bounding box center [272, 295] width 280 height 38
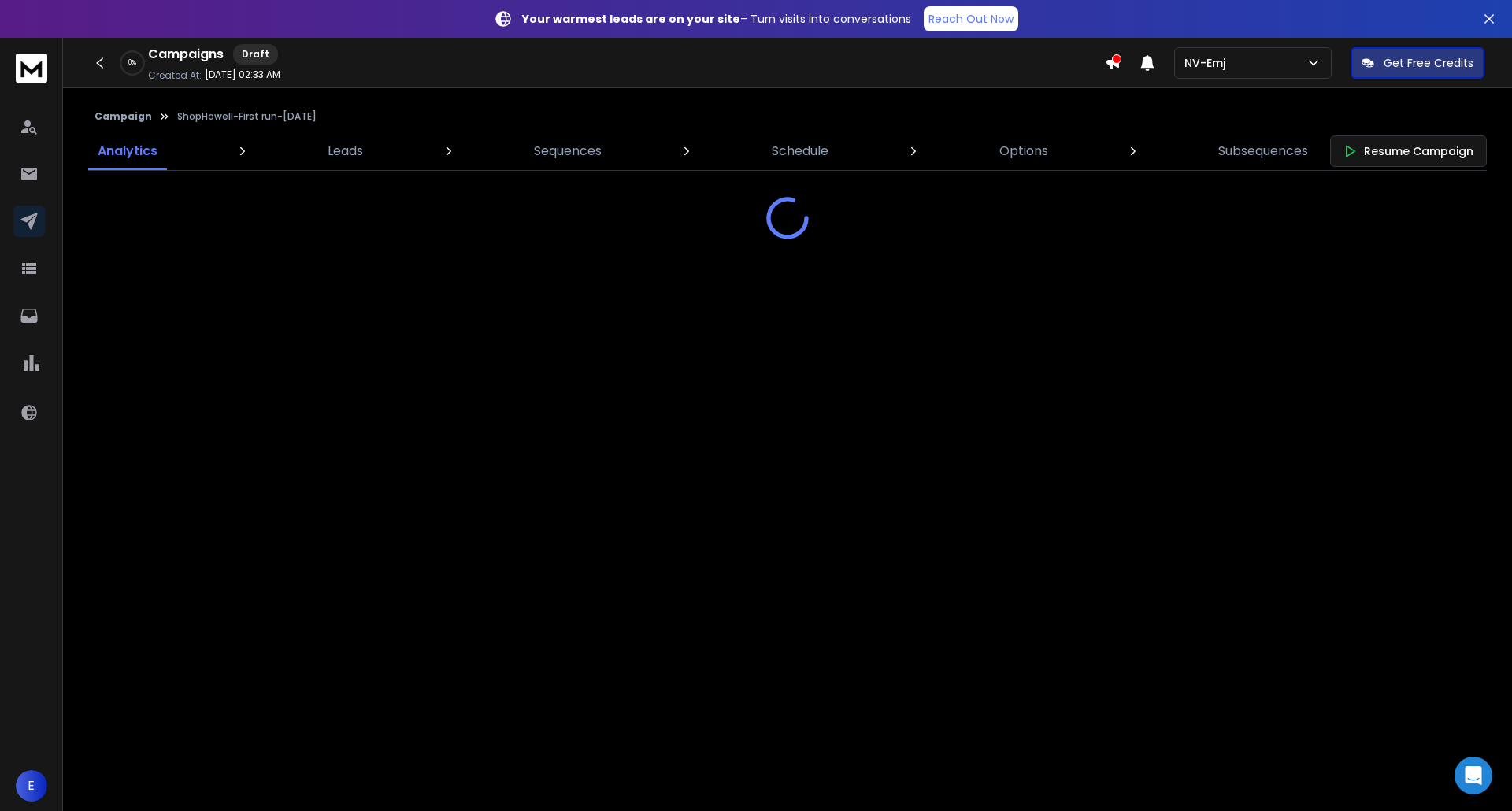
click at [315, 149] on div "Analytics Leads Sequences Schedule Options Subsequences" at bounding box center [703, 151] width 1229 height 38
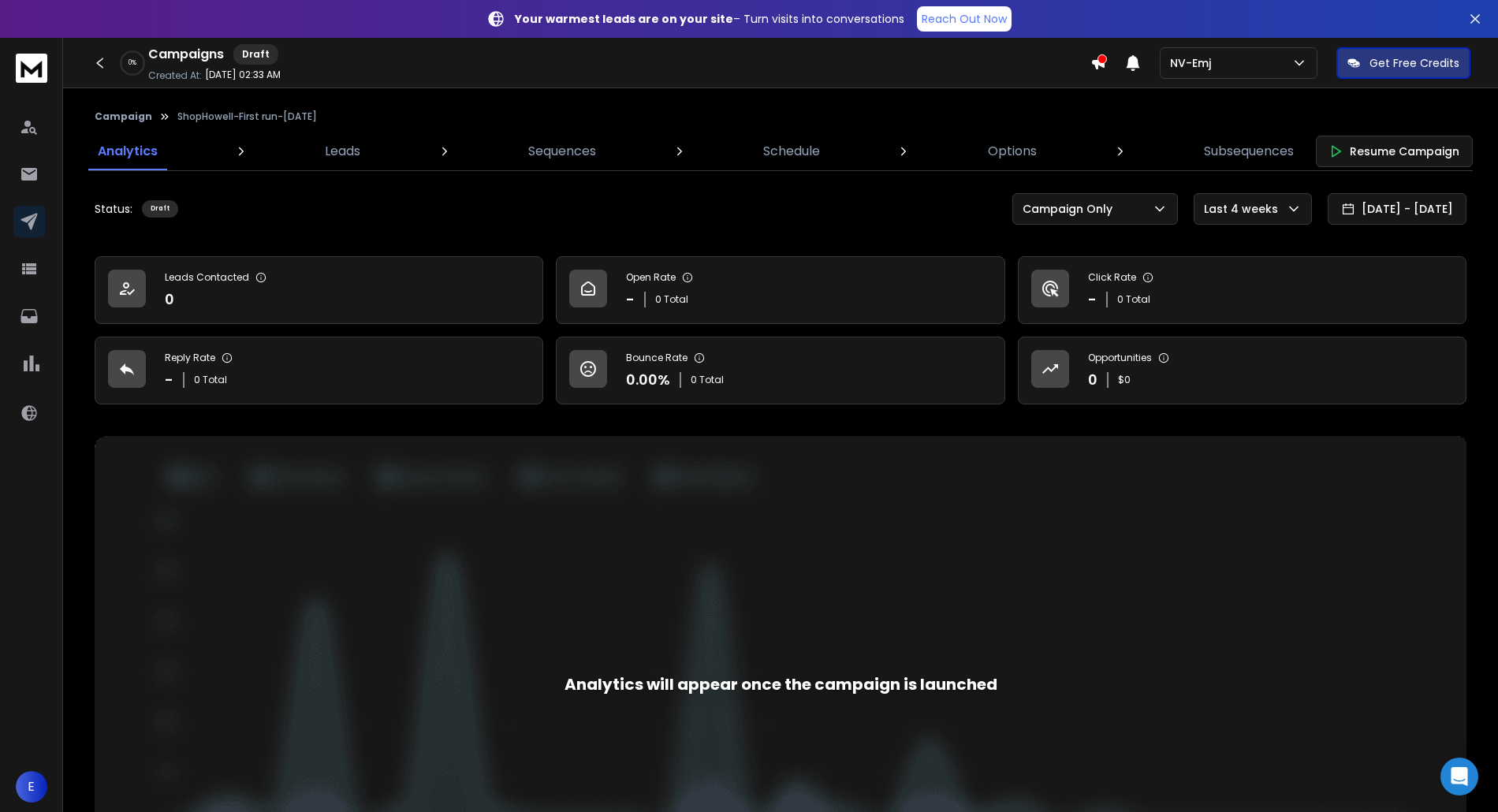
drag, startPoint x: 345, startPoint y: 155, endPoint x: 357, endPoint y: 170, distance: 19.2
click at [345, 152] on p "Leads" at bounding box center [343, 151] width 35 height 19
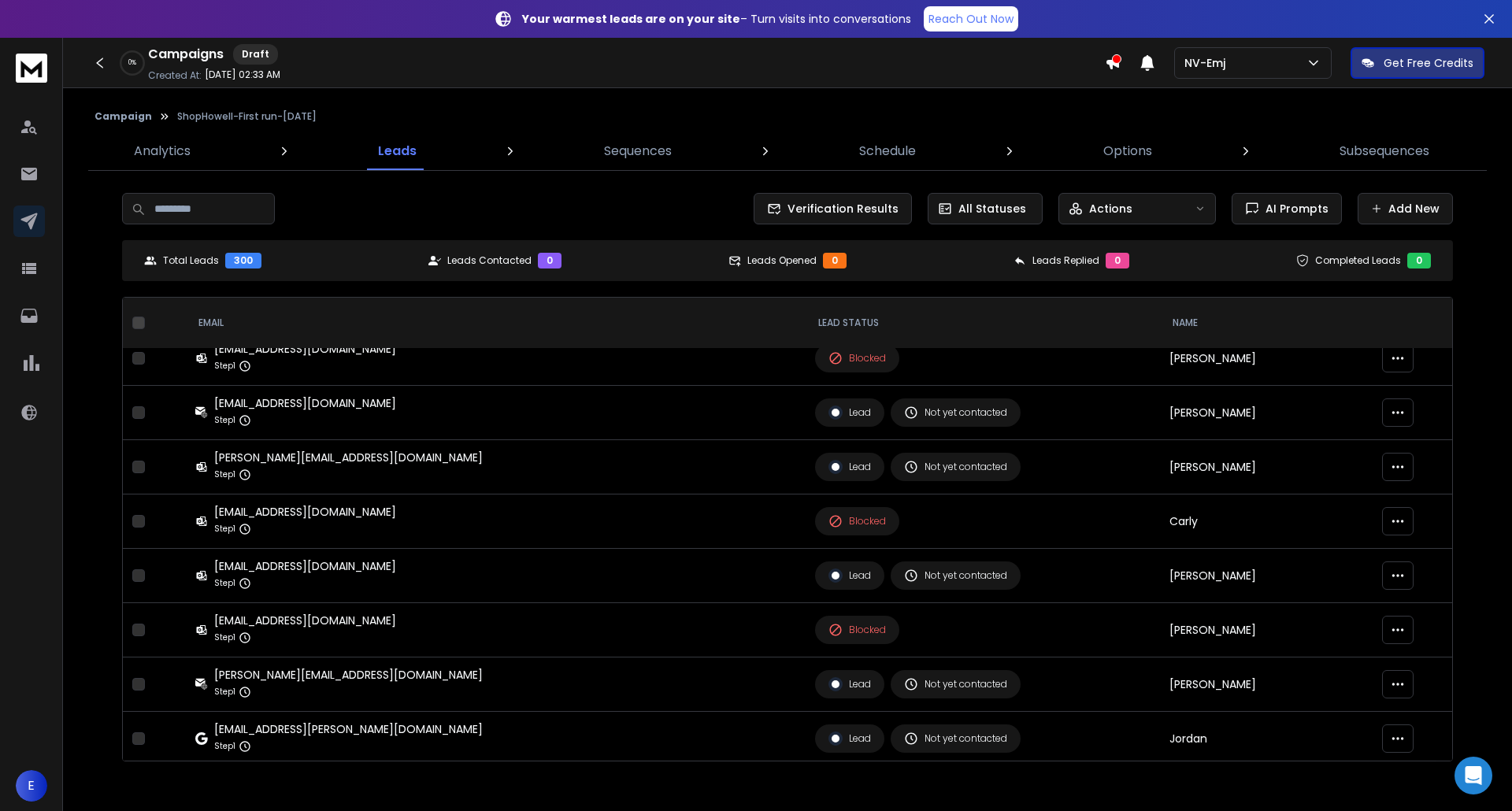
scroll to position [5060, 0]
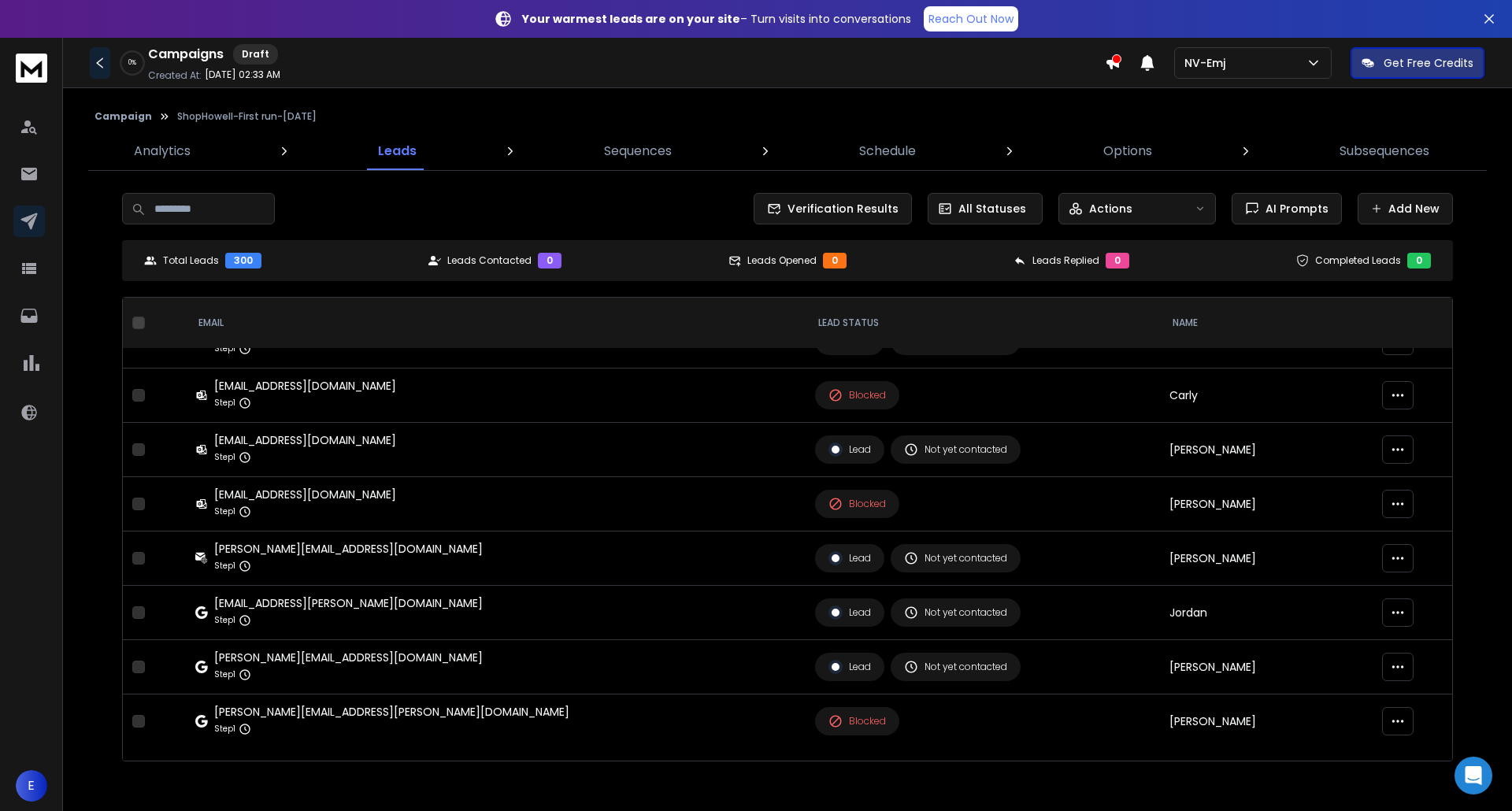
click at [107, 63] on button at bounding box center [100, 63] width 21 height 32
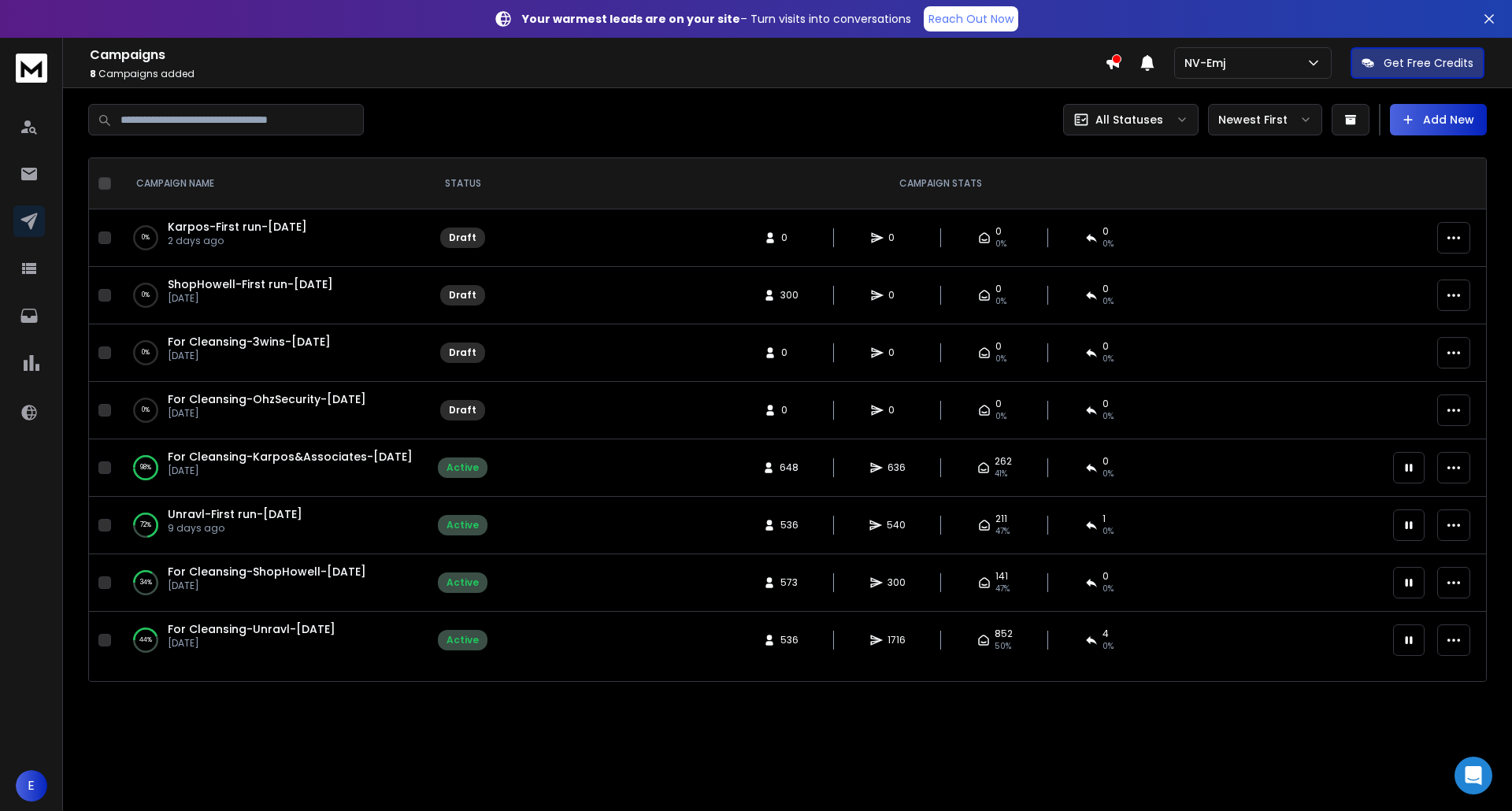
click at [509, 465] on div "648 636 262 41 % 0 0 %" at bounding box center [940, 468] width 868 height 25
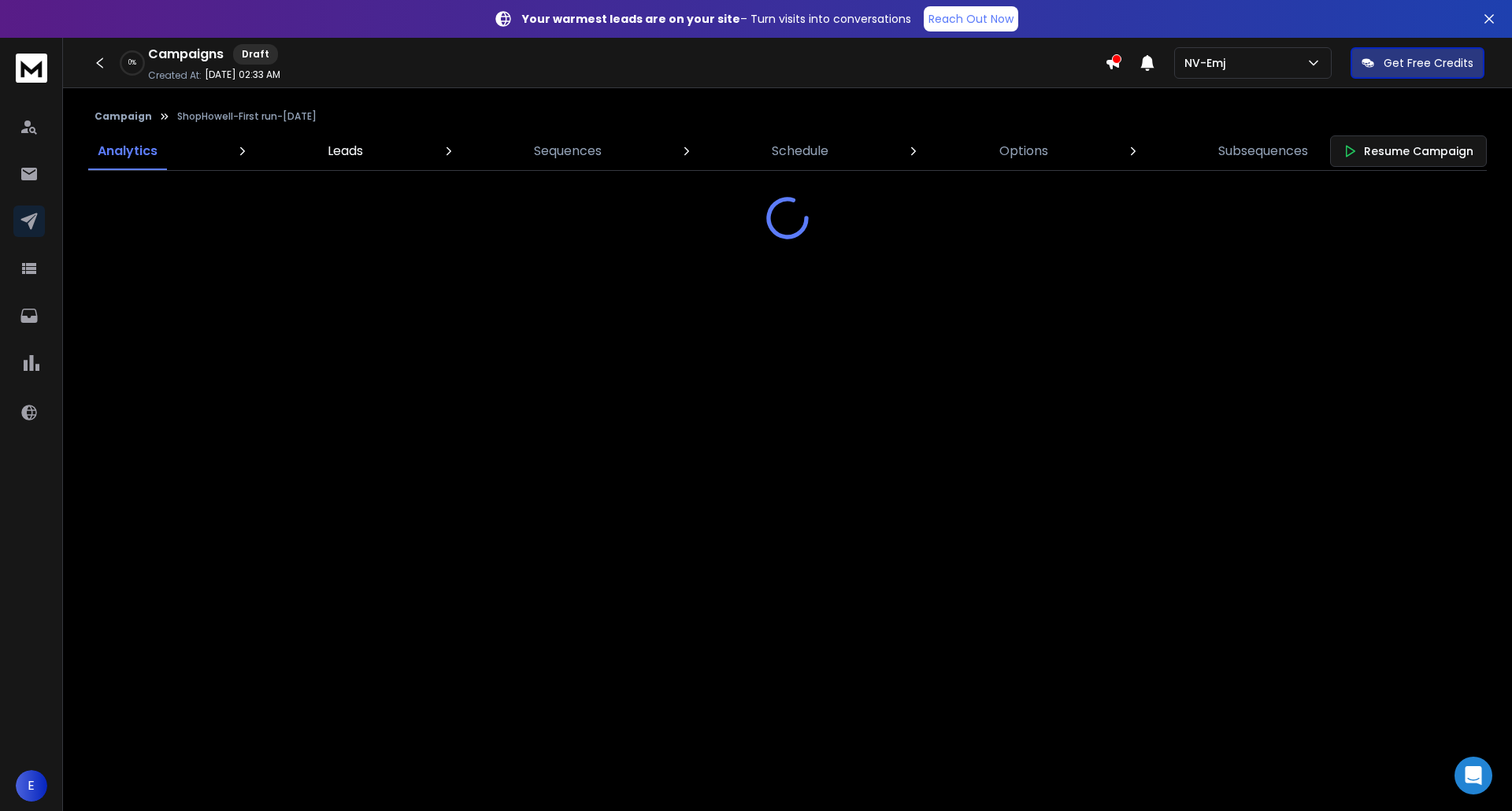
click at [330, 158] on p "Leads" at bounding box center [345, 151] width 35 height 19
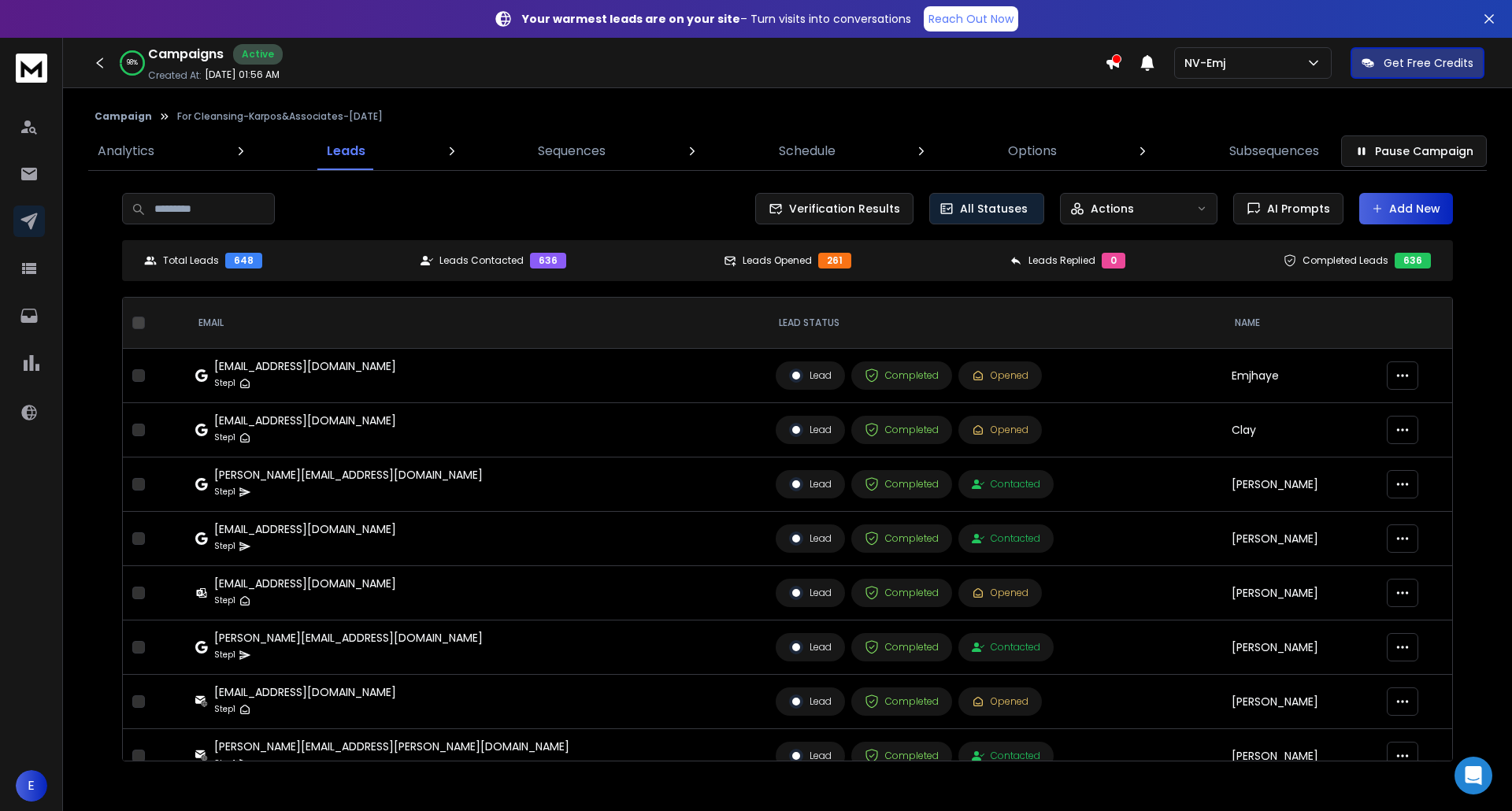
click at [988, 204] on p "All Statuses" at bounding box center [993, 209] width 68 height 16
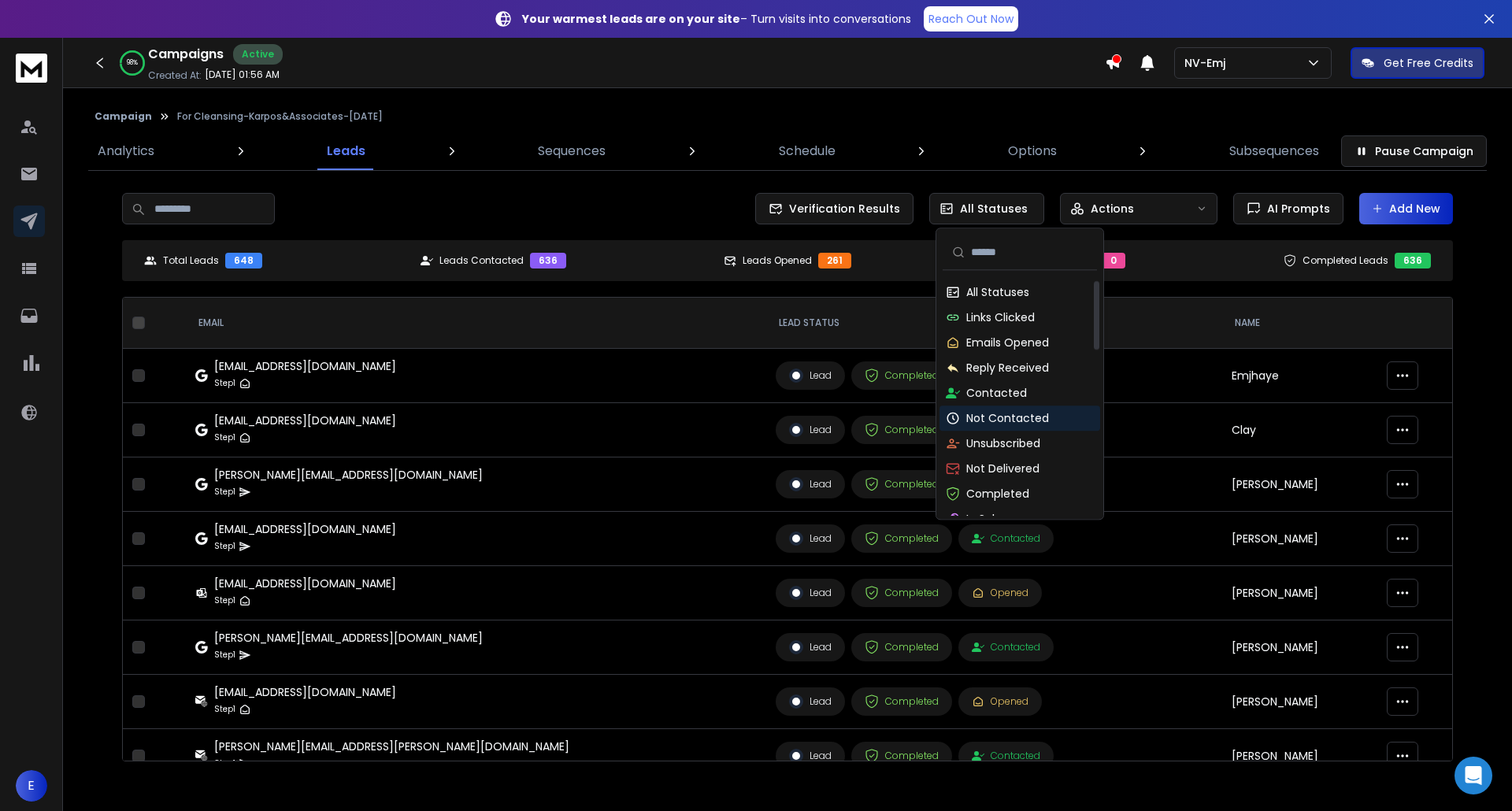
scroll to position [105, 0]
click at [1012, 456] on div "Blocked" at bounding box center [1020, 465] width 161 height 25
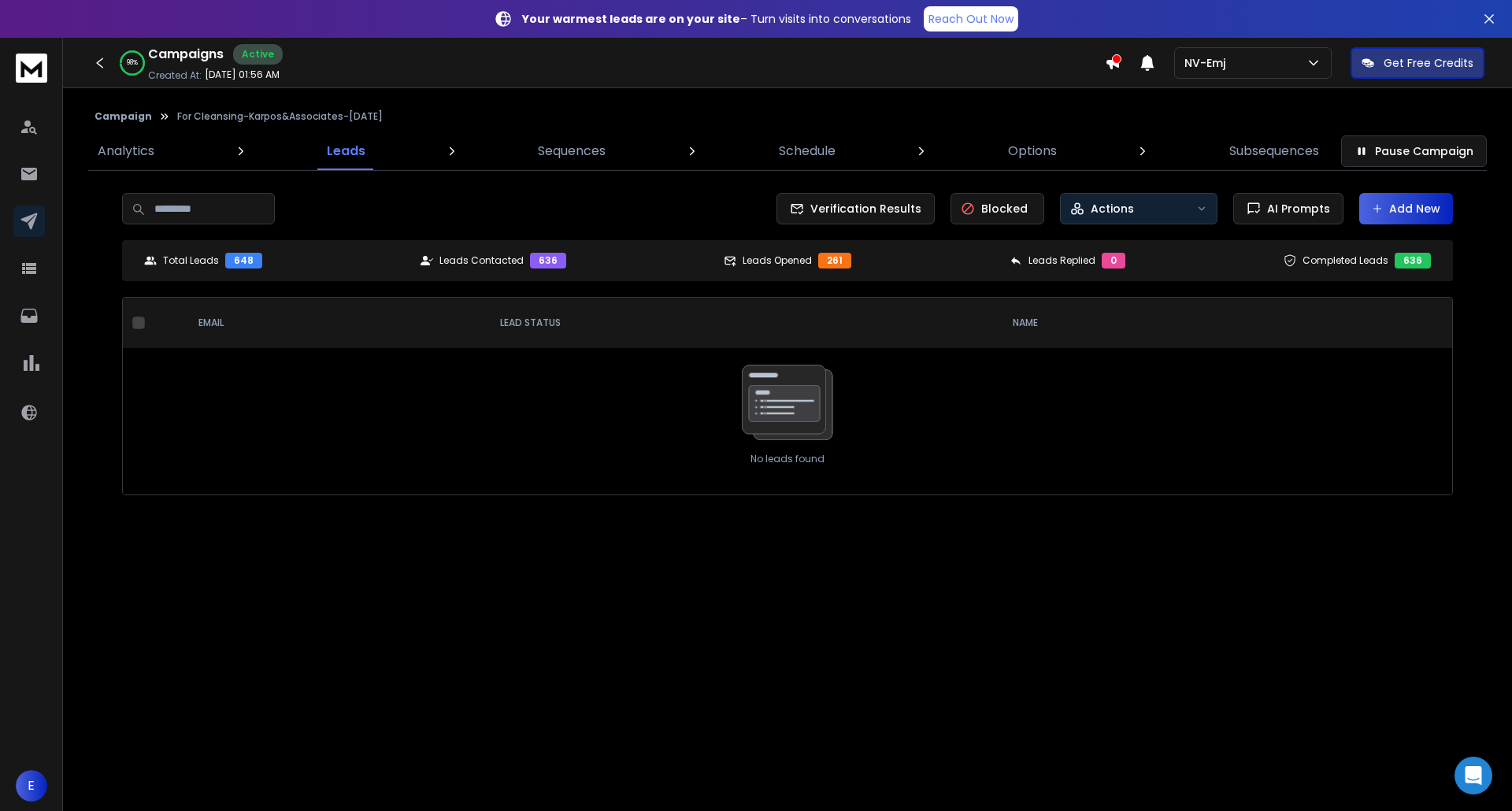
click at [1131, 208] on p "Actions" at bounding box center [1112, 209] width 43 height 16
click at [1010, 211] on p "Blocked" at bounding box center [1005, 209] width 47 height 16
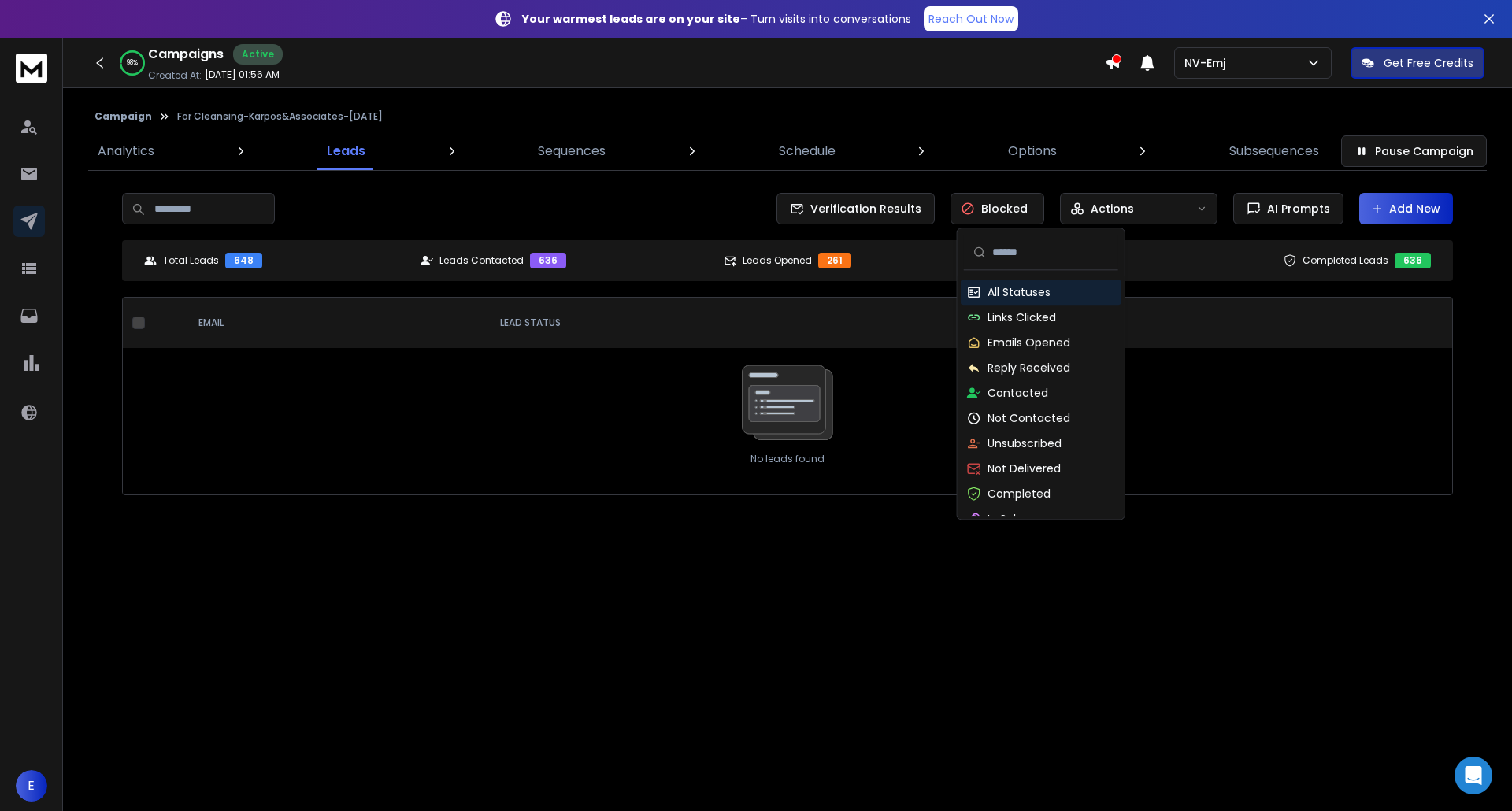
click at [507, 441] on div "No leads found" at bounding box center [787, 415] width 1328 height 133
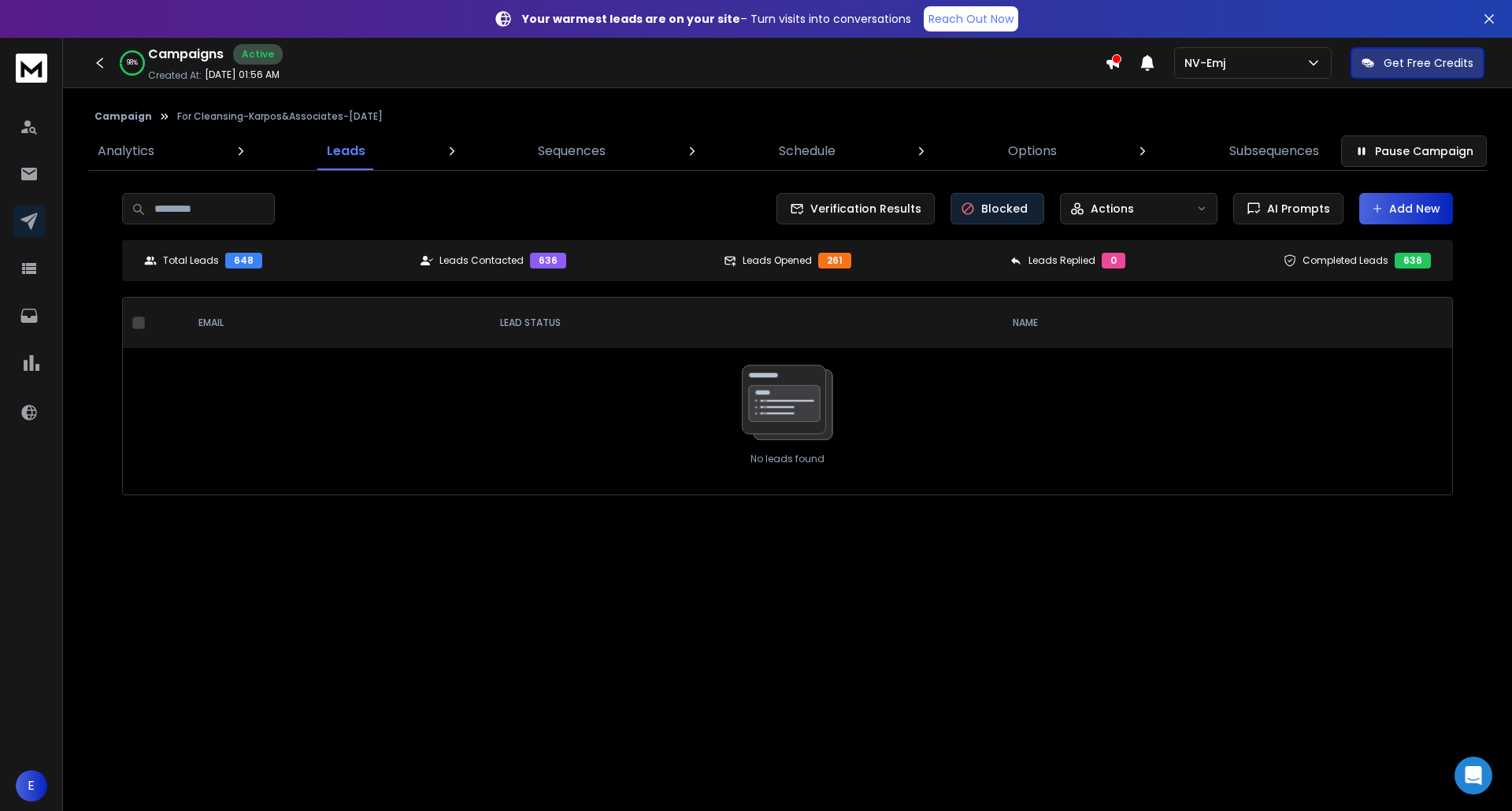
click at [1021, 212] on p "Blocked" at bounding box center [1005, 209] width 47 height 16
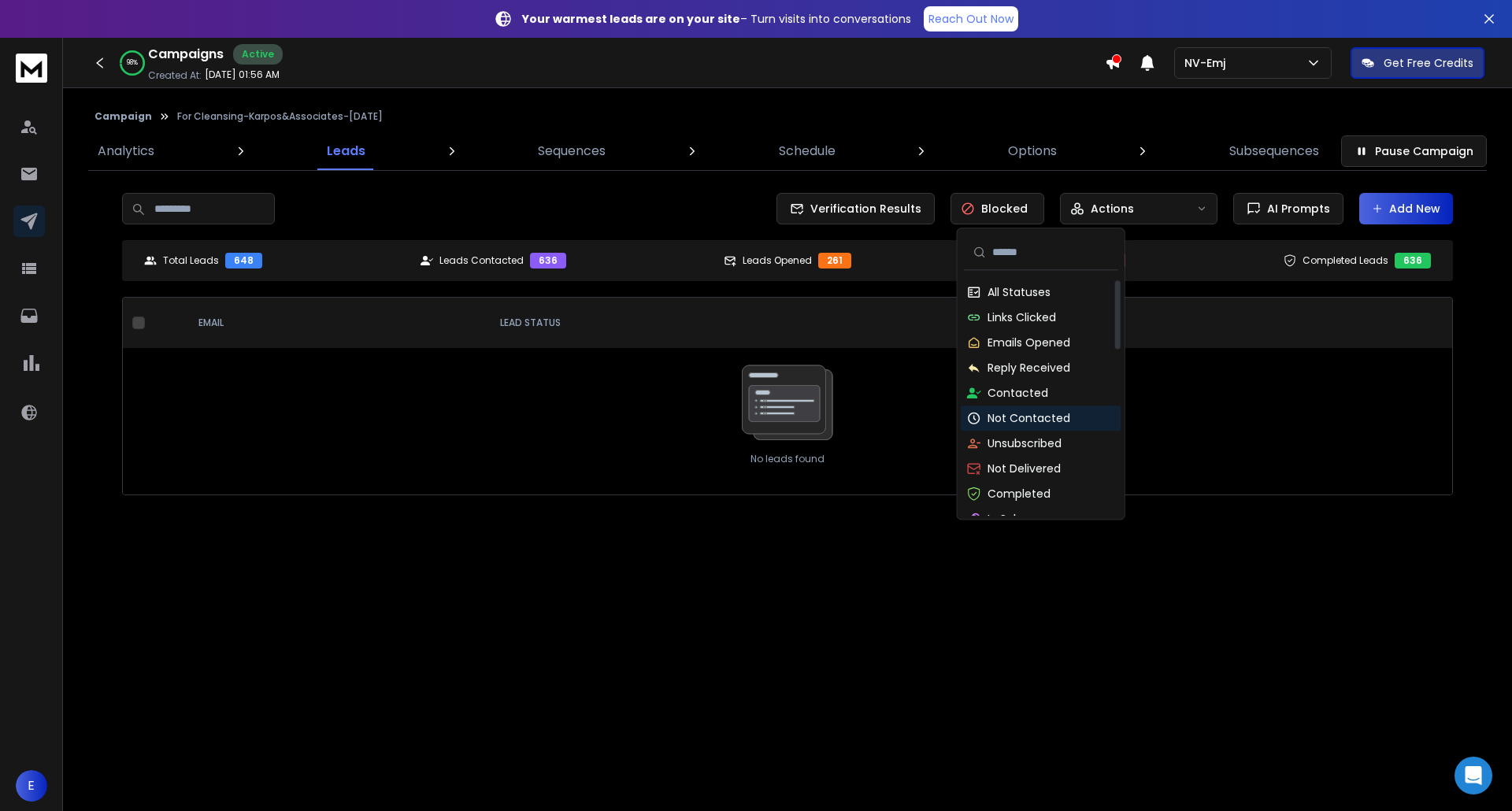
click at [1057, 413] on p "Not Contacted" at bounding box center [1029, 418] width 83 height 16
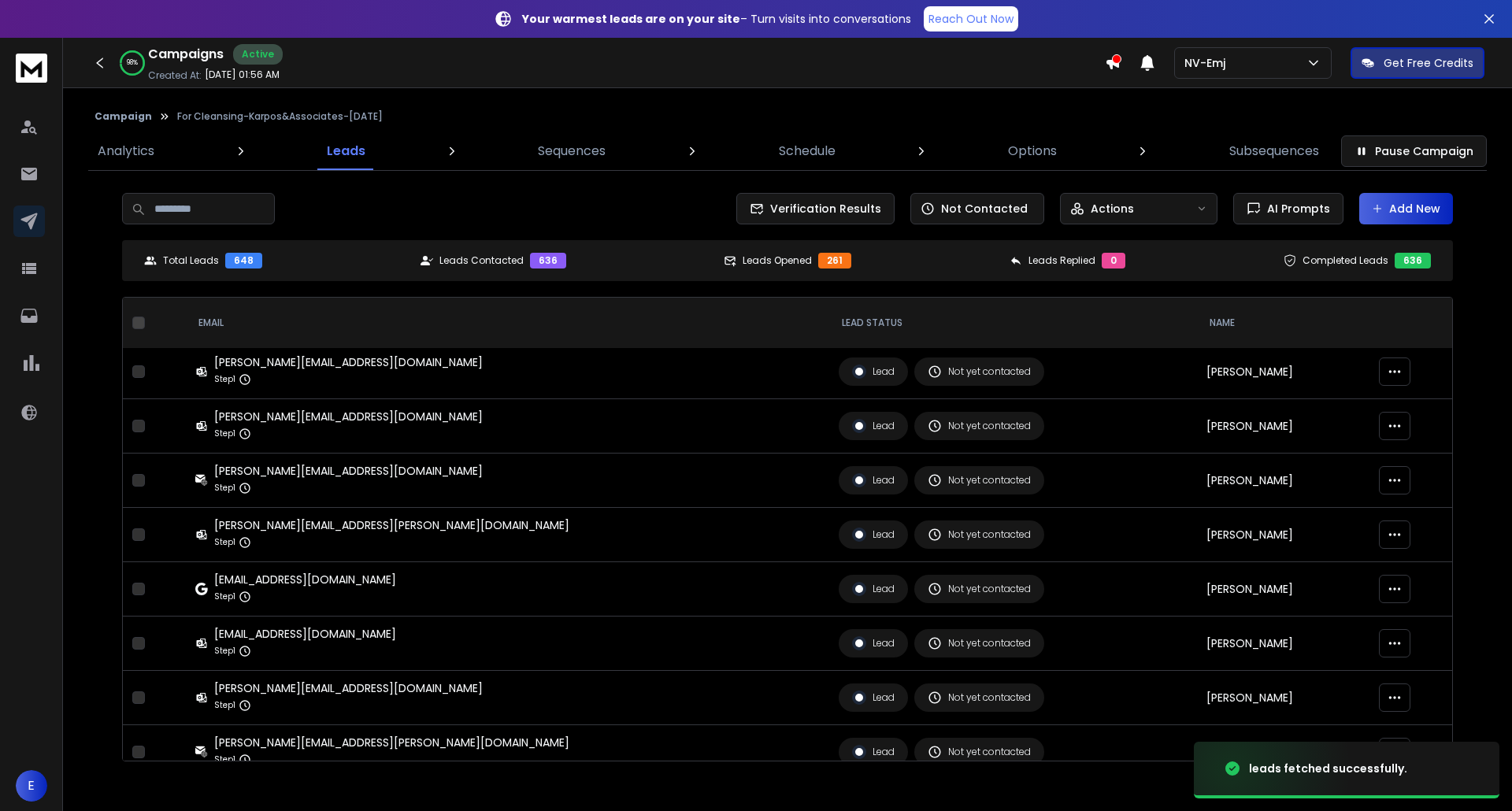
scroll to position [0, 0]
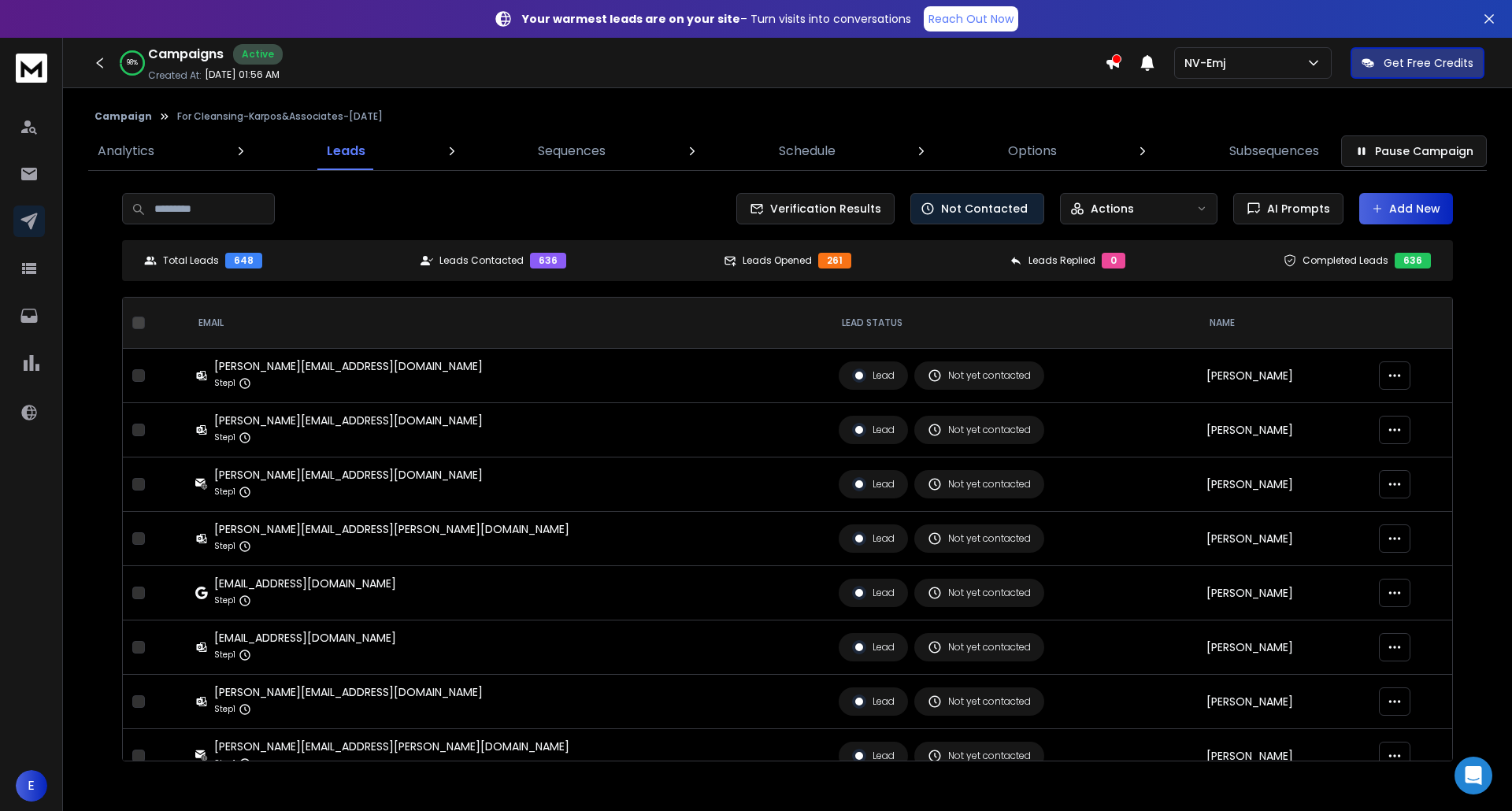
click at [951, 203] on p "Not Contacted" at bounding box center [985, 209] width 87 height 16
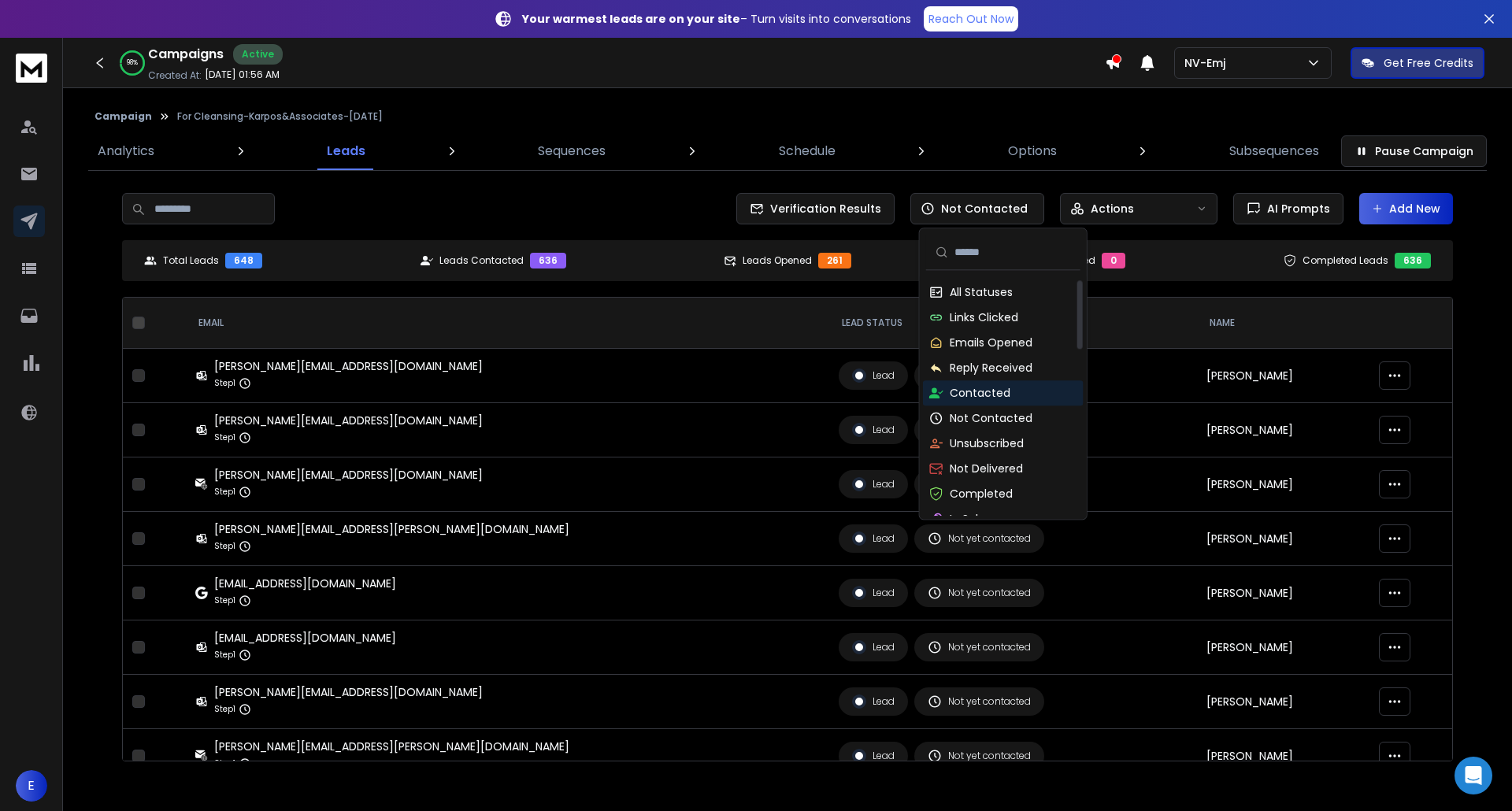
click at [974, 387] on p "Contacted" at bounding box center [980, 393] width 61 height 16
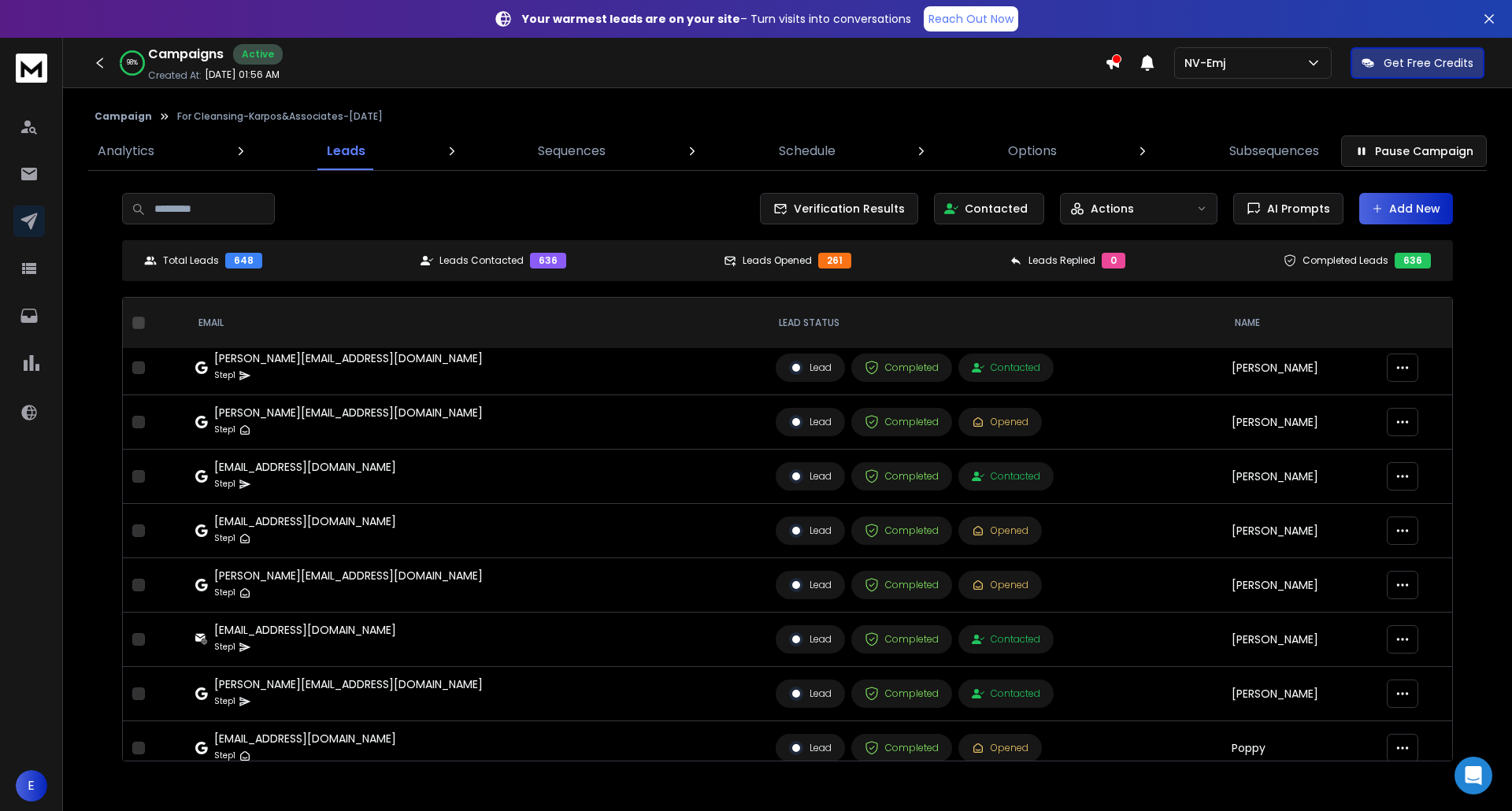
scroll to position [5060, 0]
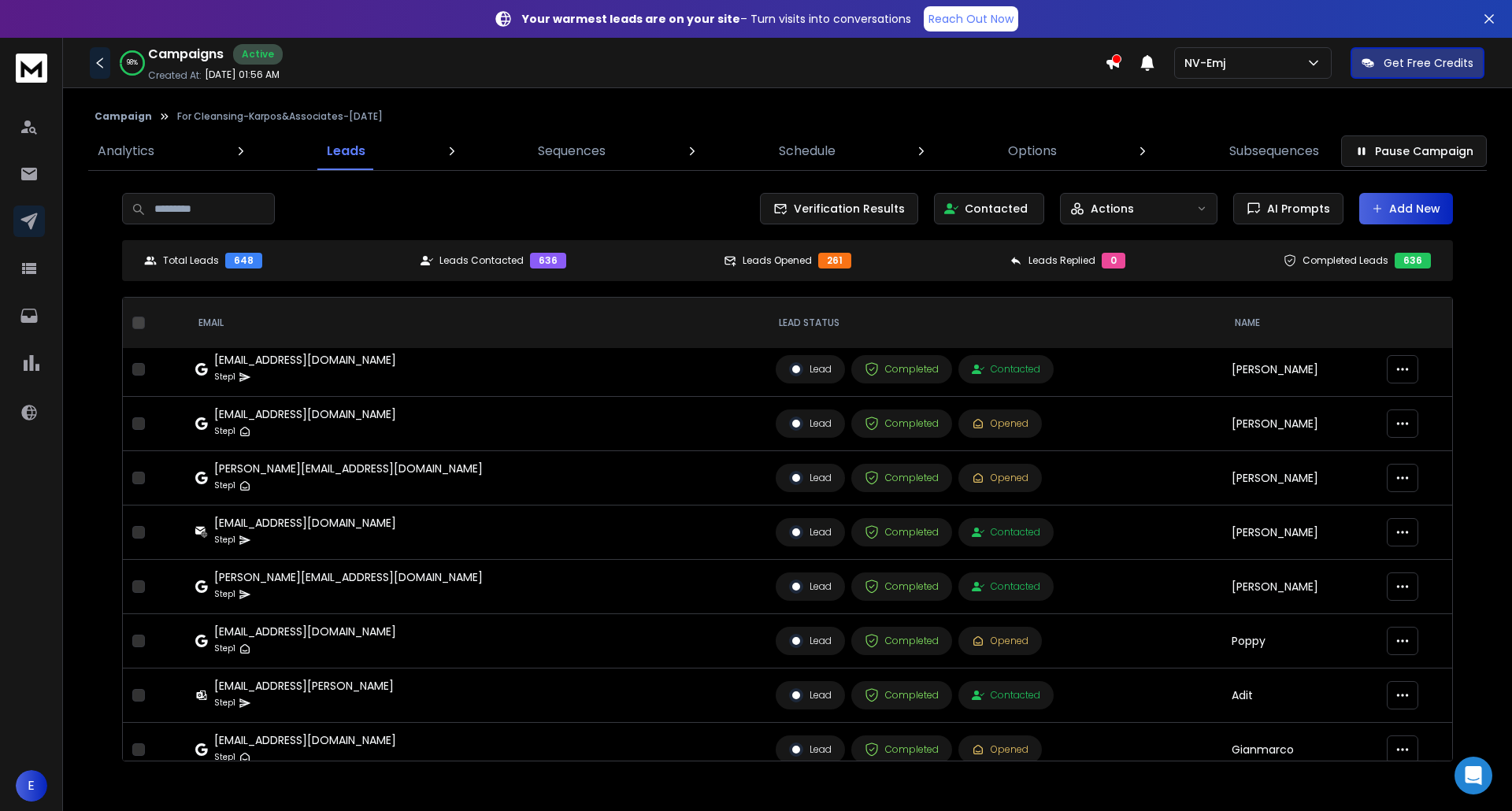
click at [101, 60] on icon at bounding box center [99, 63] width 7 height 10
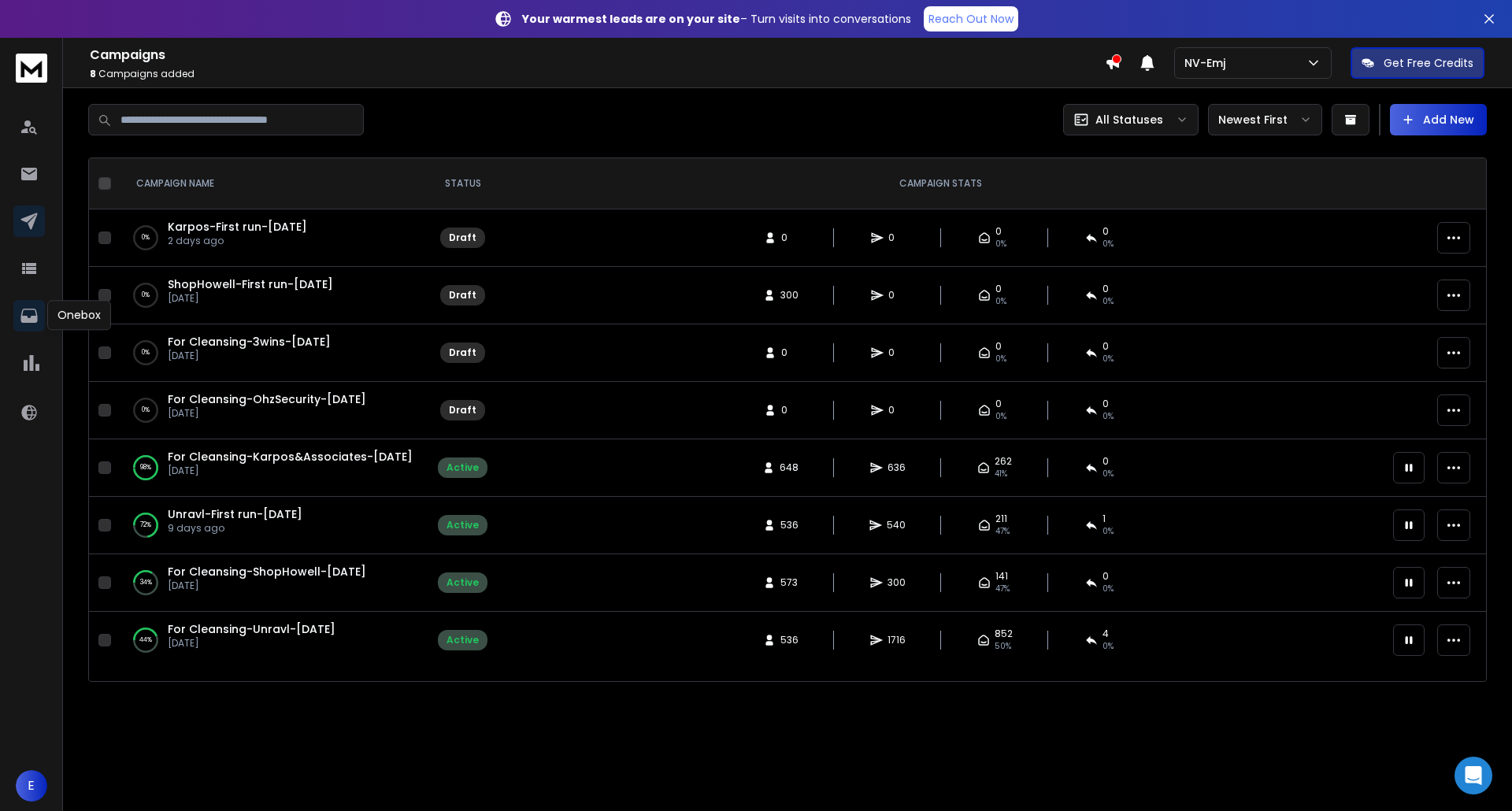
click at [36, 319] on icon at bounding box center [29, 315] width 17 height 14
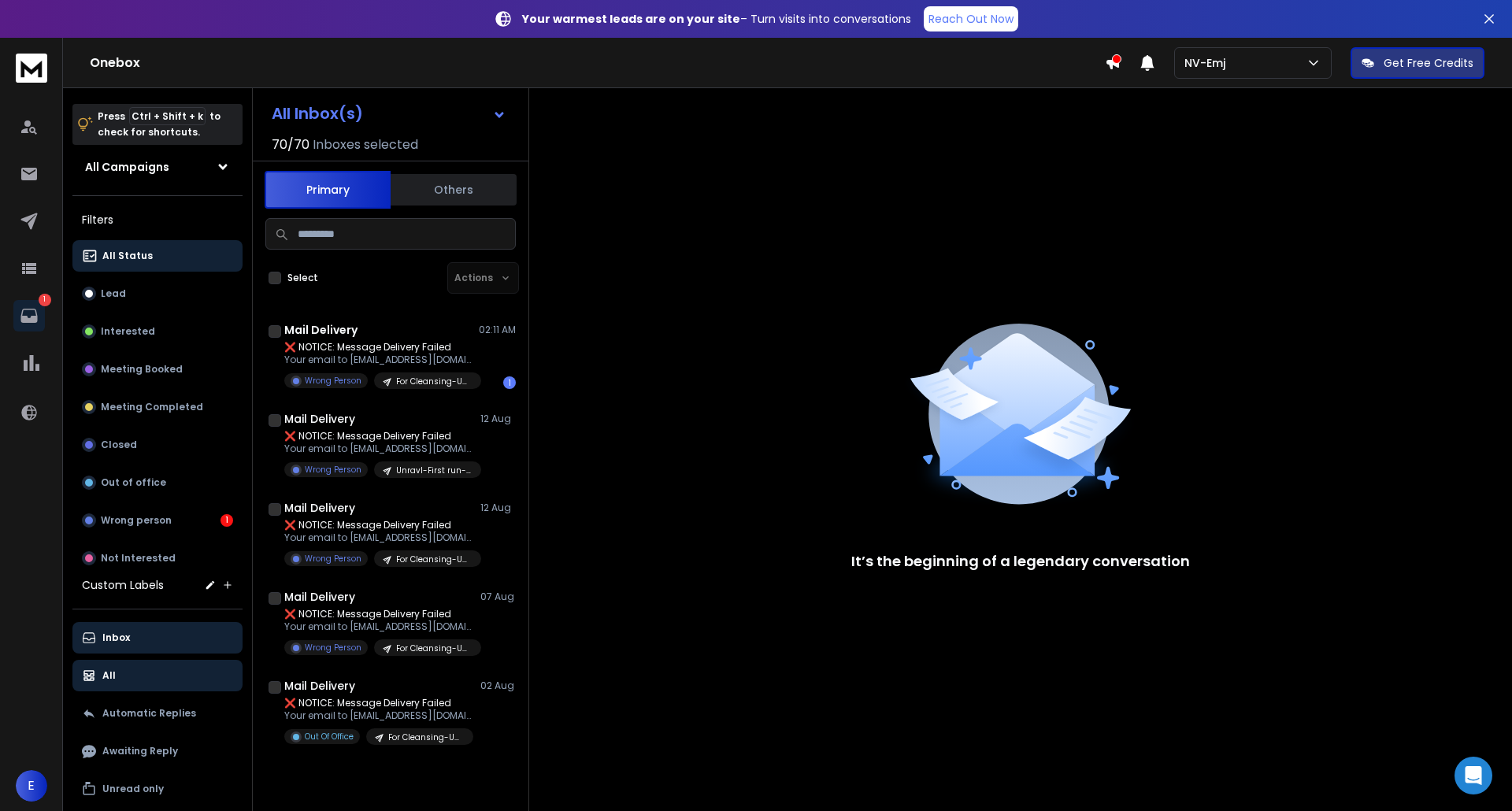
click at [159, 675] on button "All" at bounding box center [158, 676] width 170 height 32
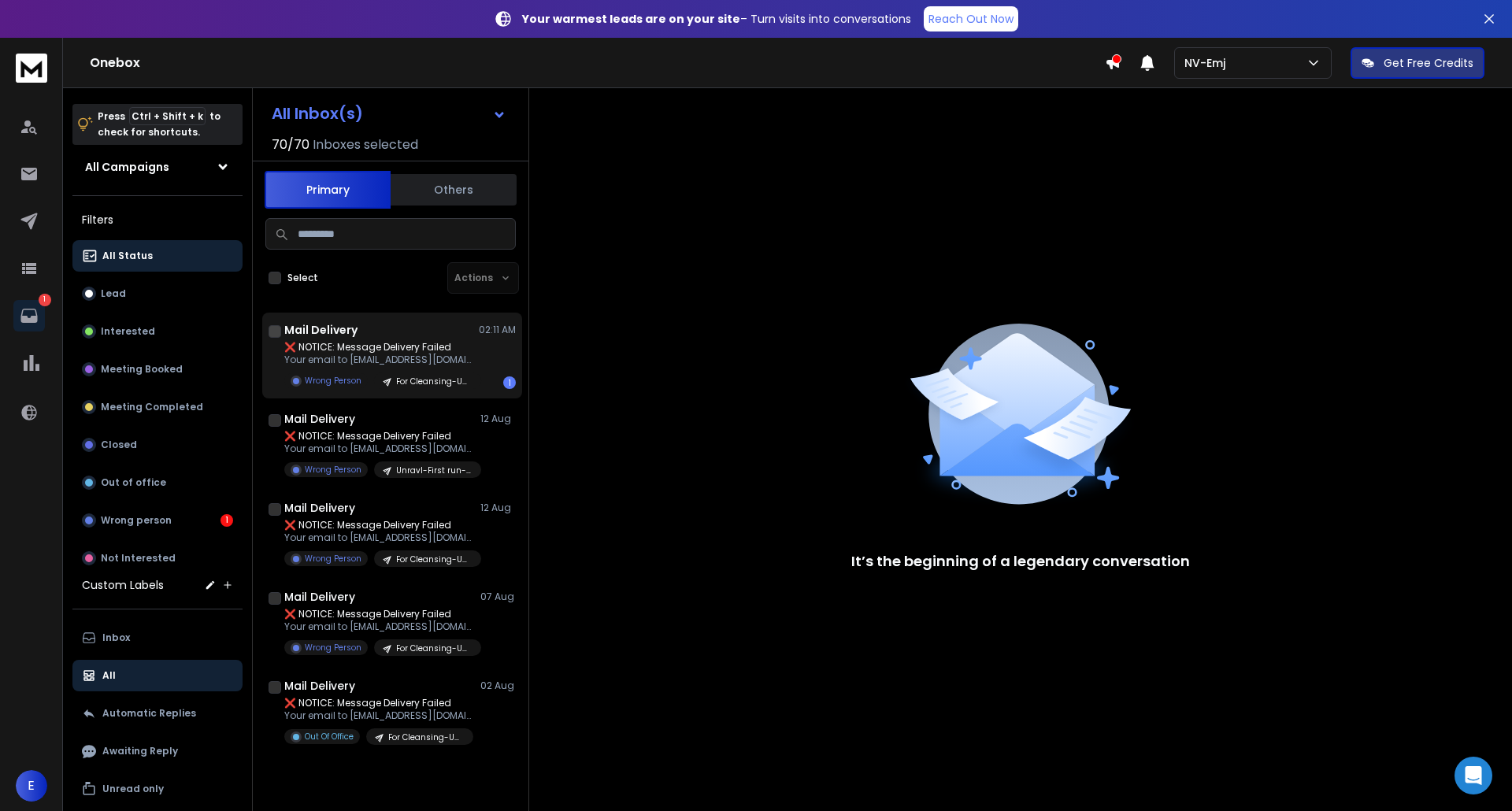
click at [386, 357] on p "Your email to [EMAIL_ADDRESS][DOMAIN_NAME] failed" at bounding box center [379, 360] width 189 height 13
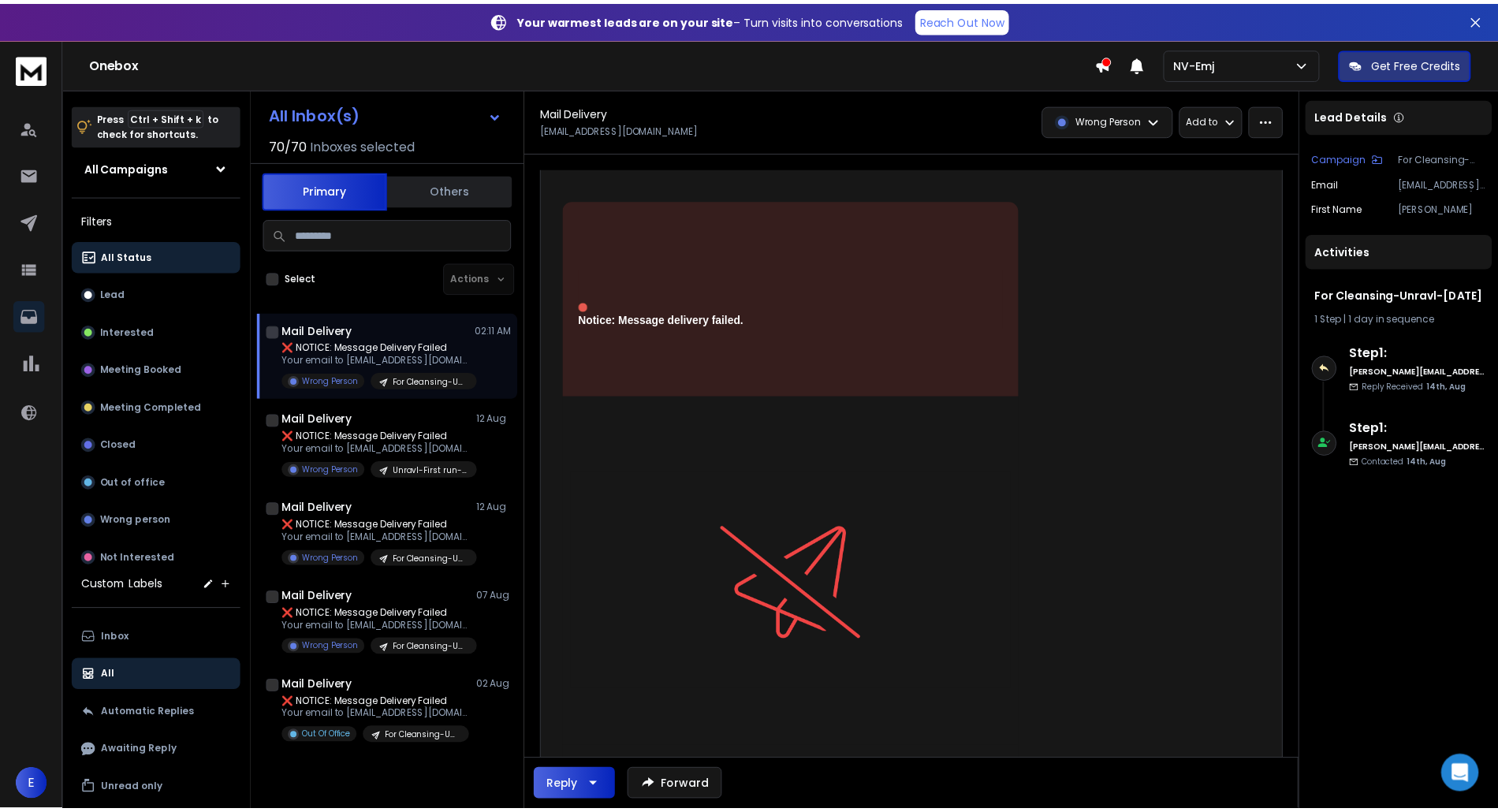
scroll to position [210, 0]
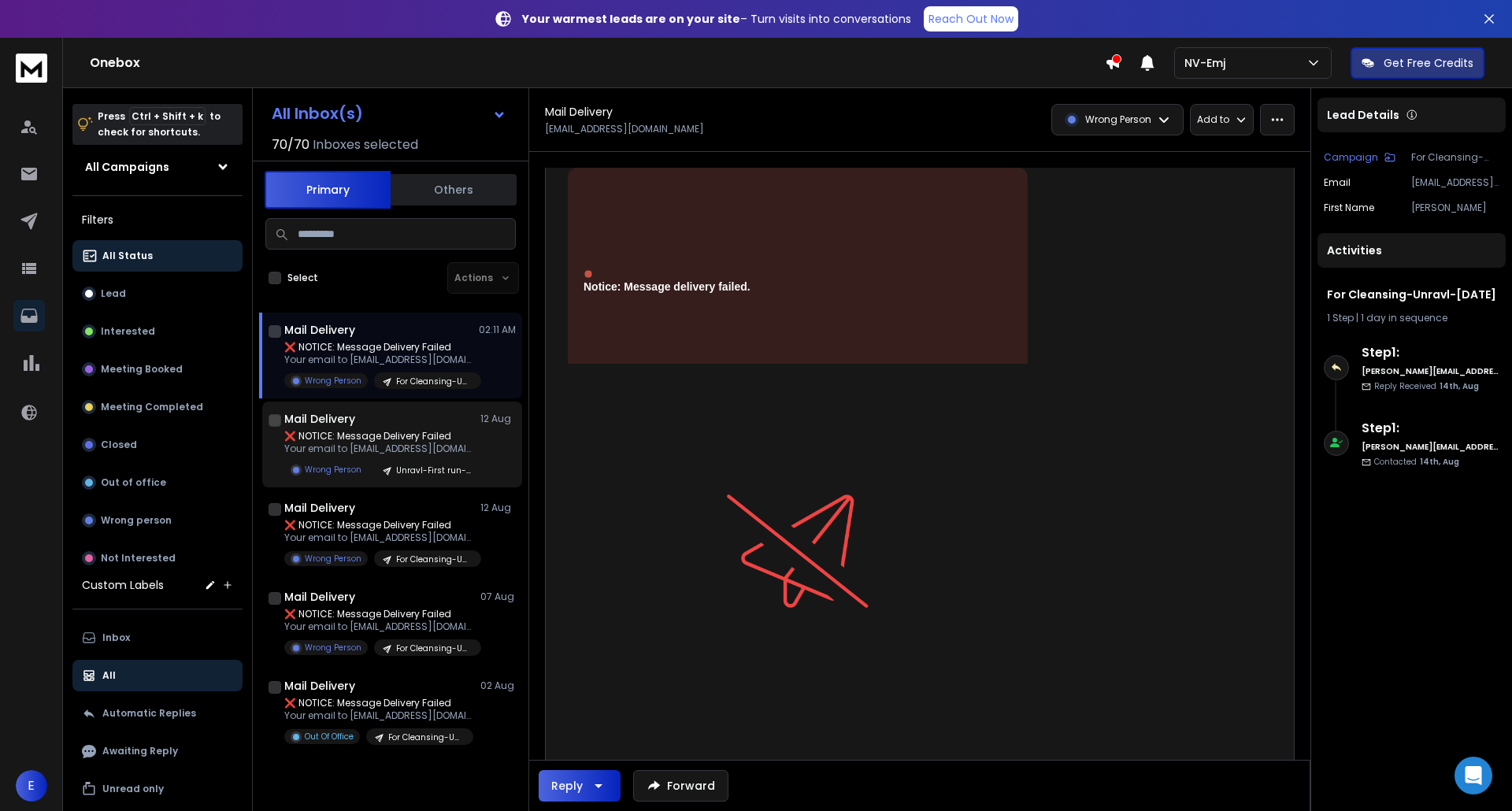
click at [399, 430] on p "❌ NOTICE: Message Delivery Failed" at bounding box center [379, 436] width 189 height 13
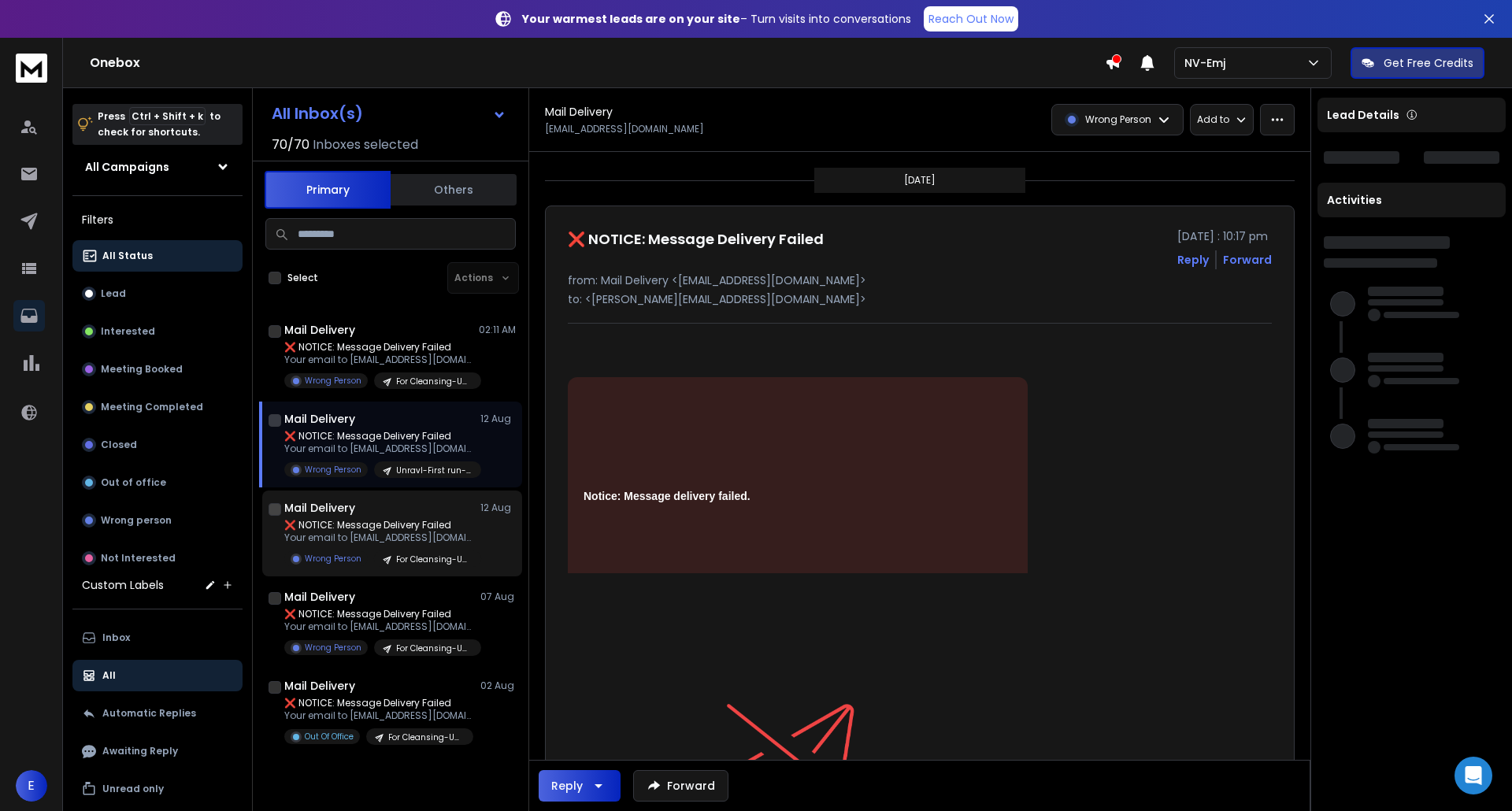
click at [388, 520] on p "❌ NOTICE: Message Delivery Failed" at bounding box center [379, 525] width 189 height 13
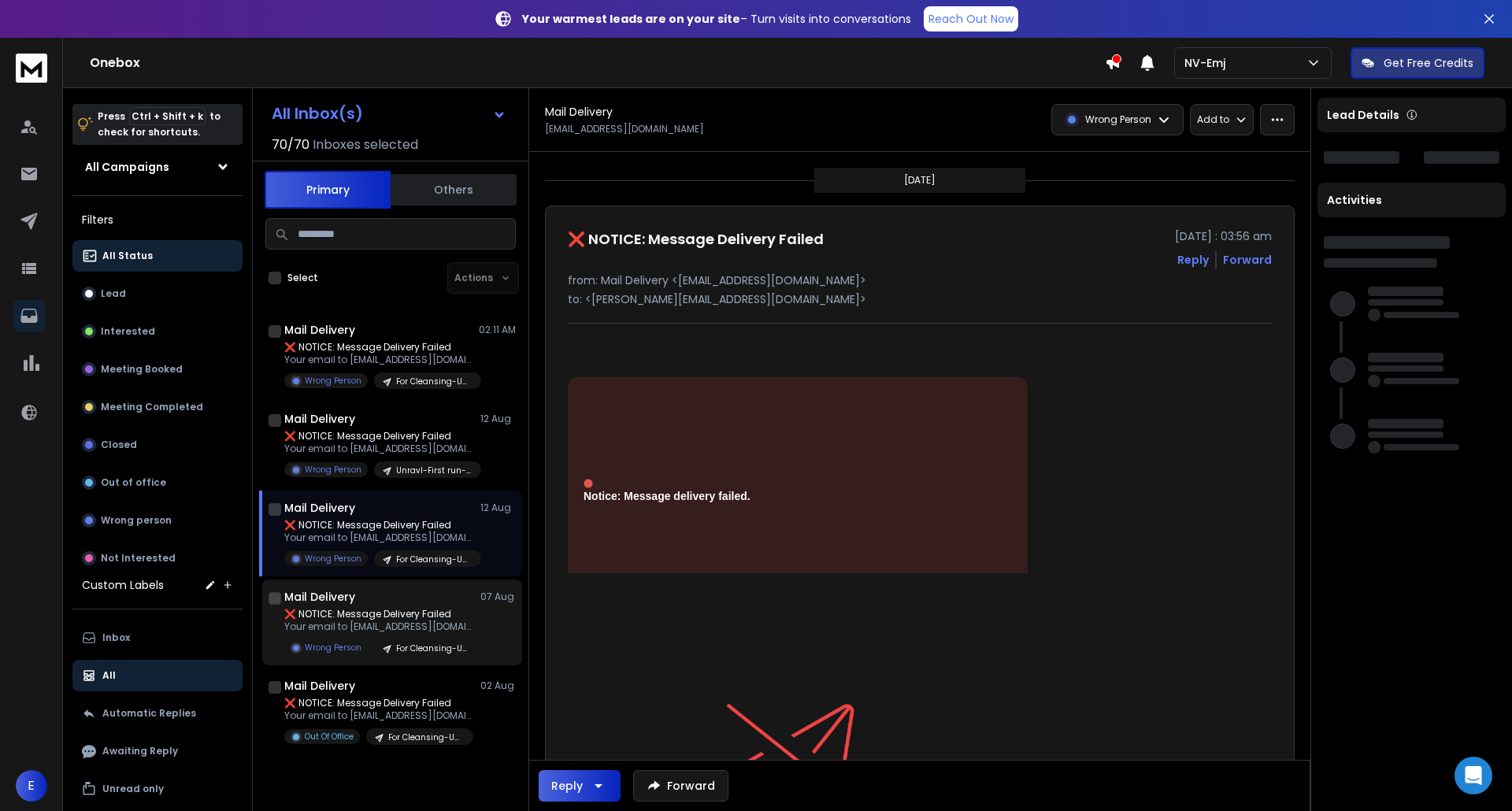
click at [373, 623] on p "Your email to [EMAIL_ADDRESS][DOMAIN_NAME] failed" at bounding box center [379, 627] width 189 height 13
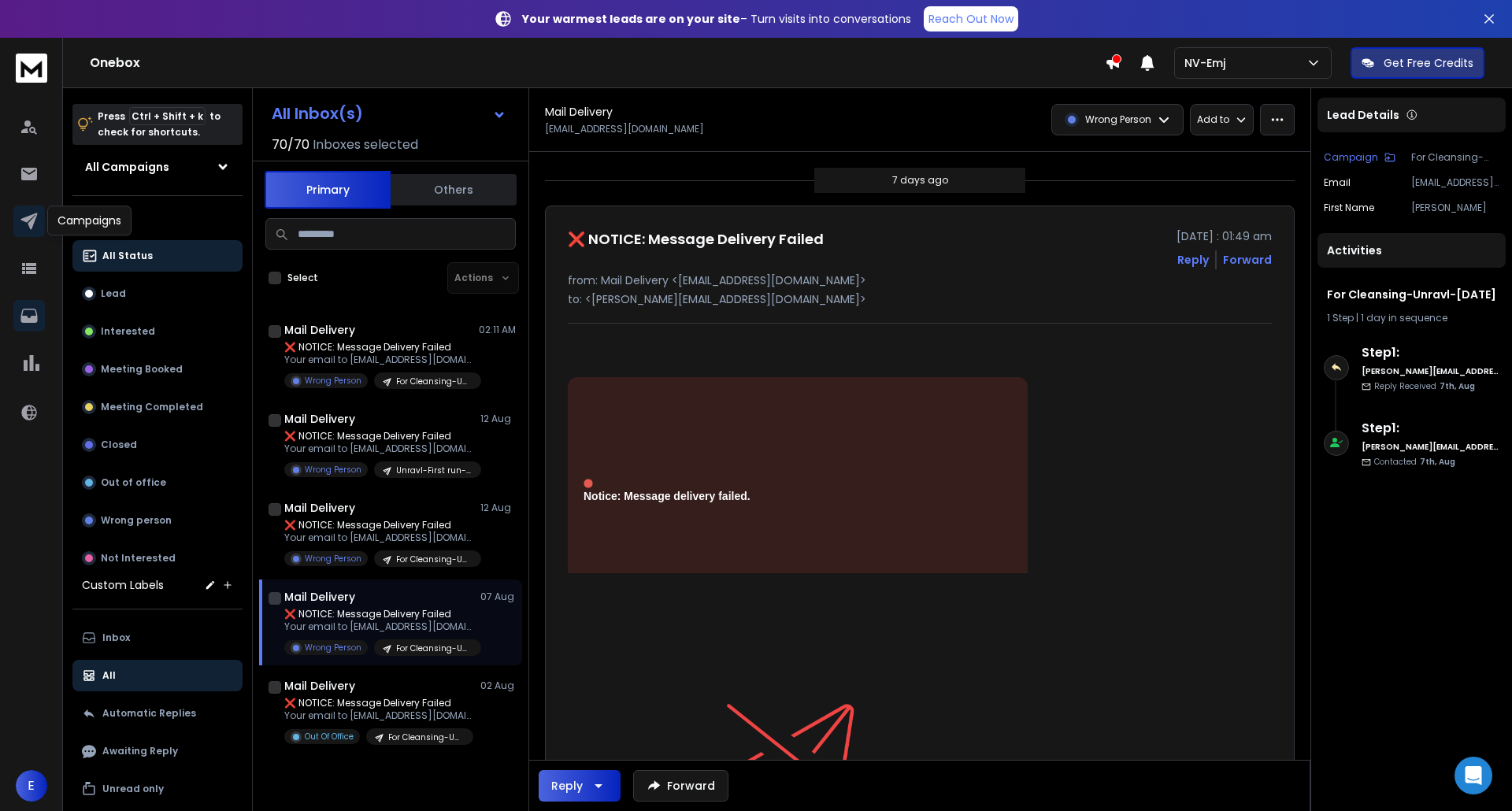
click at [22, 224] on icon at bounding box center [29, 221] width 19 height 19
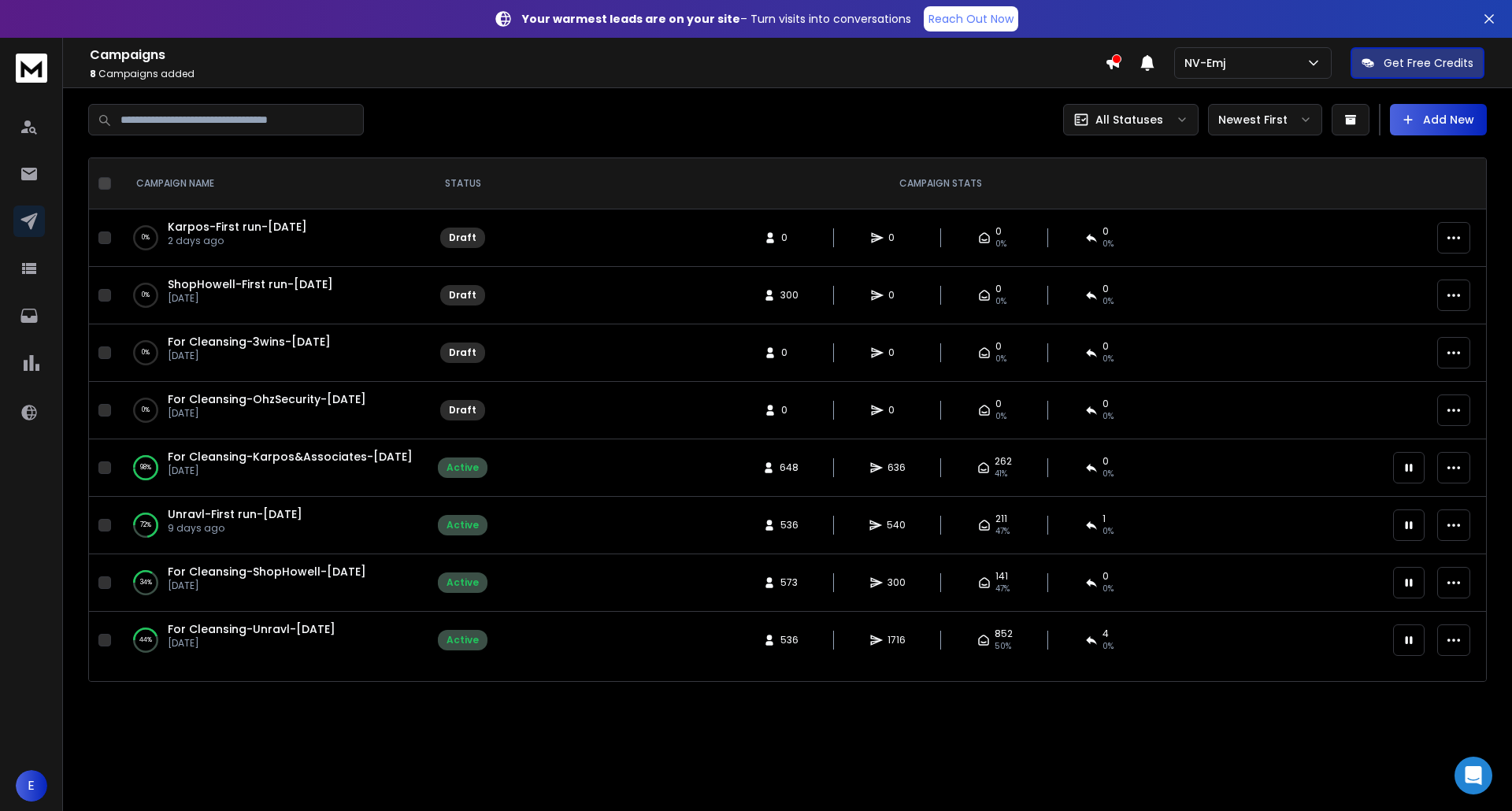
click at [287, 647] on p "[DATE]" at bounding box center [251, 643] width 168 height 13
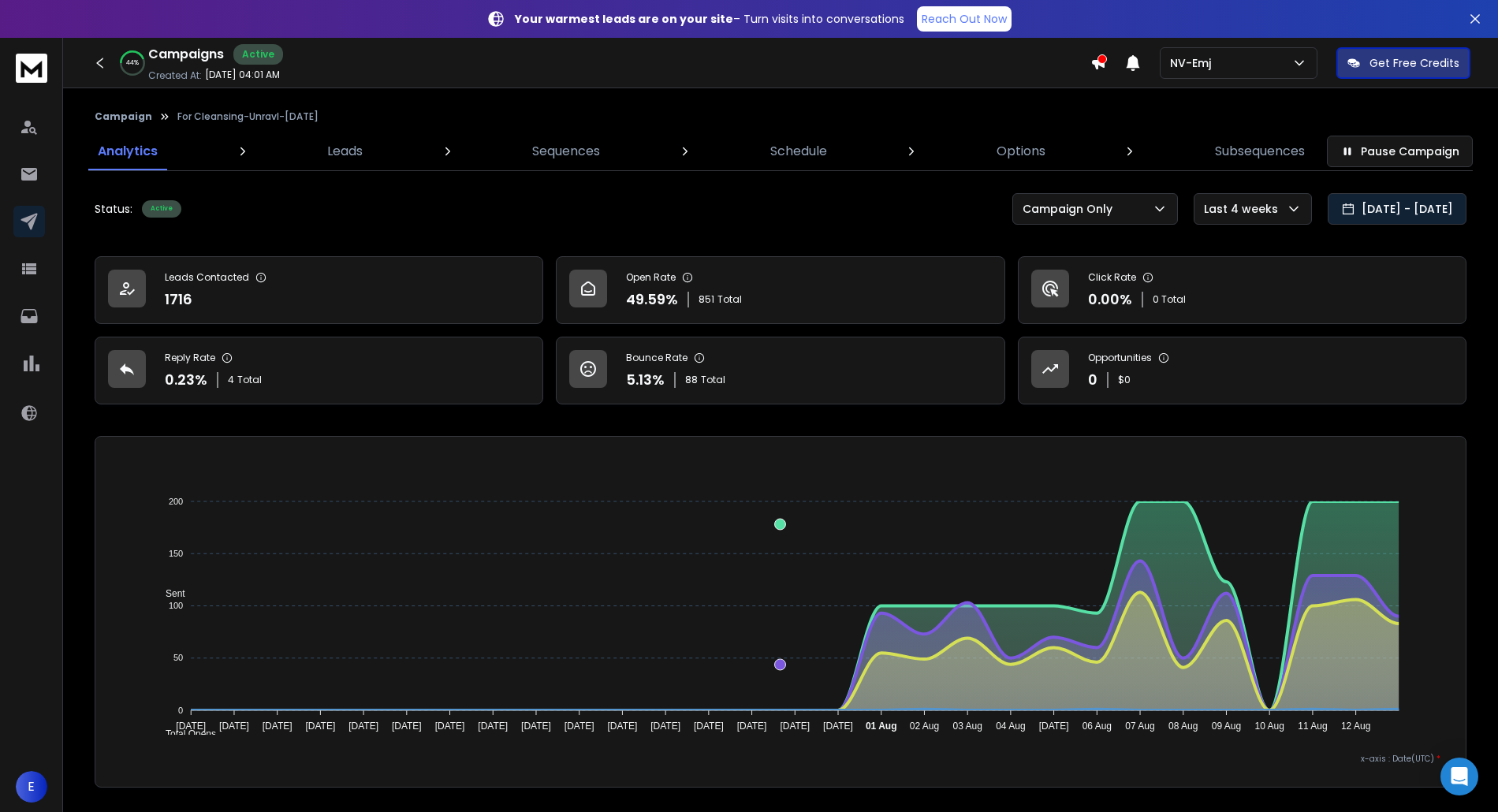
click at [1348, 205] on button "[DATE] - [DATE]" at bounding box center [1397, 209] width 139 height 32
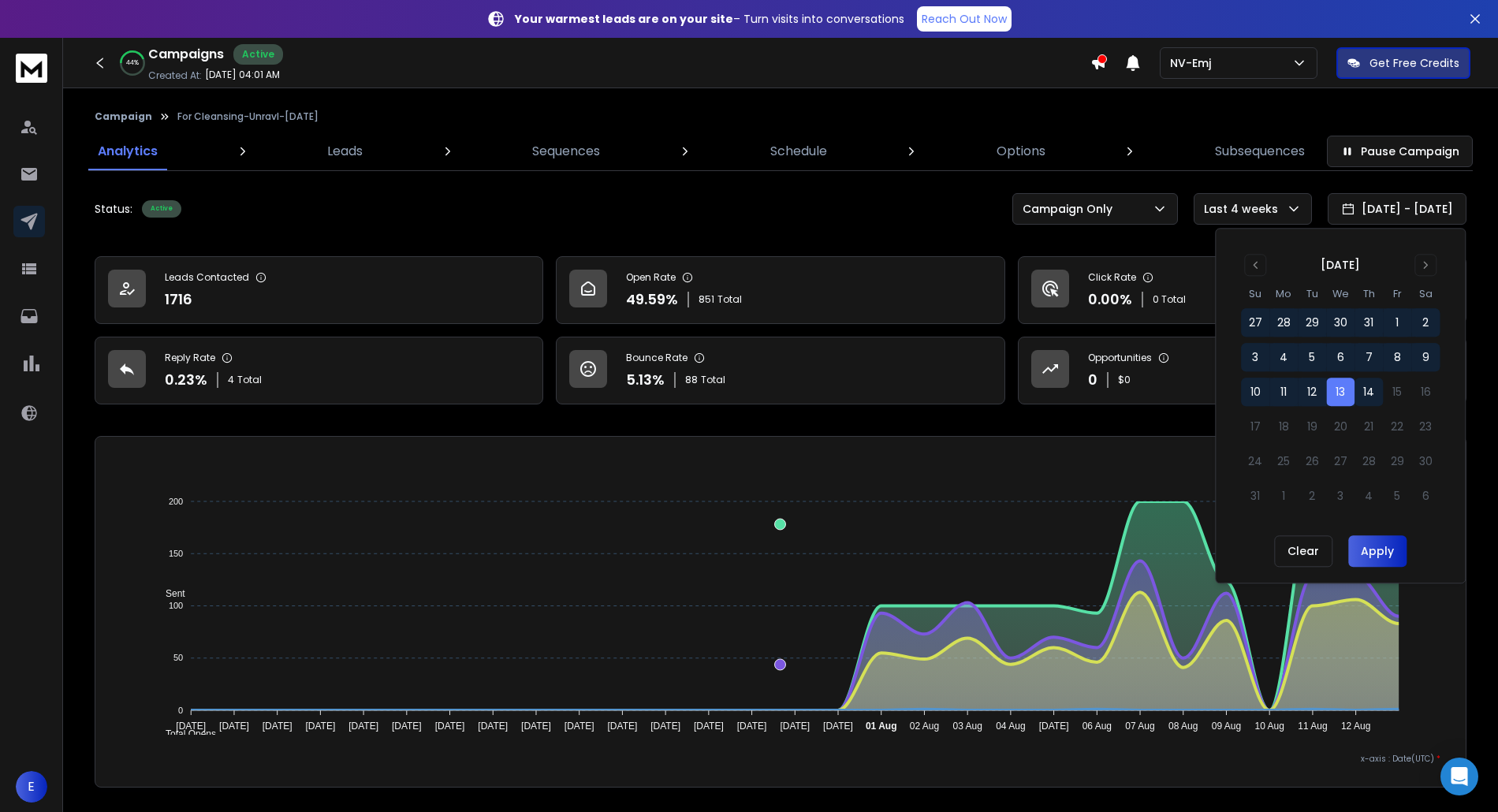
click at [1309, 395] on button "12" at bounding box center [1312, 393] width 28 height 28
click at [1336, 392] on button "13" at bounding box center [1340, 393] width 28 height 28
click at [1339, 392] on button "13" at bounding box center [1340, 393] width 28 height 28
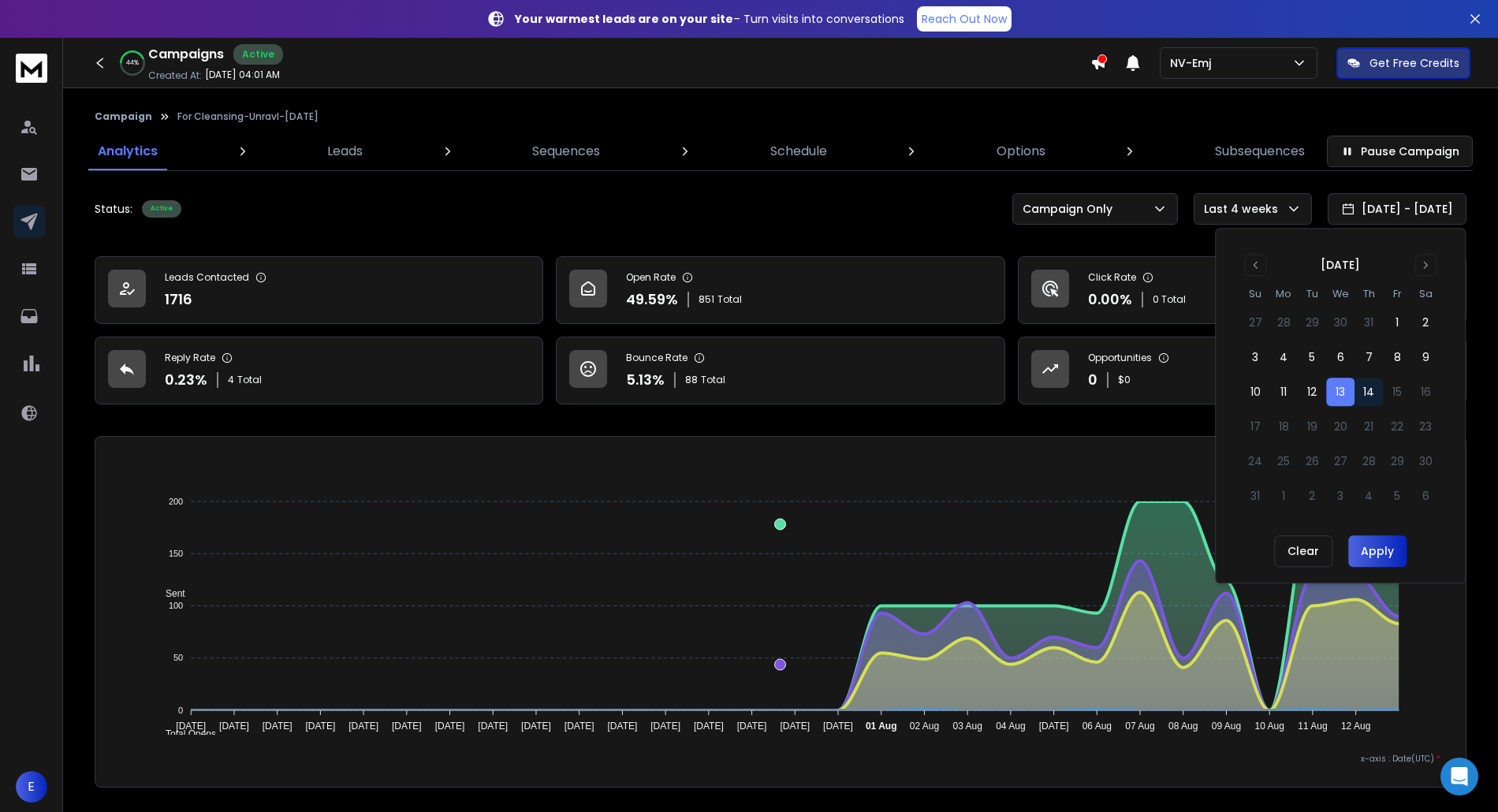
click at [1369, 558] on button "Apply" at bounding box center [1378, 552] width 58 height 32
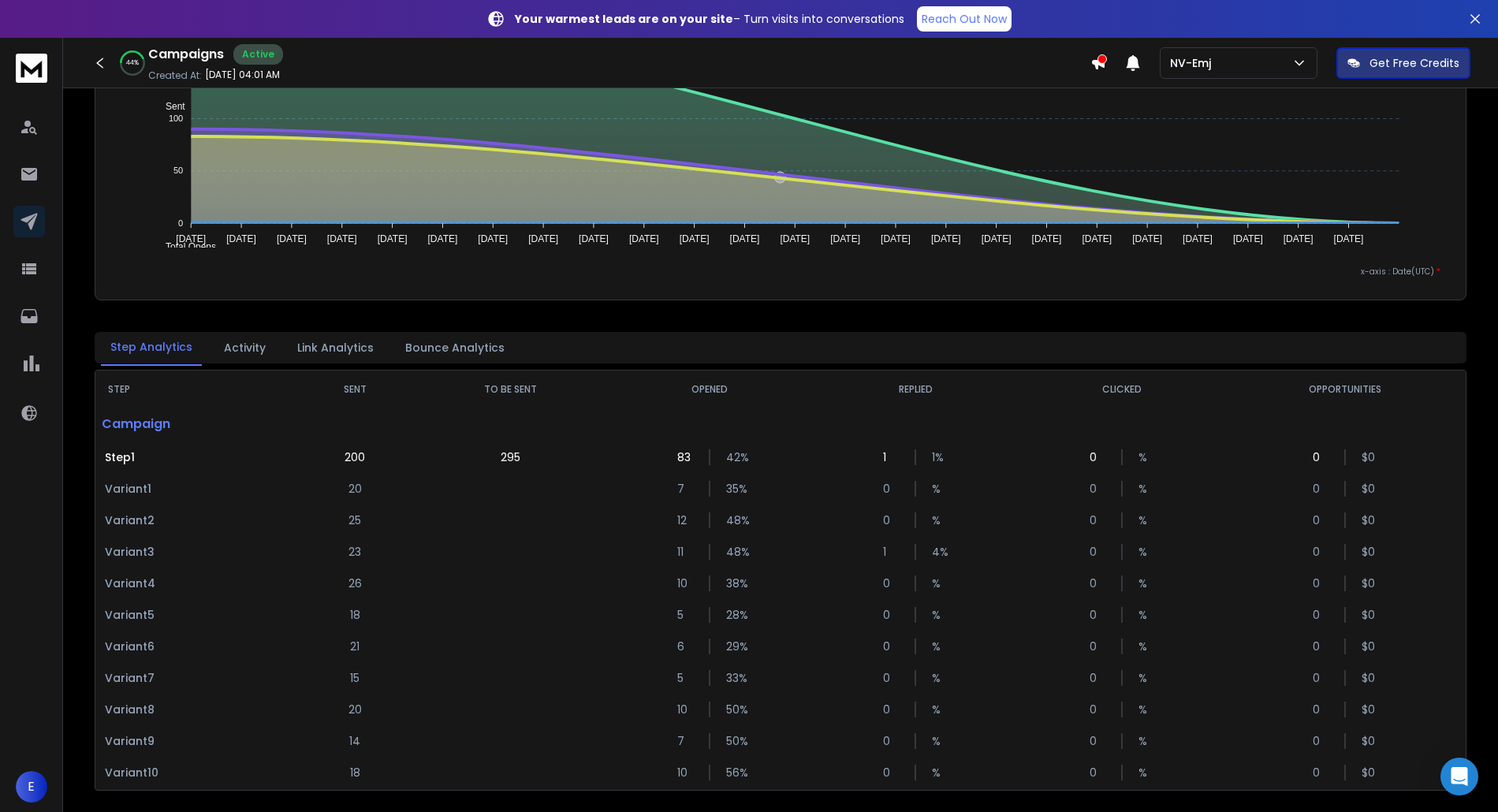
scroll to position [496, 0]
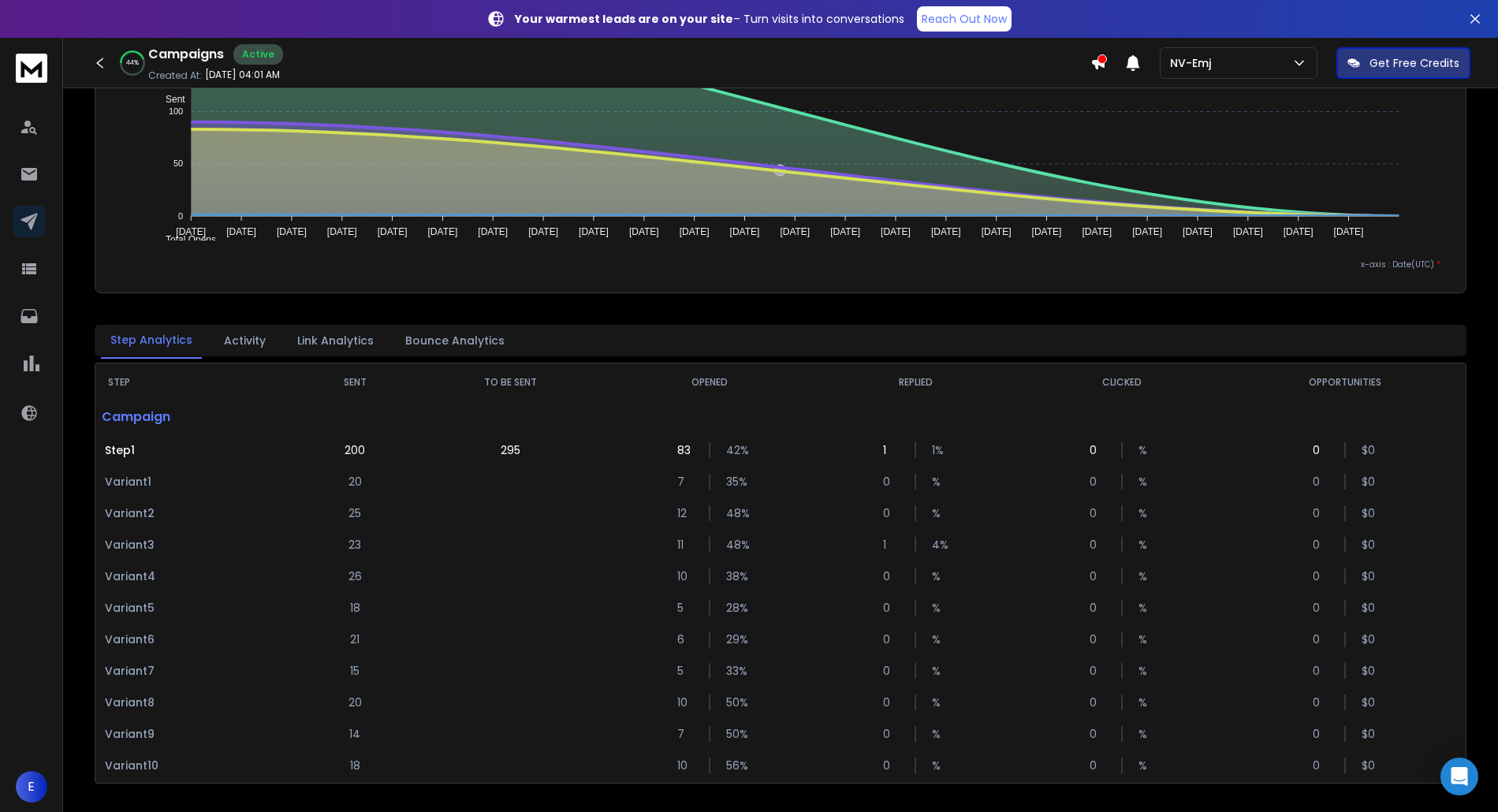
click at [110, 63] on div "44 % Campaigns Active Created At: [DATE] 04:01 AM" at bounding box center [186, 63] width 193 height 38
click at [98, 66] on icon at bounding box center [99, 63] width 14 height 14
